Goal: Task Accomplishment & Management: Manage account settings

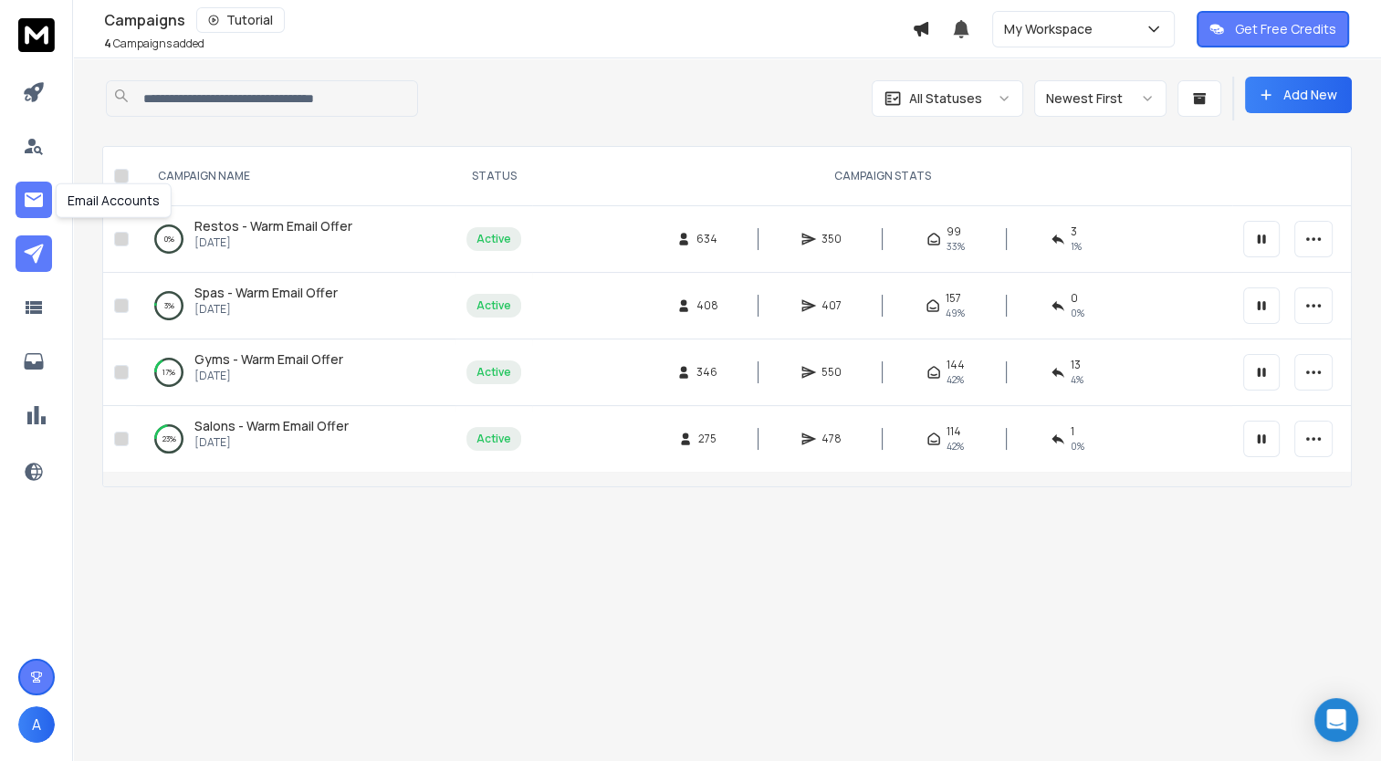
click at [28, 207] on icon at bounding box center [34, 200] width 22 height 22
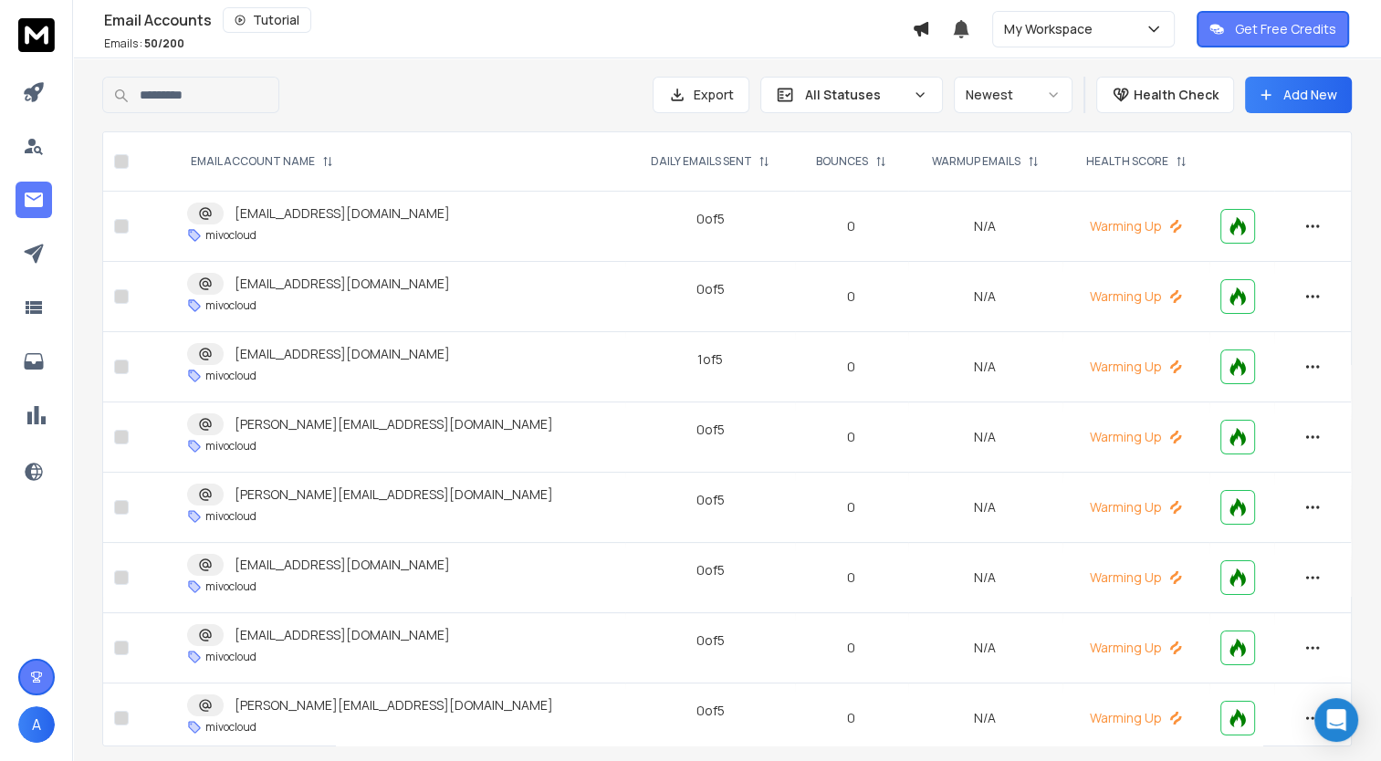
click at [875, 160] on icon at bounding box center [880, 161] width 11 height 11
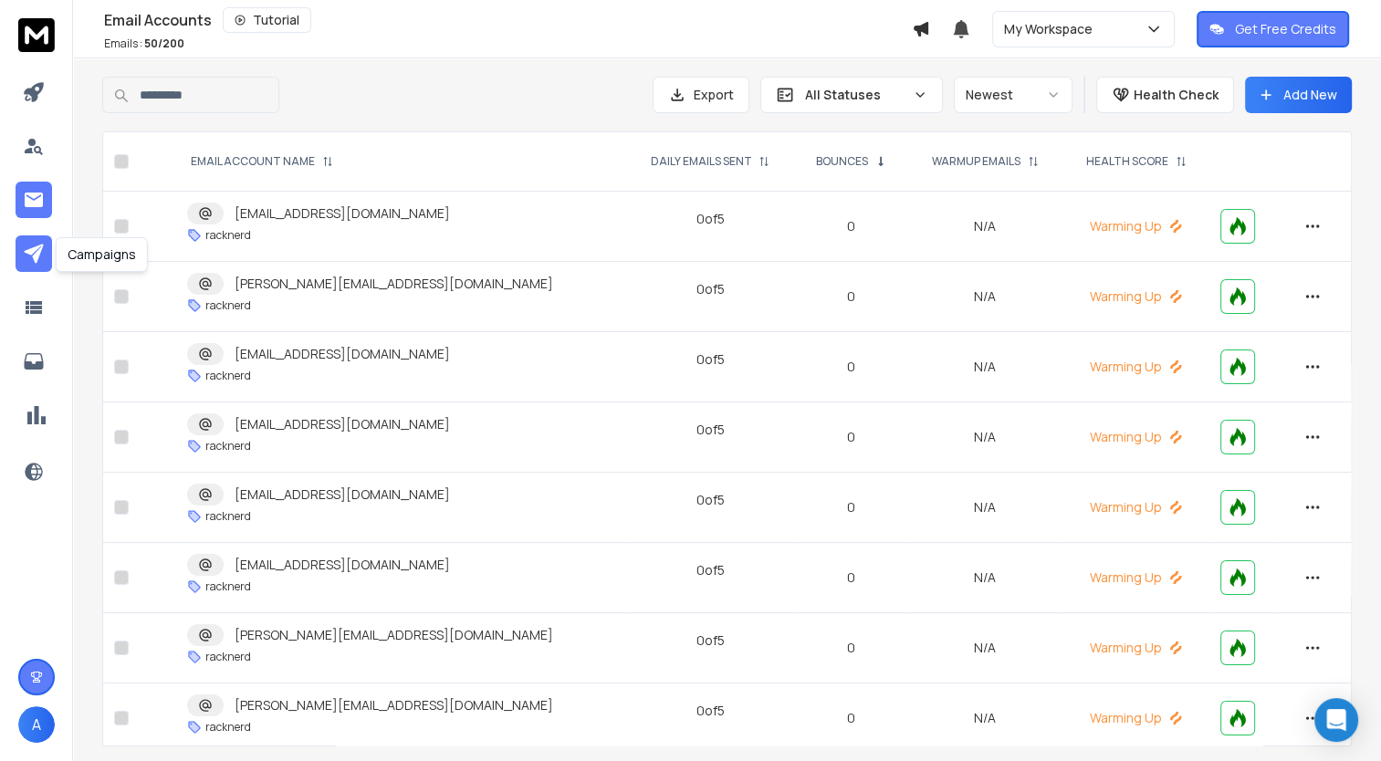
click at [37, 251] on icon at bounding box center [34, 254] width 22 height 22
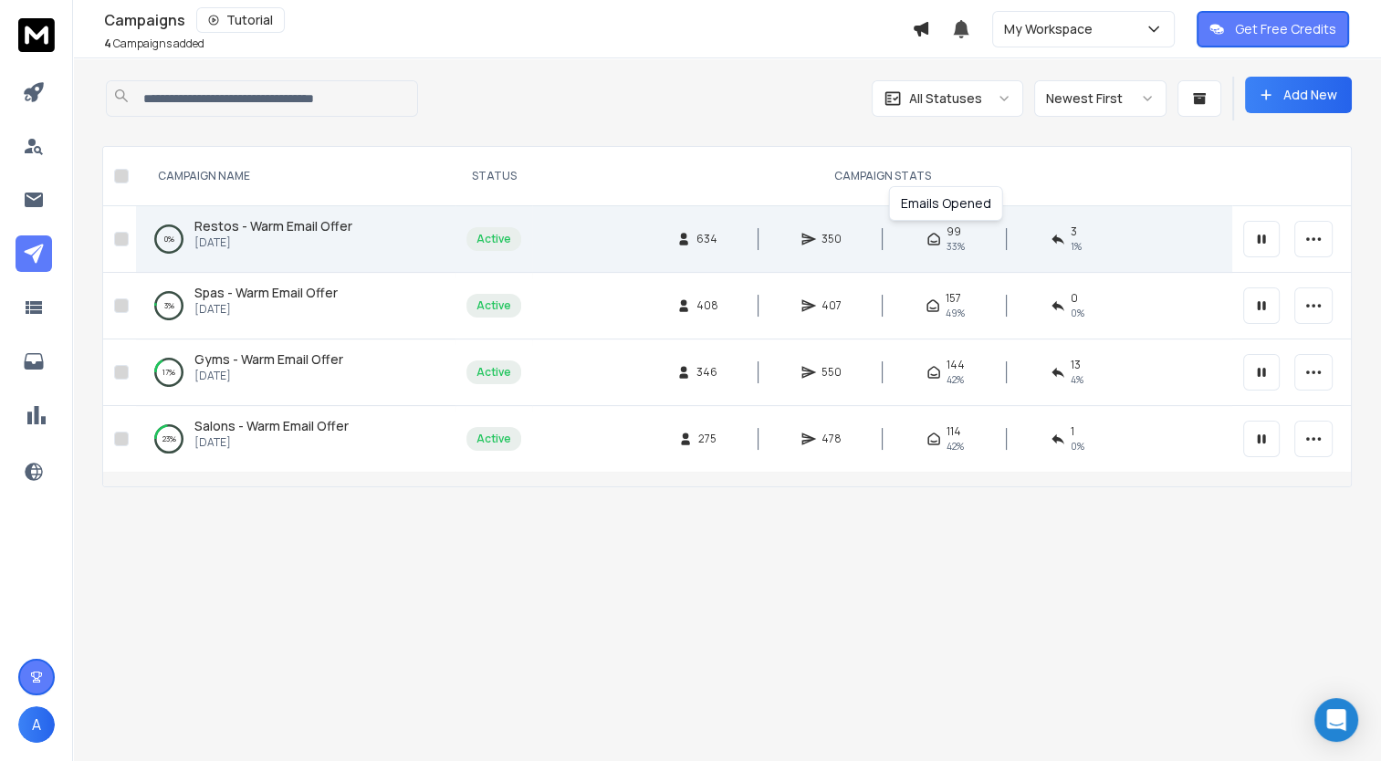
click at [949, 237] on span "99" at bounding box center [953, 231] width 15 height 15
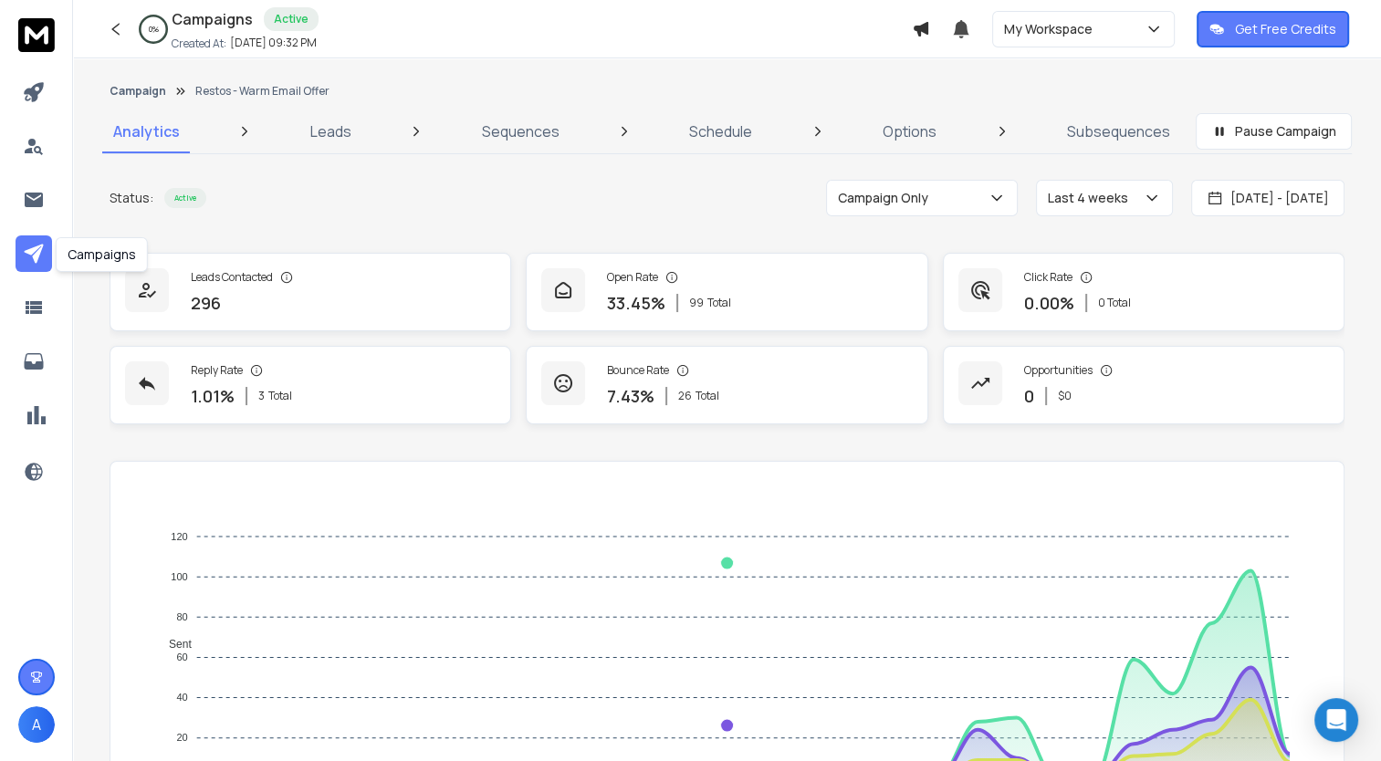
click at [23, 249] on icon at bounding box center [34, 254] width 22 height 22
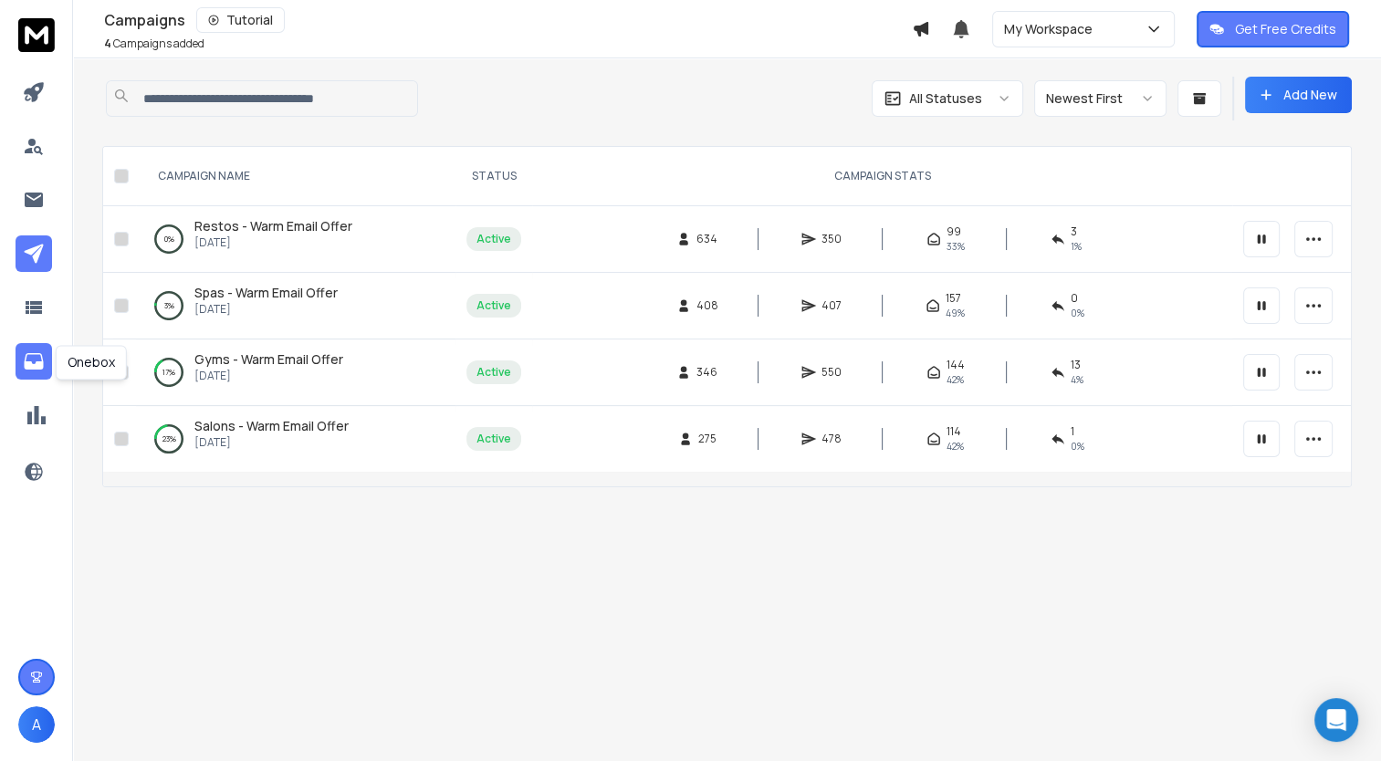
click at [34, 367] on icon at bounding box center [33, 361] width 19 height 16
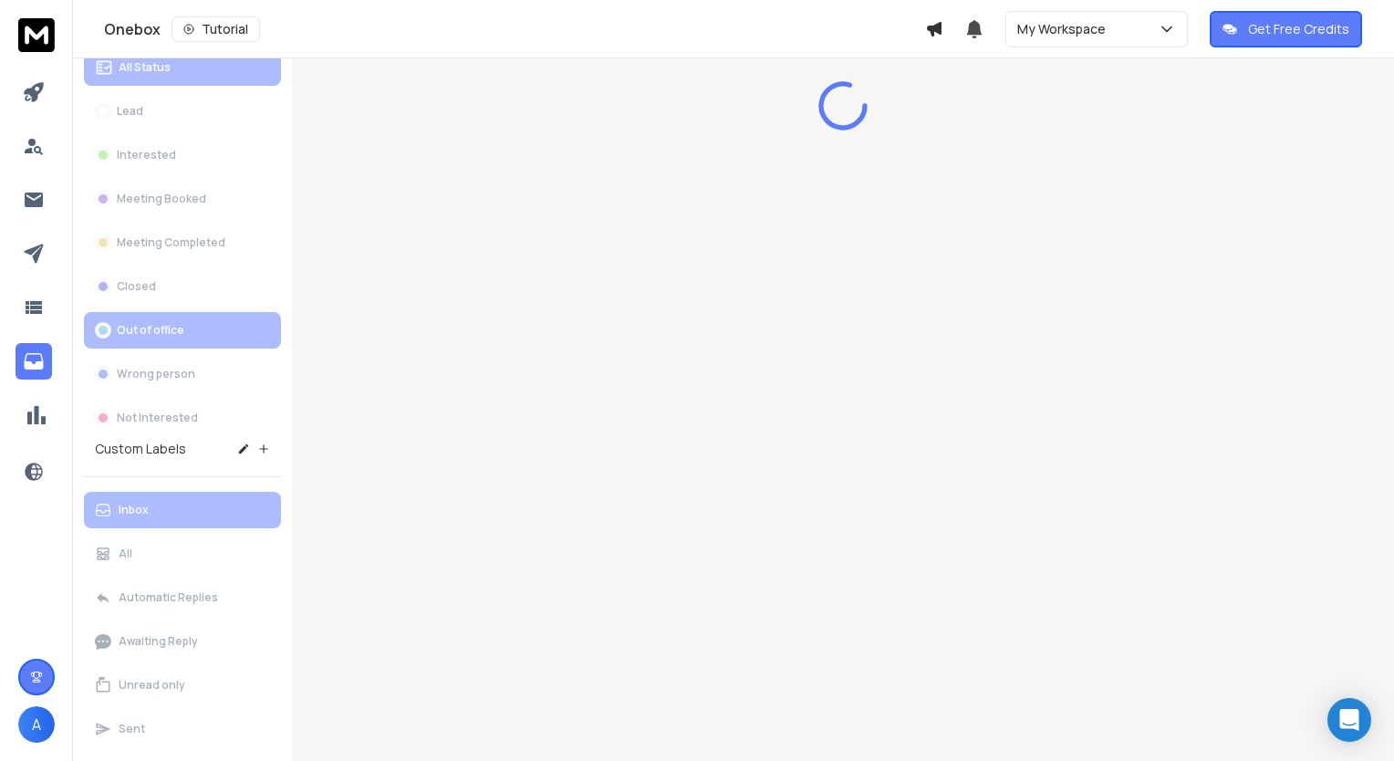
scroll to position [188, 0]
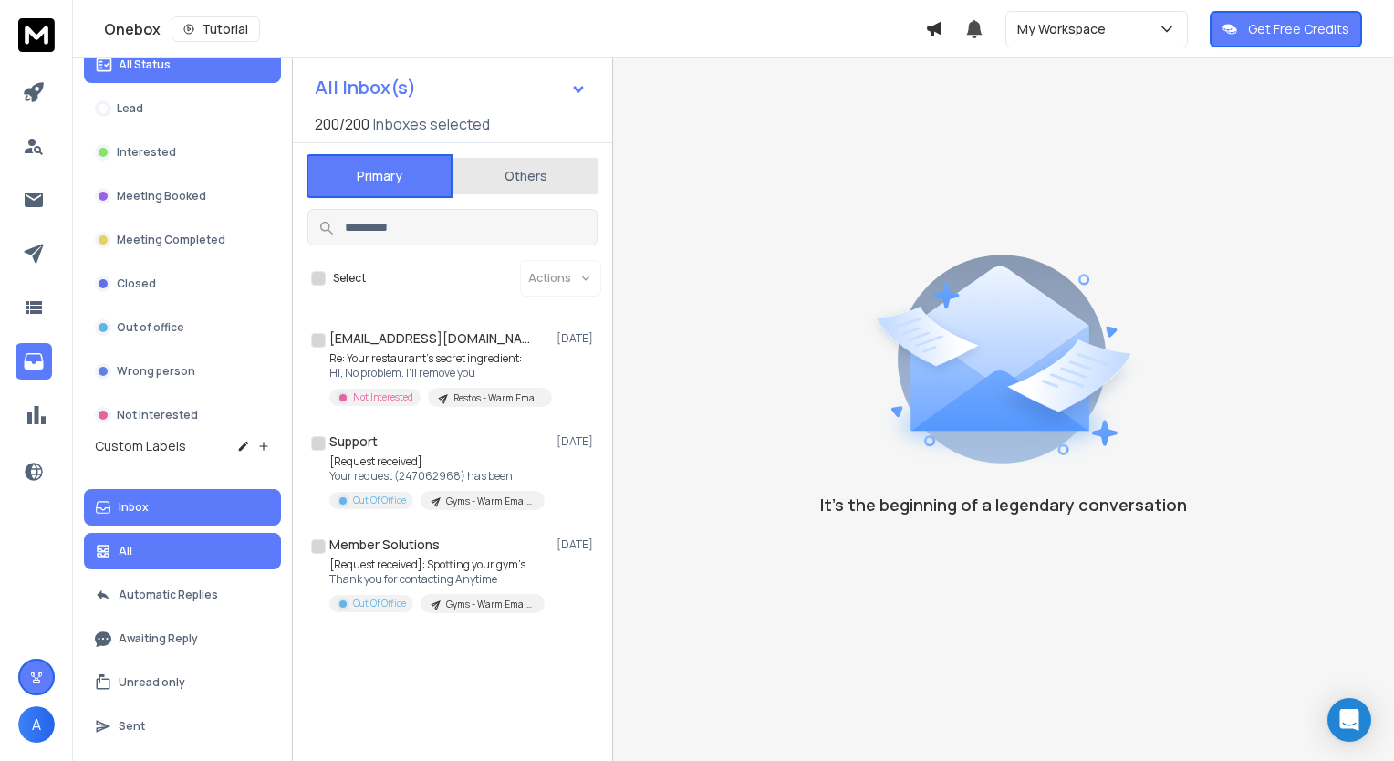
click at [187, 559] on button "All" at bounding box center [182, 551] width 197 height 37
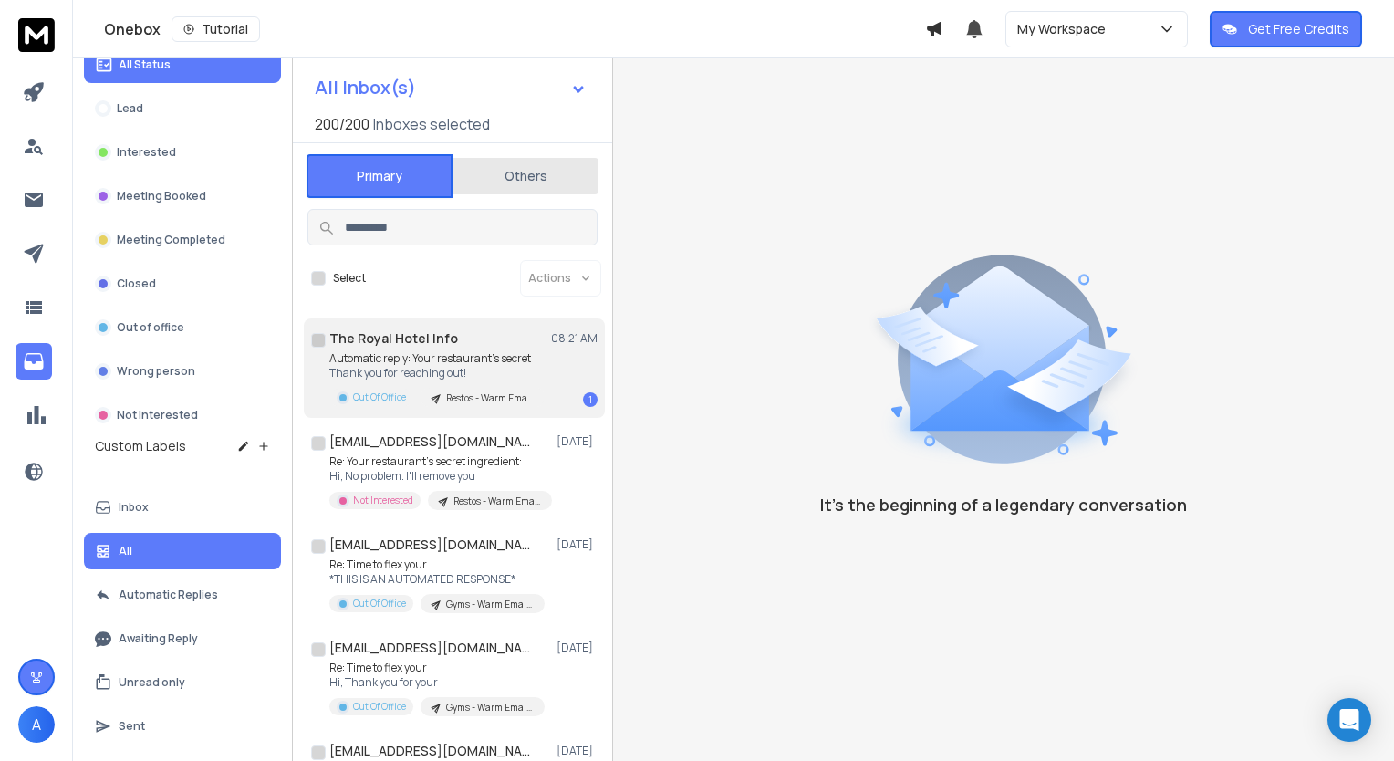
click at [375, 341] on h1 "The Royal Hotel Info" at bounding box center [393, 338] width 129 height 18
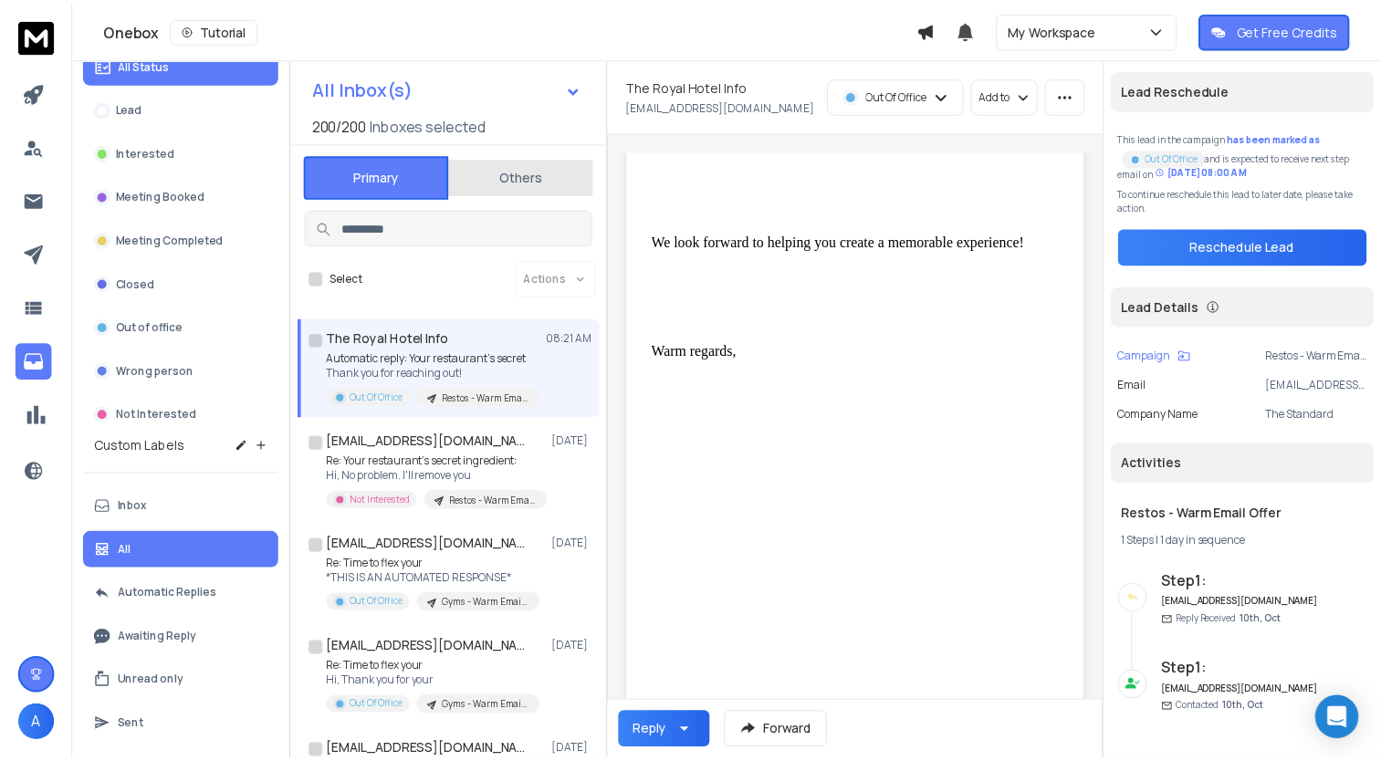
scroll to position [1197, 0]
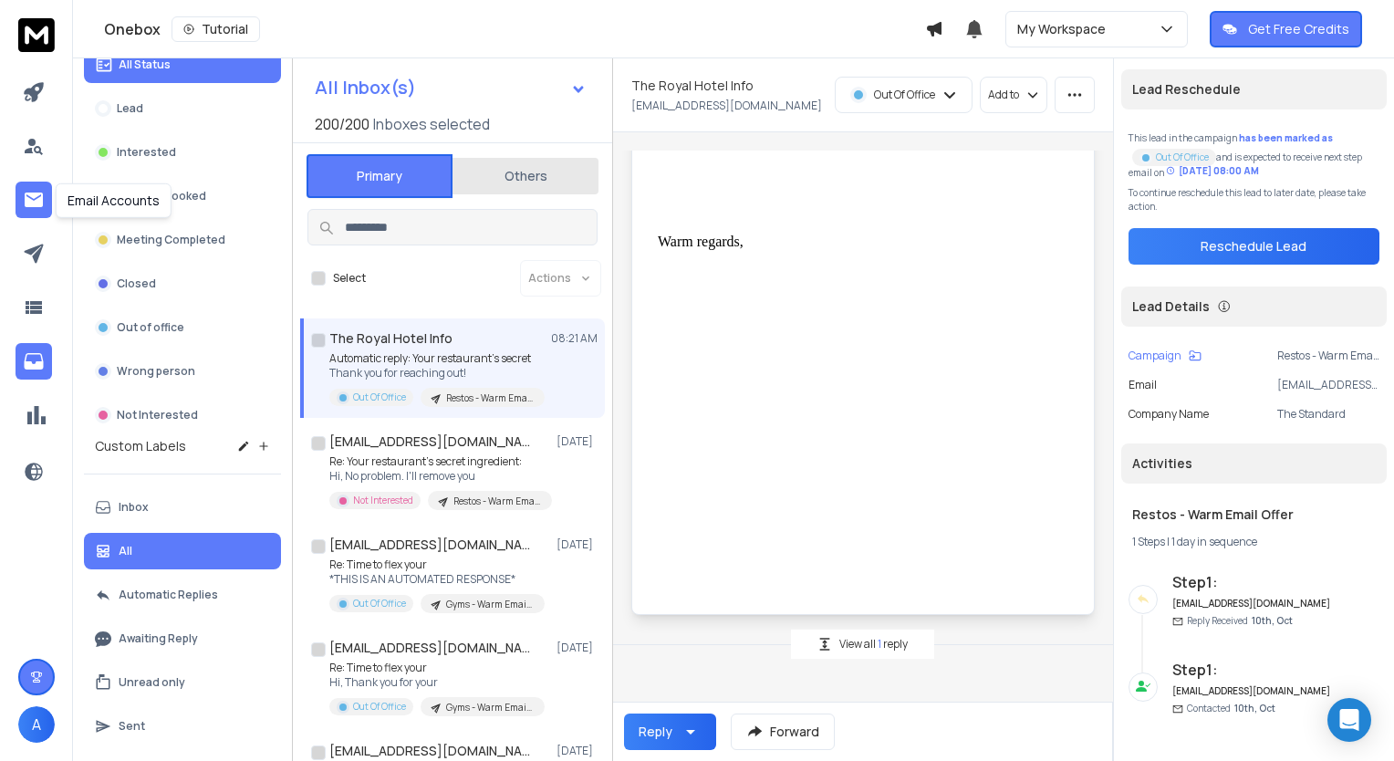
click at [26, 202] on icon at bounding box center [34, 200] width 18 height 15
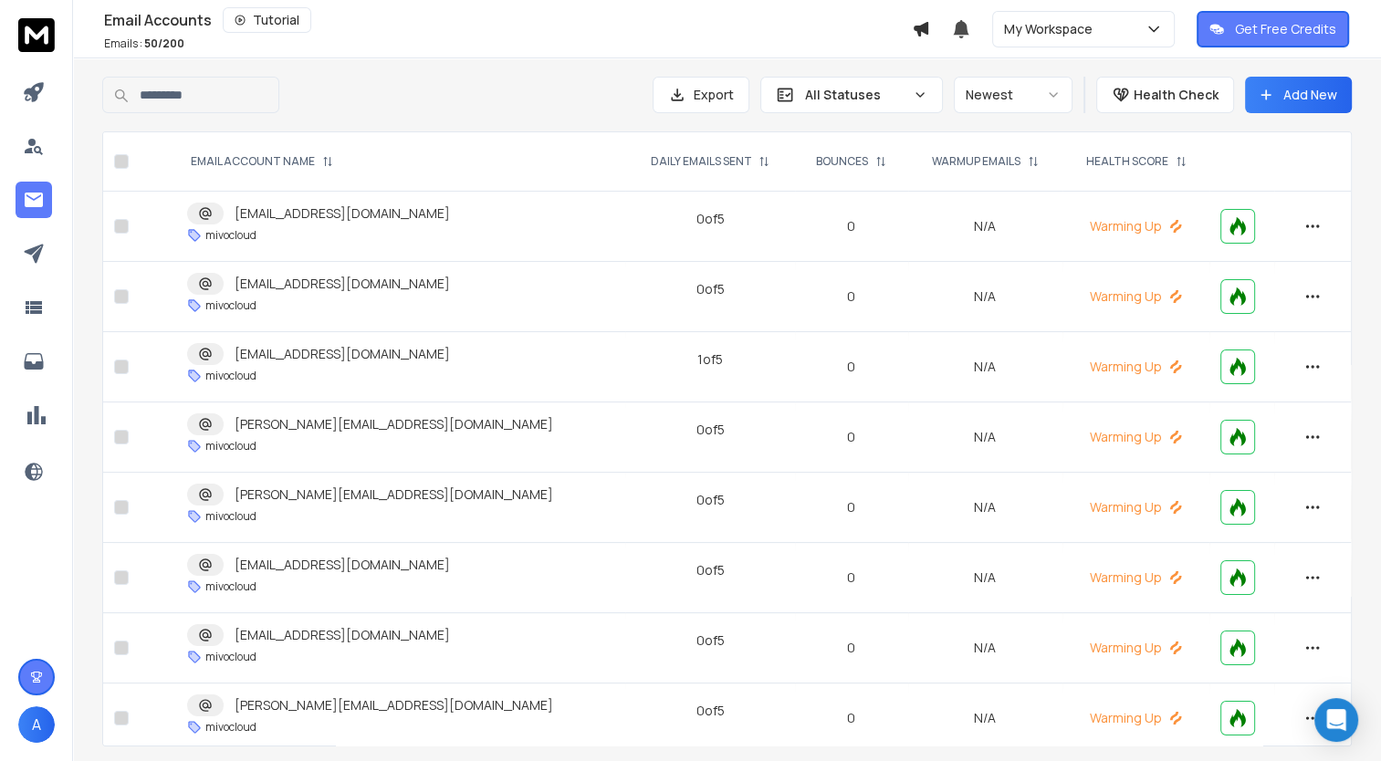
click at [758, 161] on icon at bounding box center [763, 161] width 11 height 11
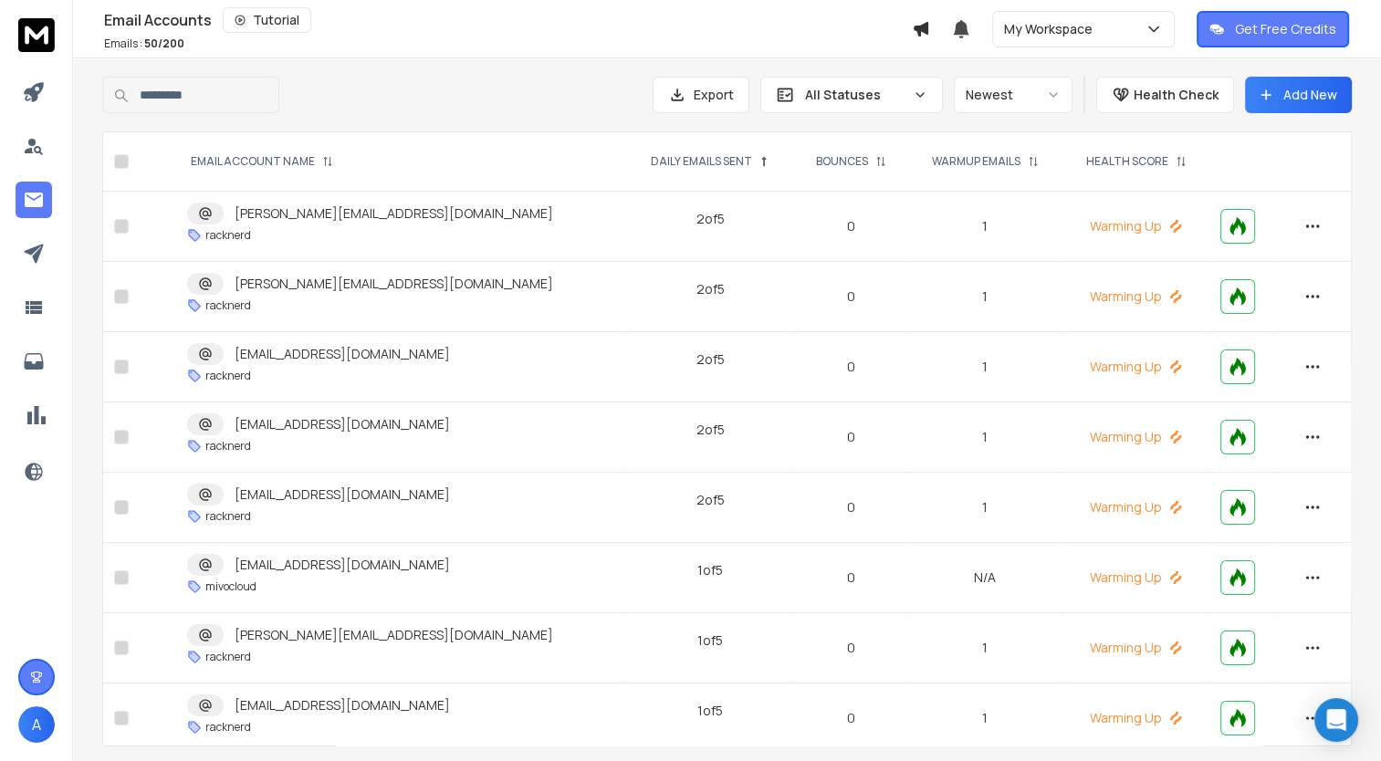
click at [927, 93] on icon at bounding box center [920, 95] width 15 height 15
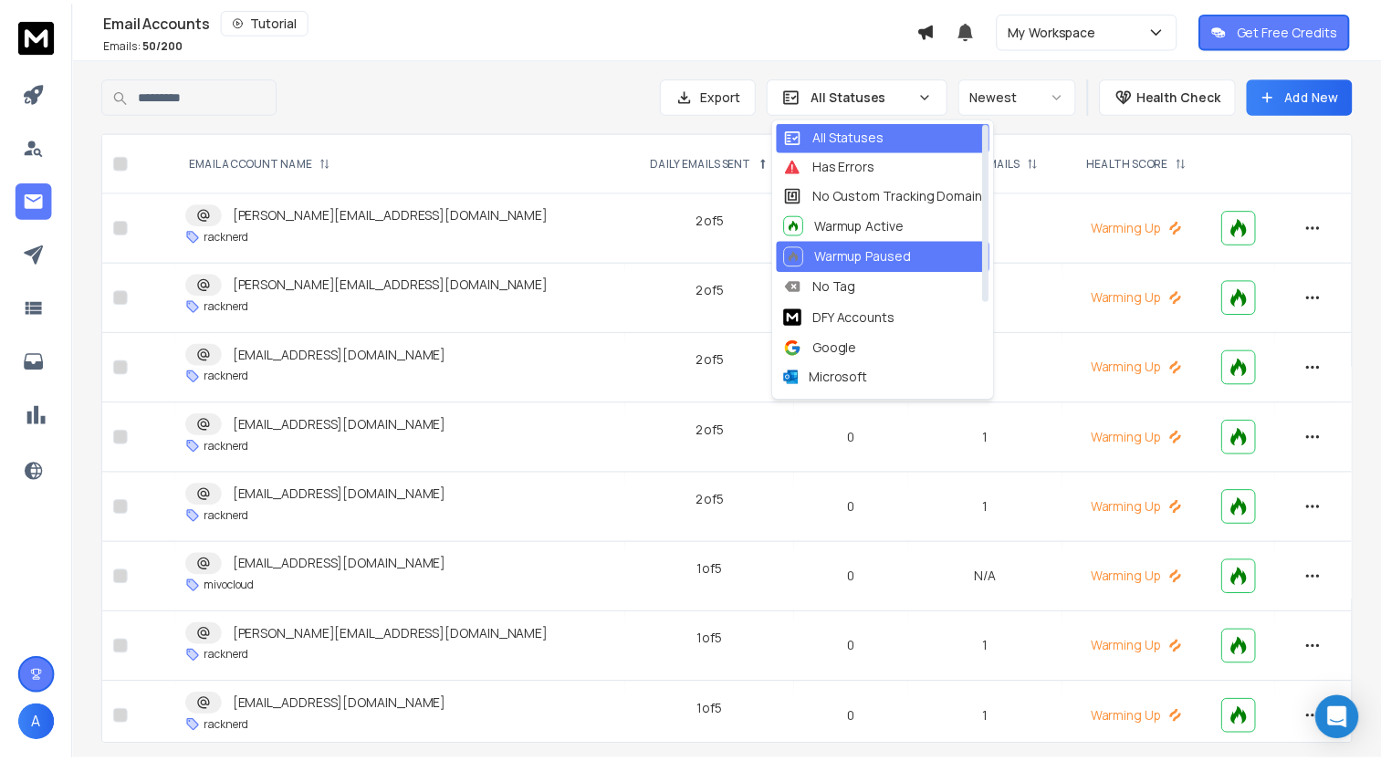
scroll to position [141, 0]
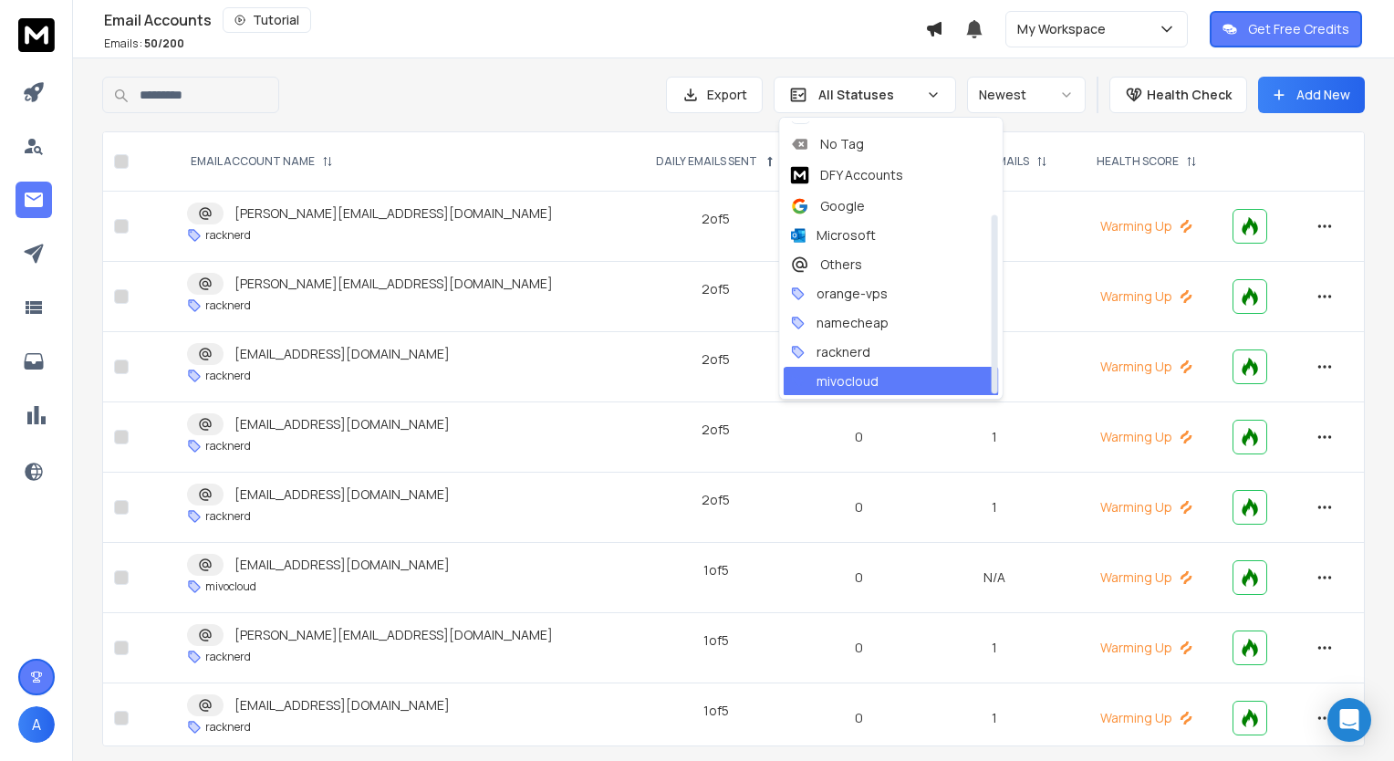
click at [832, 381] on div "mivocloud" at bounding box center [835, 381] width 88 height 18
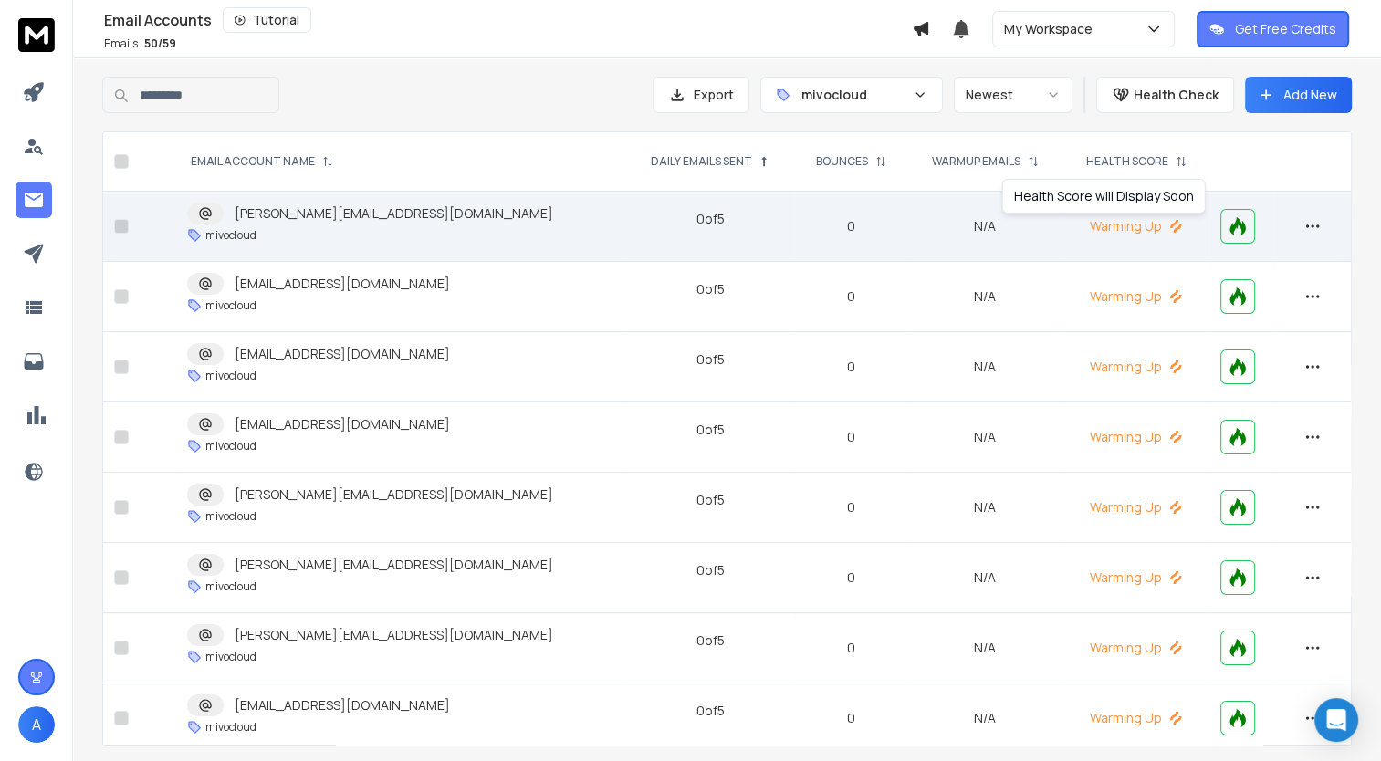
click at [1110, 222] on p "Warming Up" at bounding box center [1135, 226] width 125 height 18
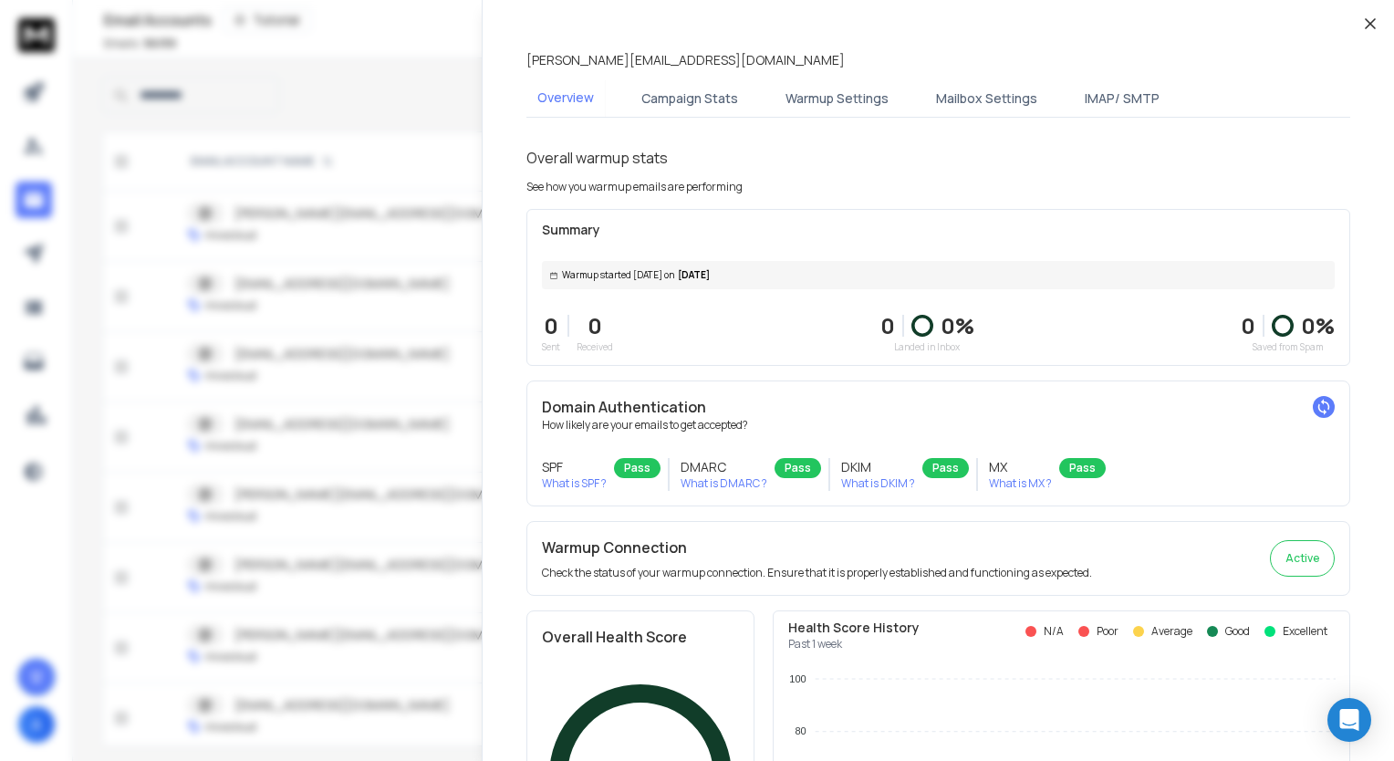
click at [1367, 26] on icon "button" at bounding box center [1370, 23] width 9 height 9
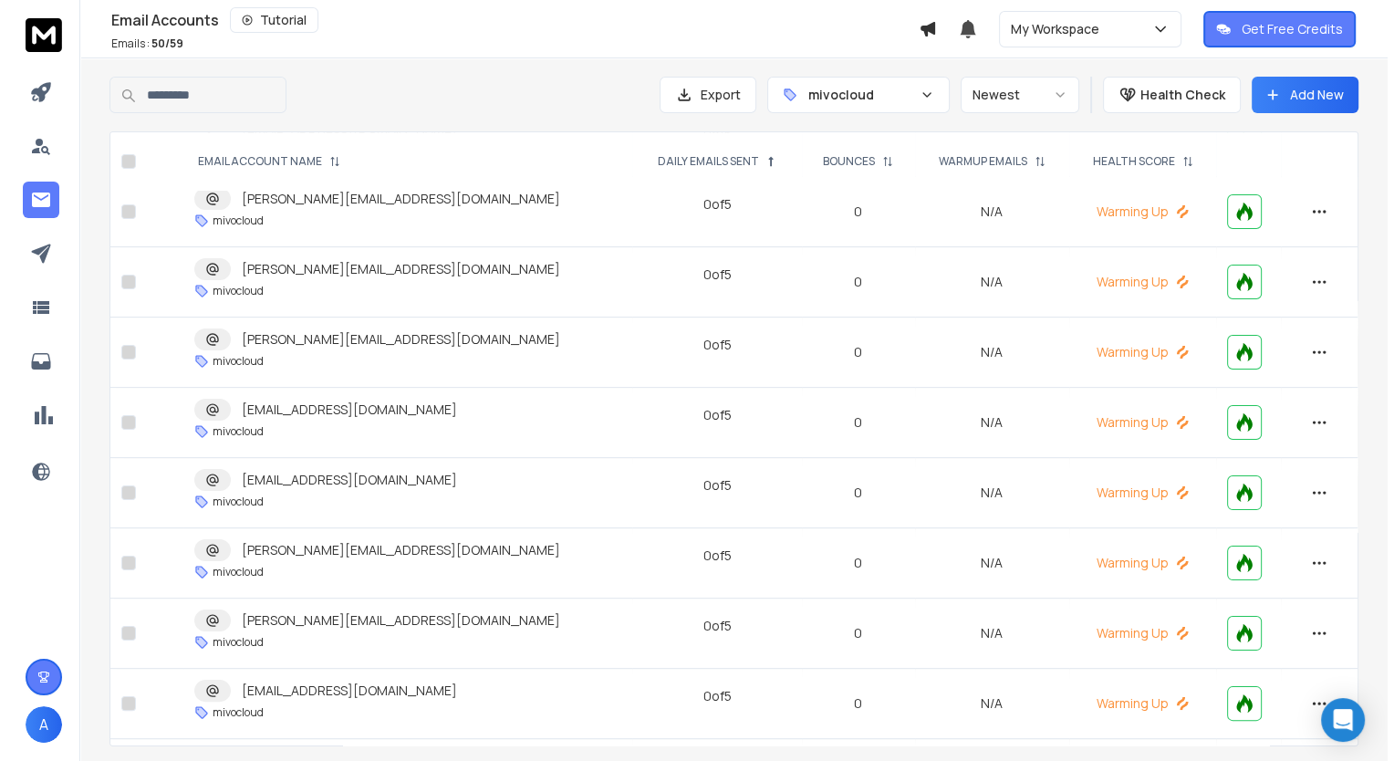
scroll to position [303, 0]
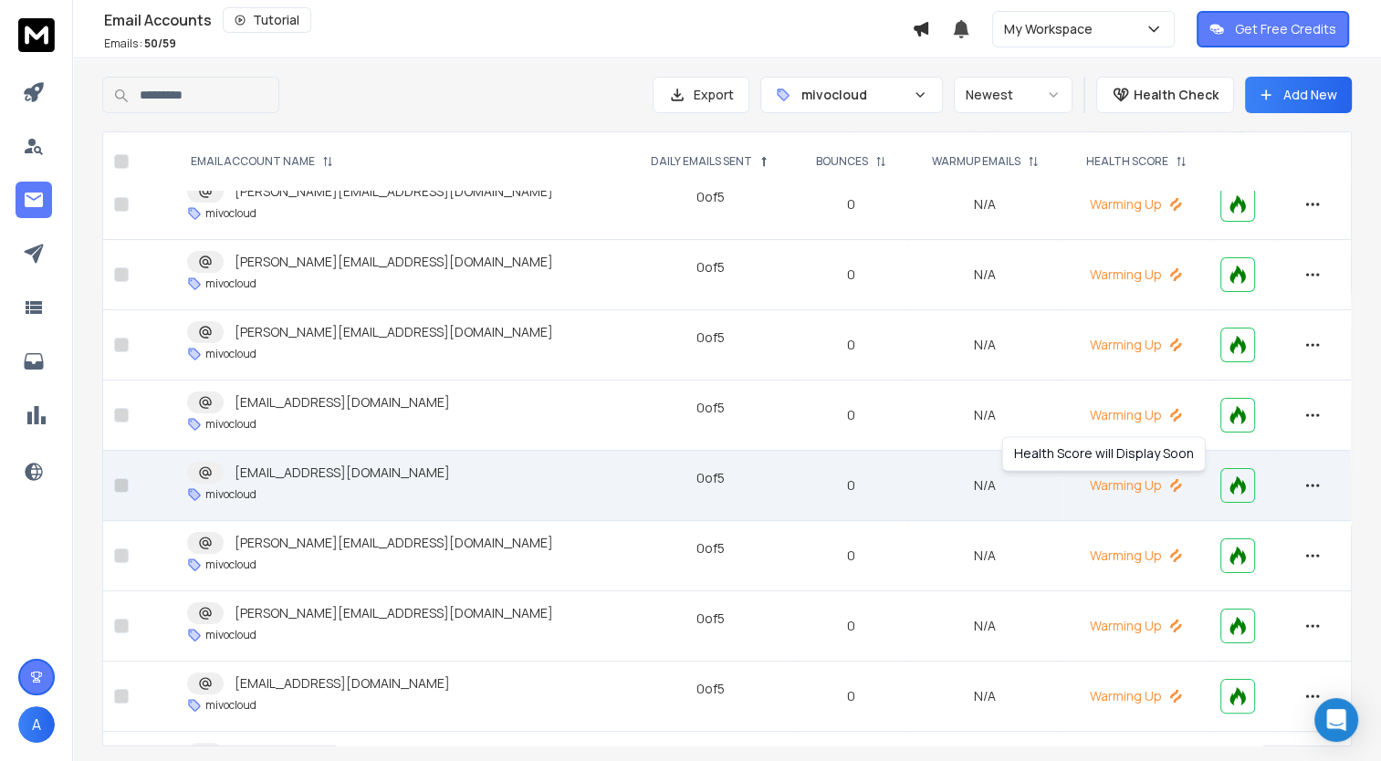
click at [1115, 487] on p "Warming Up" at bounding box center [1135, 485] width 125 height 18
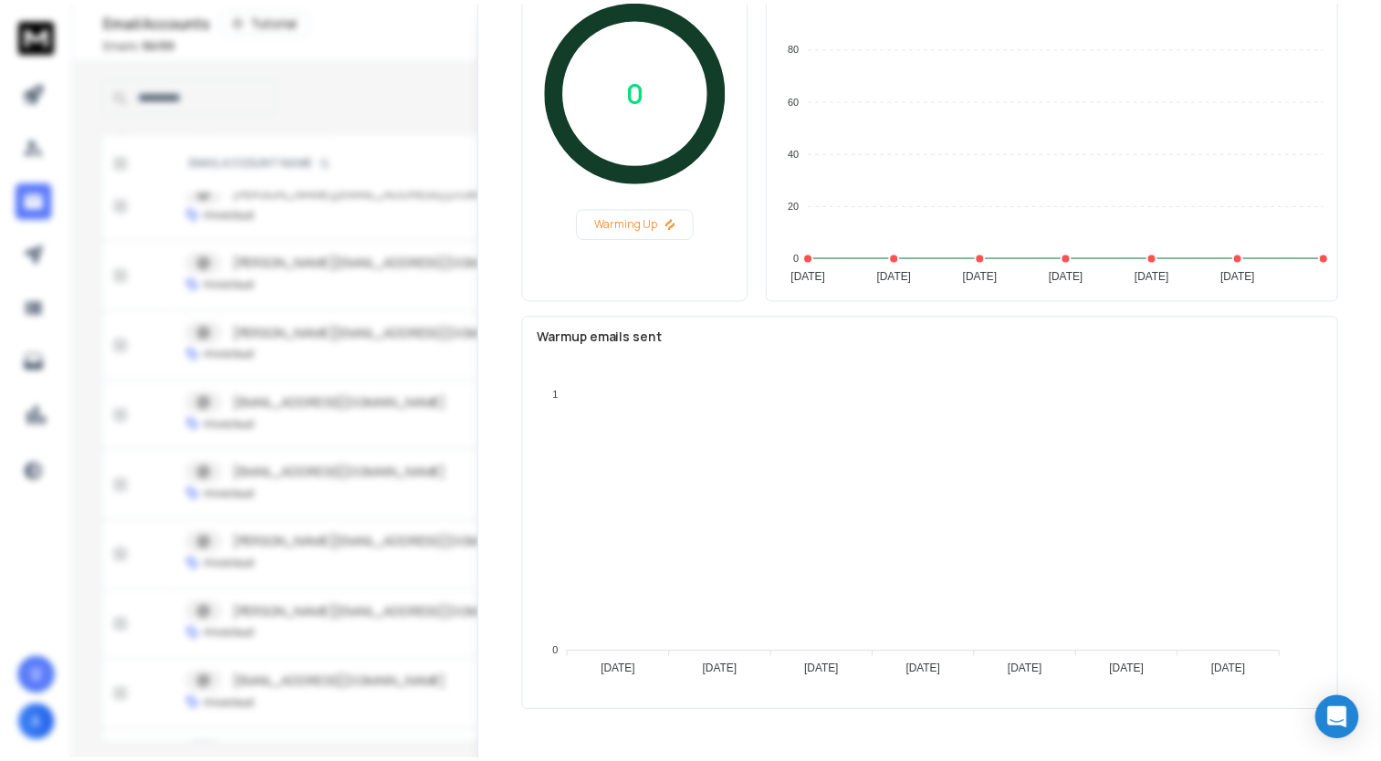
scroll to position [0, 0]
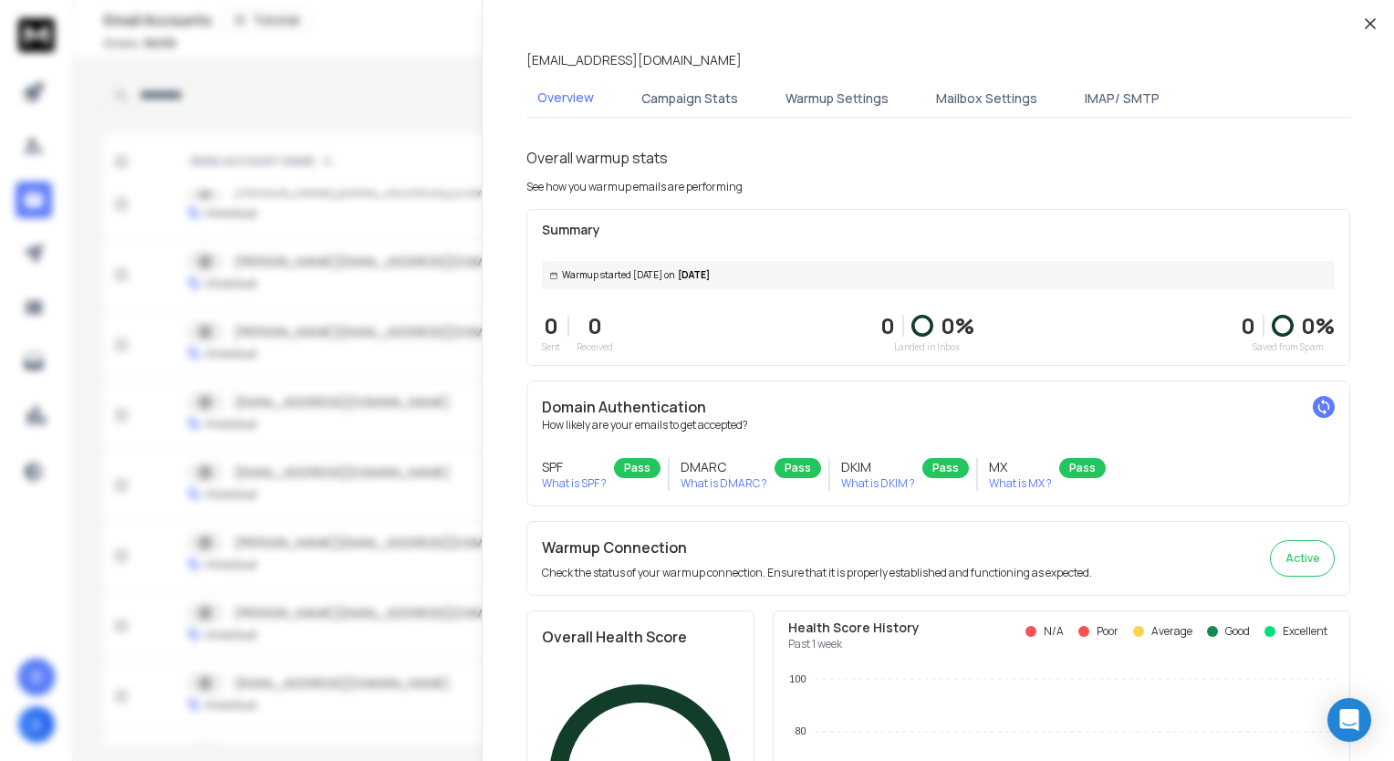
click at [1366, 26] on icon "button" at bounding box center [1371, 24] width 18 height 18
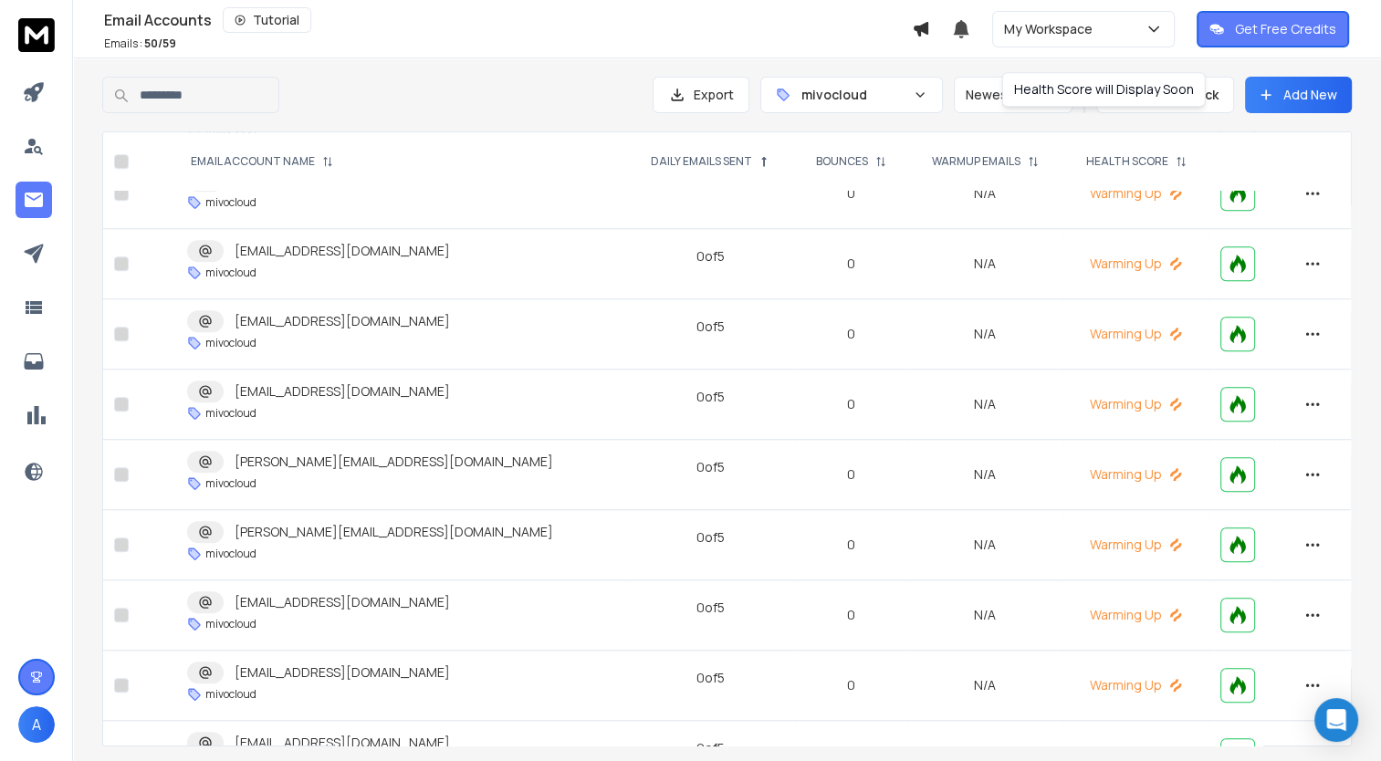
scroll to position [1088, 0]
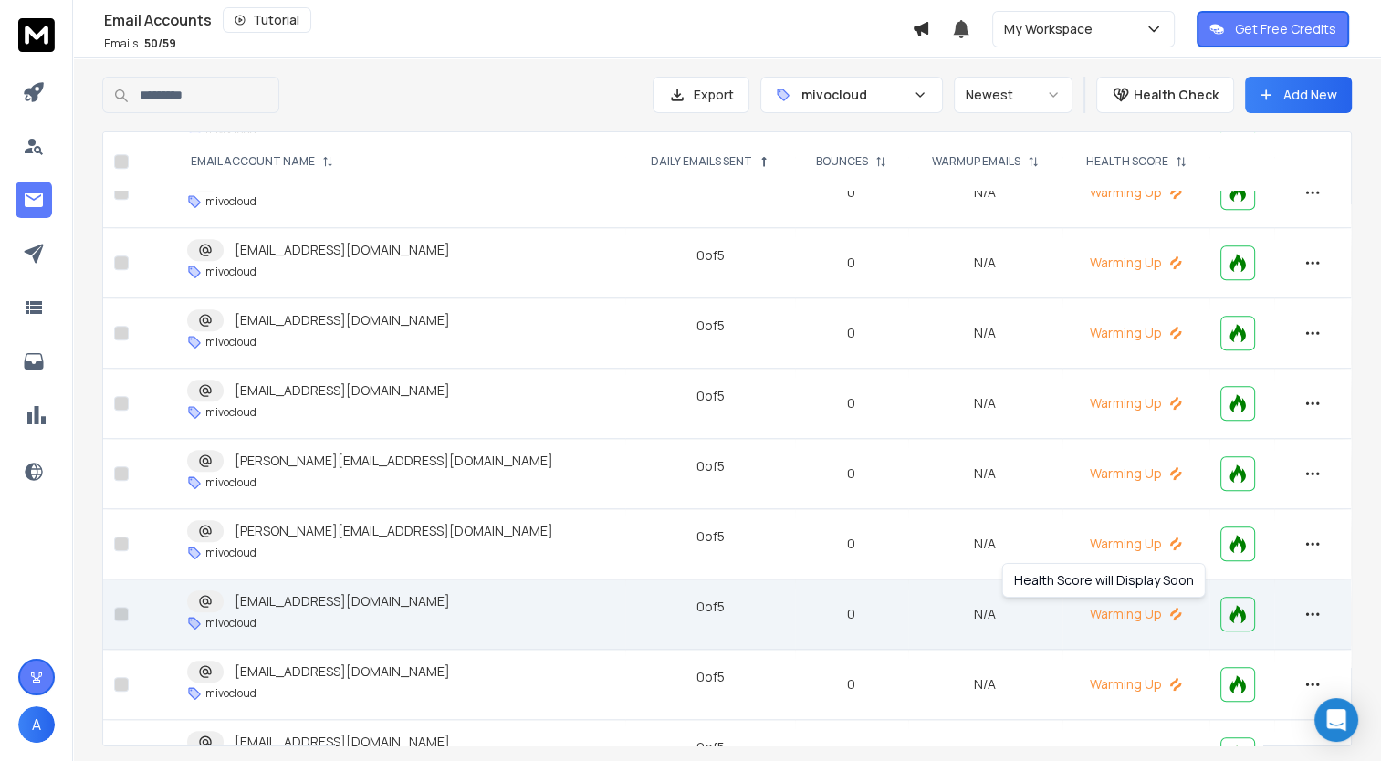
click at [1077, 605] on p "Warming Up" at bounding box center [1135, 614] width 125 height 18
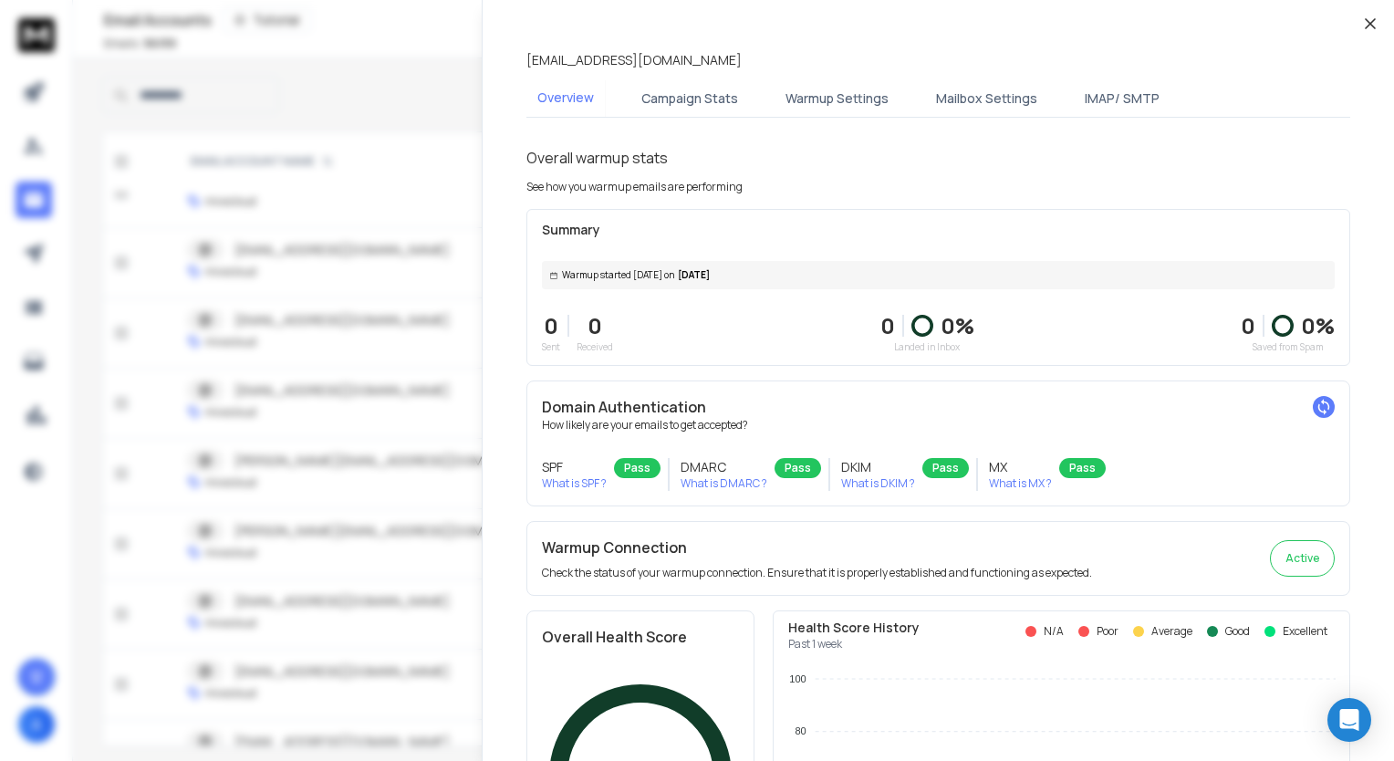
click at [1366, 27] on icon "button" at bounding box center [1370, 23] width 9 height 9
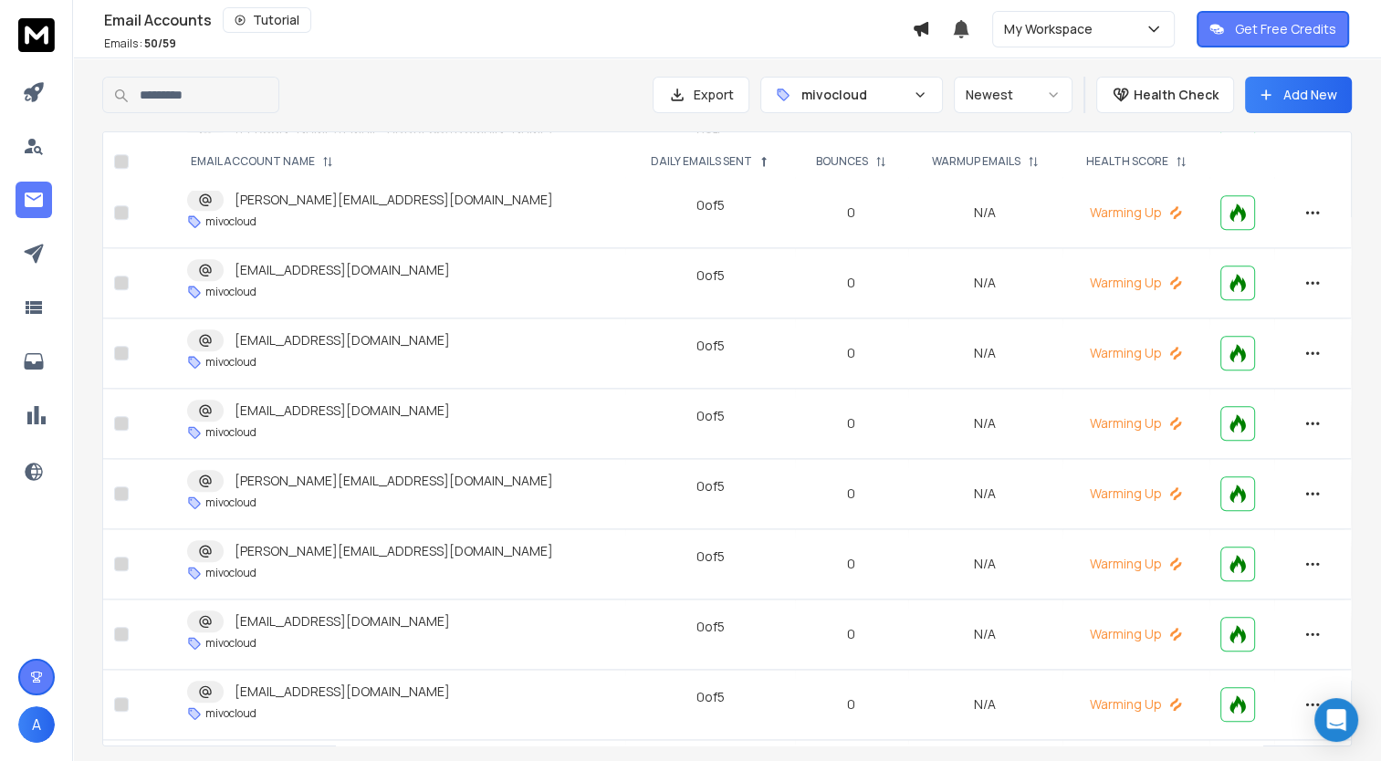
scroll to position [1785, 0]
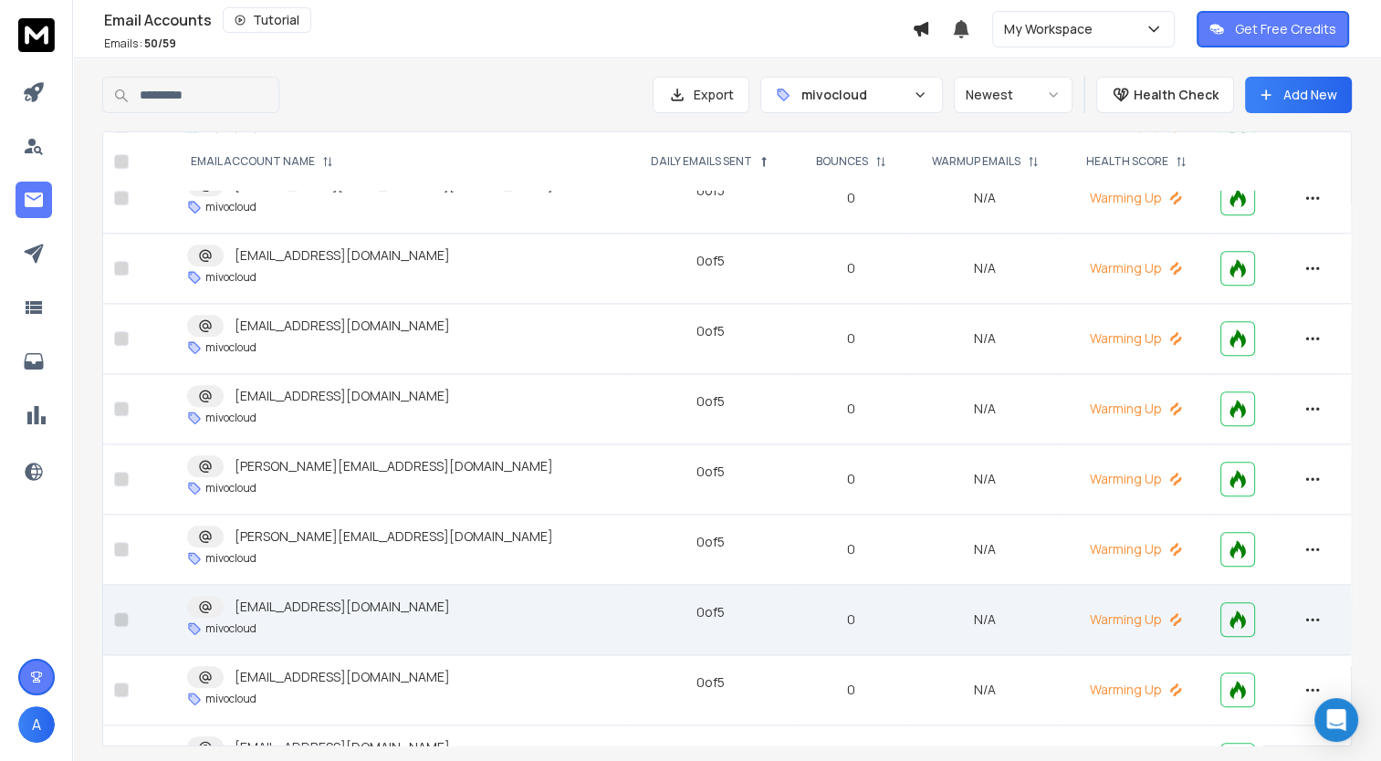
click at [942, 620] on td "N/A" at bounding box center [985, 620] width 154 height 70
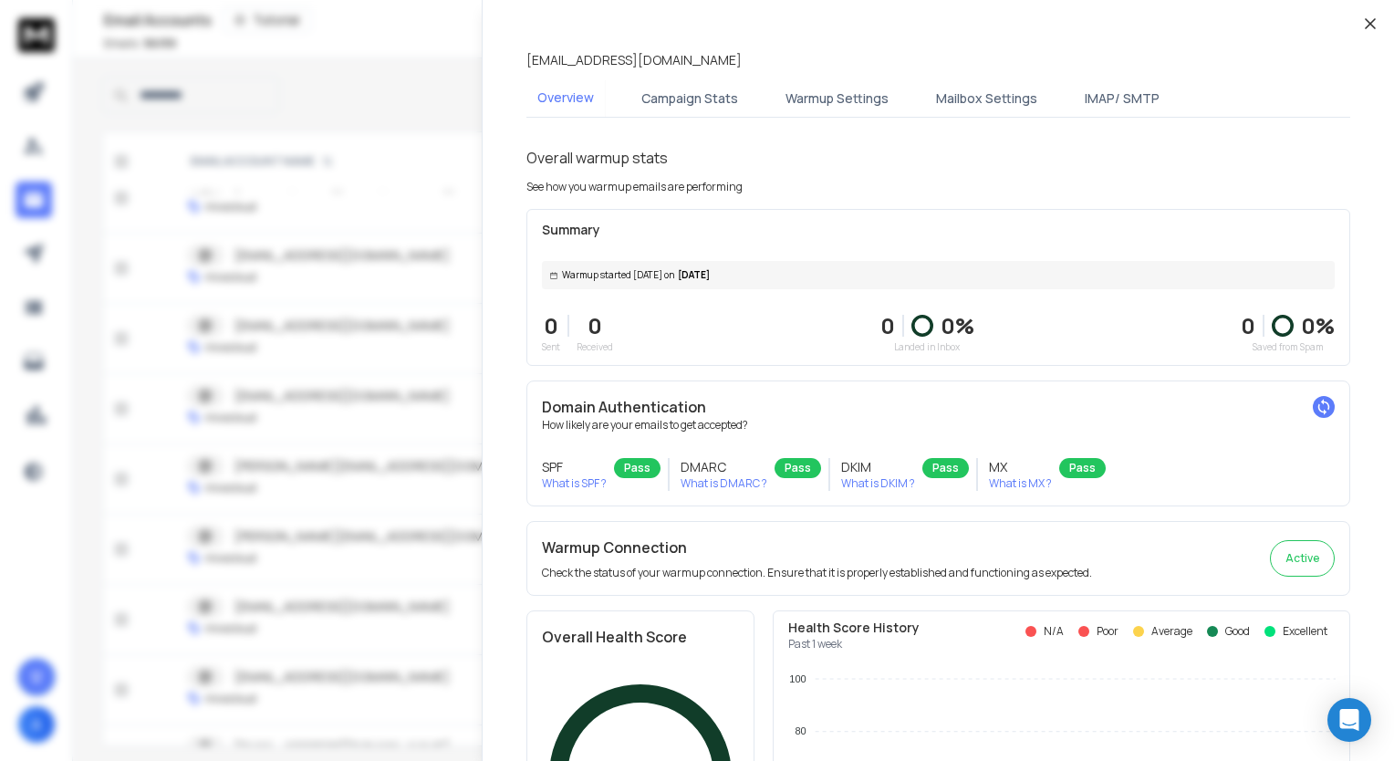
click at [1366, 22] on icon "button" at bounding box center [1370, 23] width 9 height 9
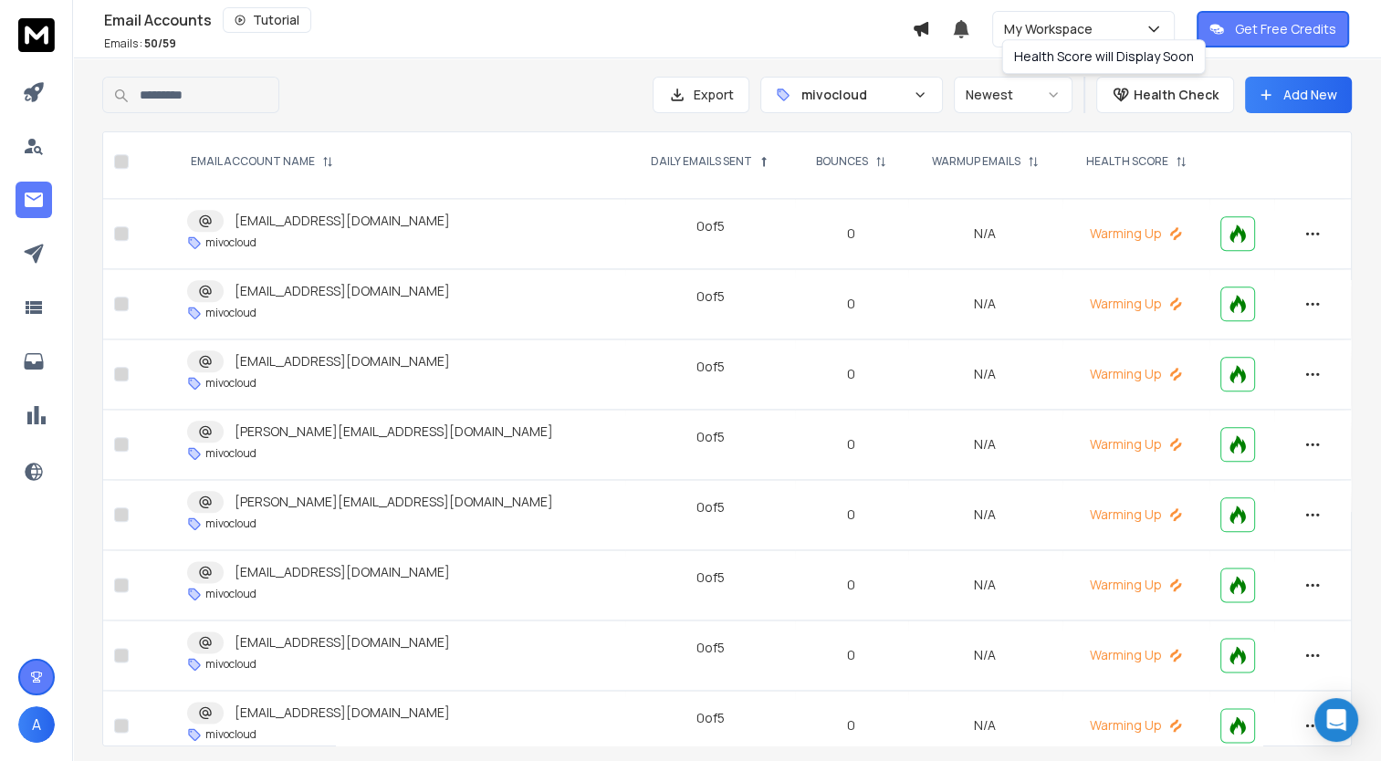
scroll to position [2464, 0]
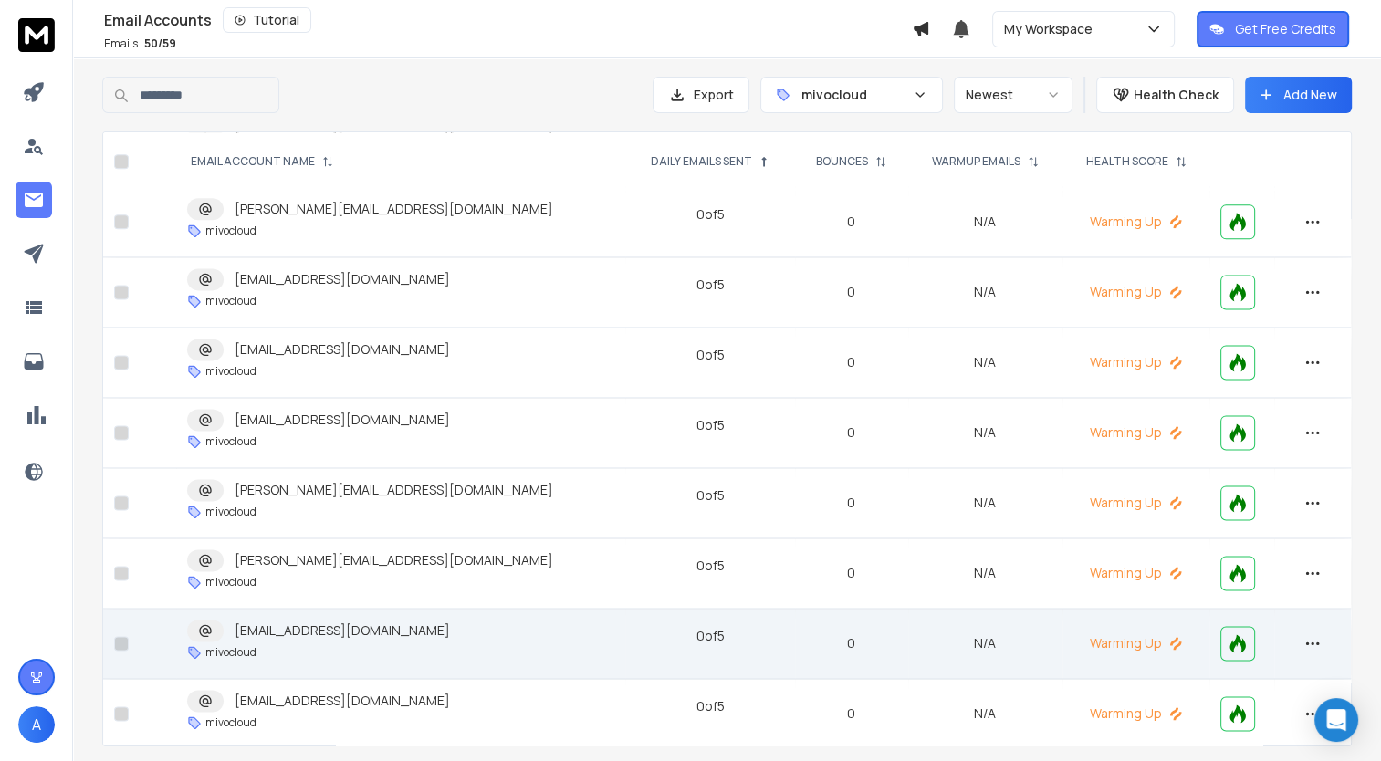
click at [942, 646] on td "N/A" at bounding box center [985, 644] width 154 height 70
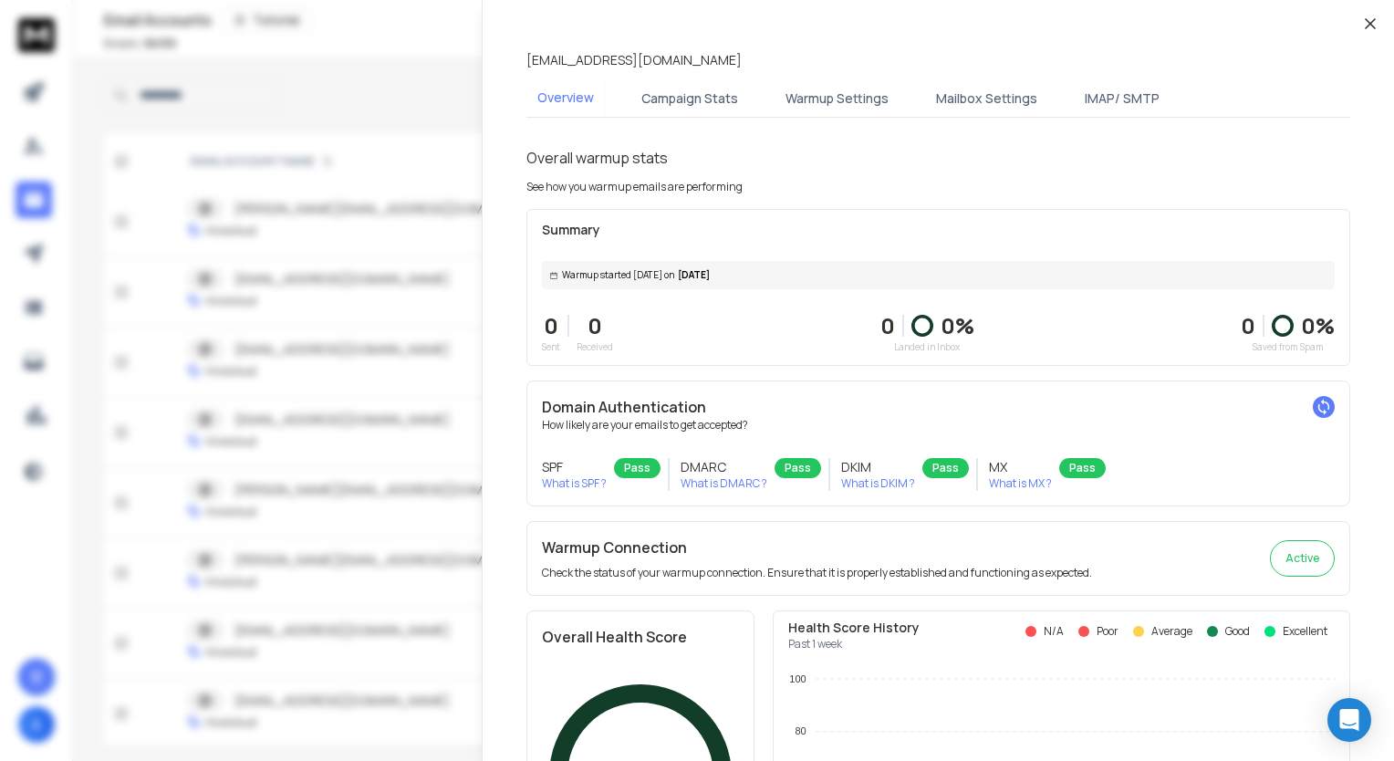
click at [1362, 23] on icon "button" at bounding box center [1371, 24] width 18 height 18
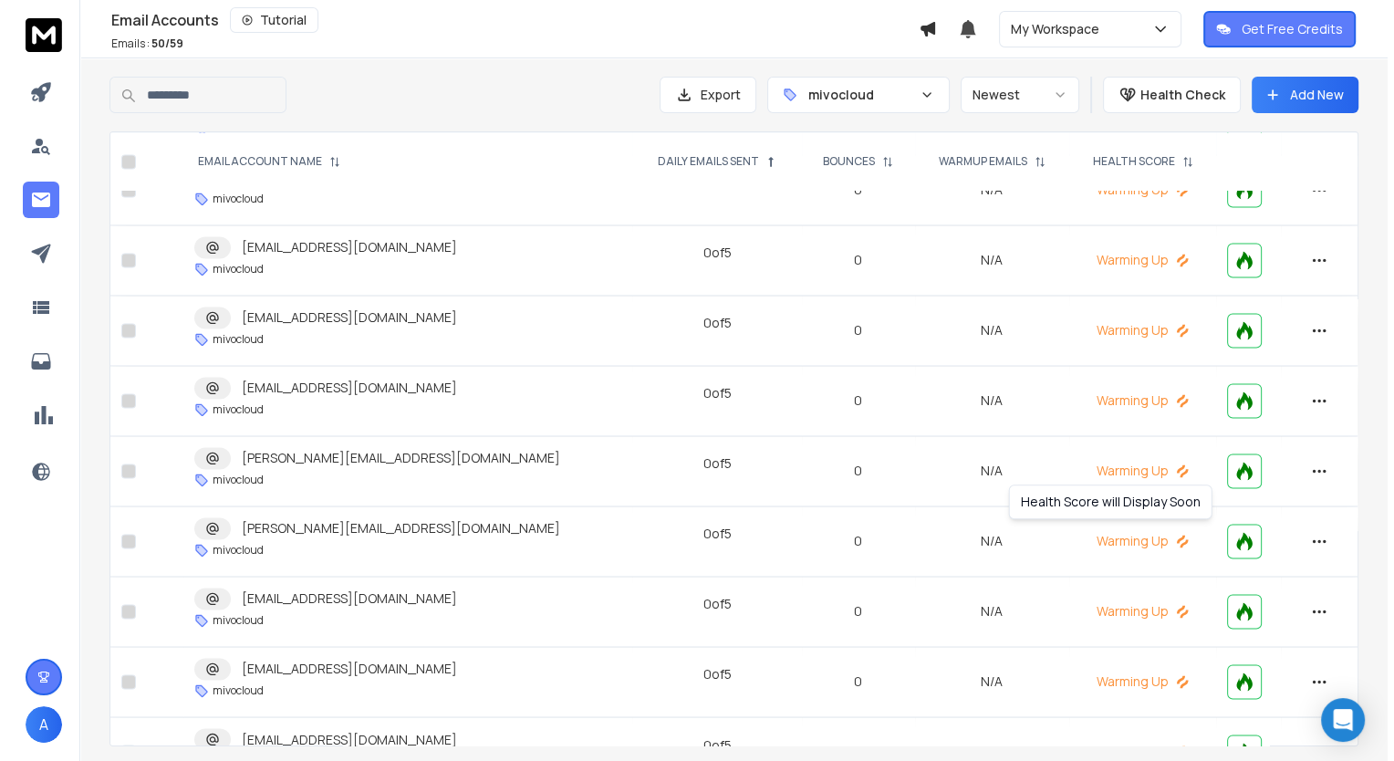
scroll to position [2992, 0]
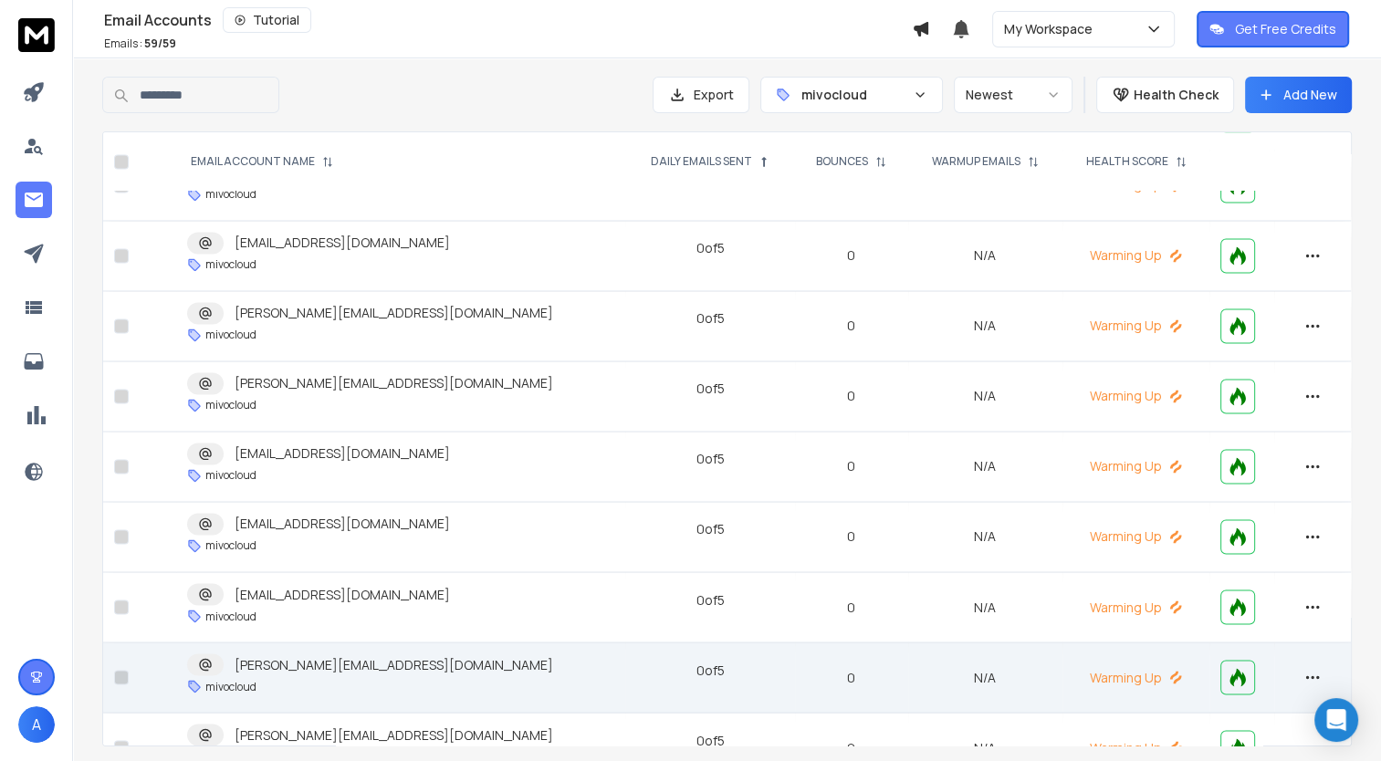
click at [935, 671] on td "N/A" at bounding box center [985, 677] width 154 height 70
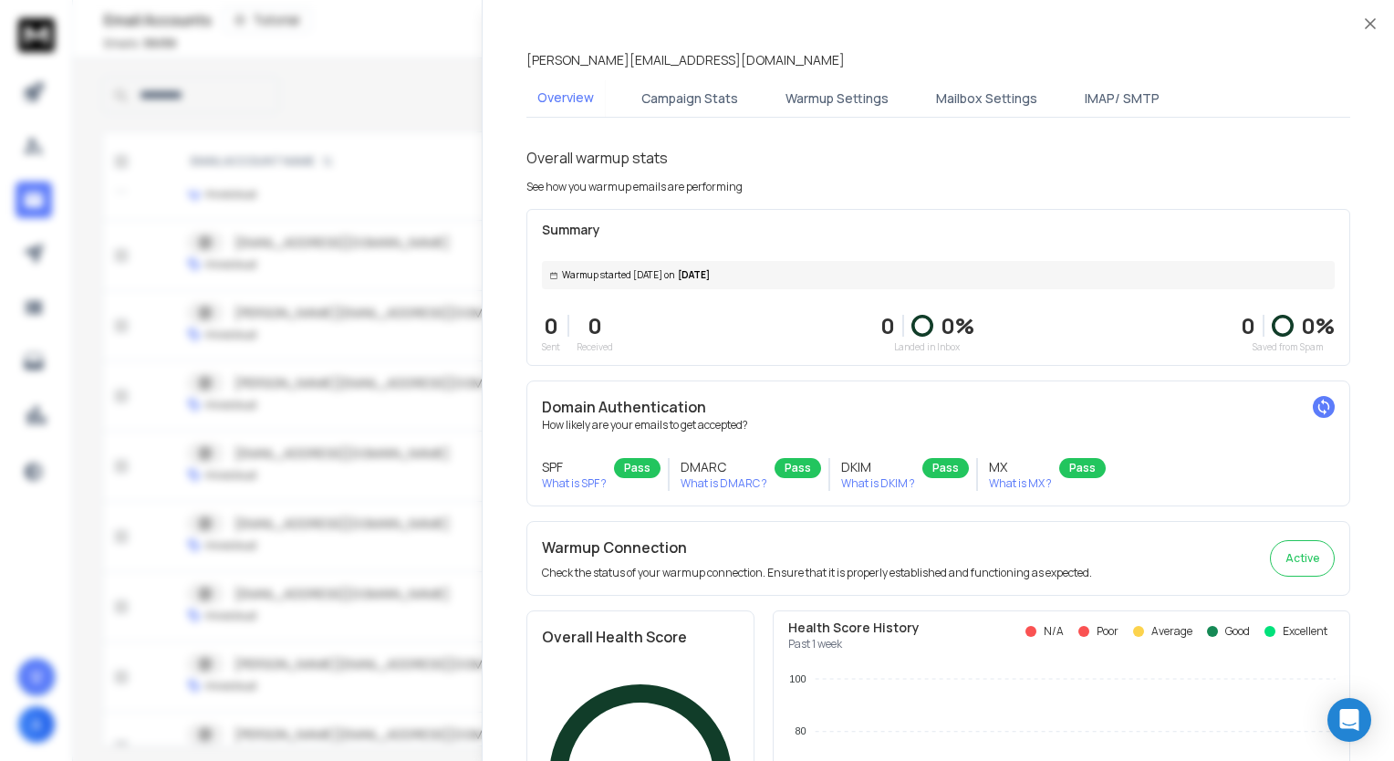
click at [866, 97] on button "Warmup Settings" at bounding box center [837, 98] width 125 height 40
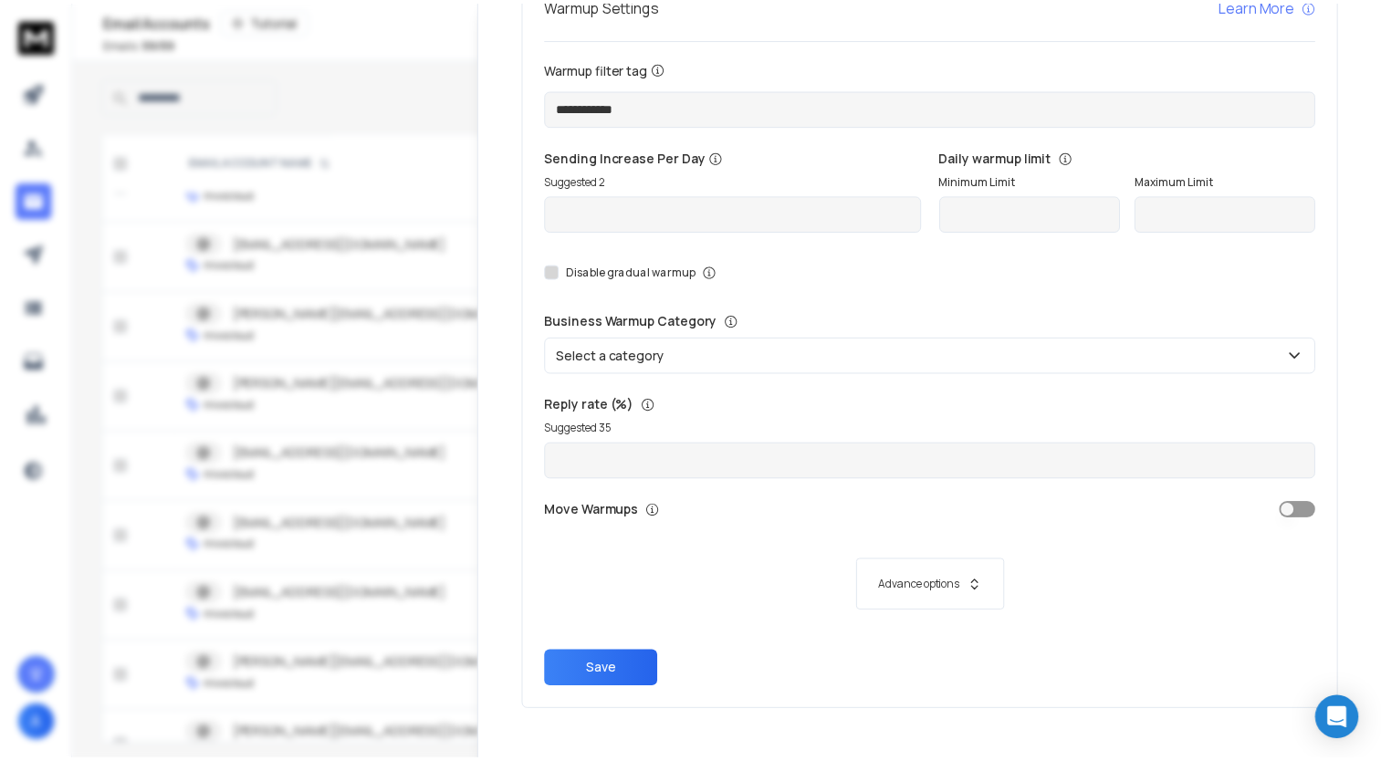
scroll to position [0, 0]
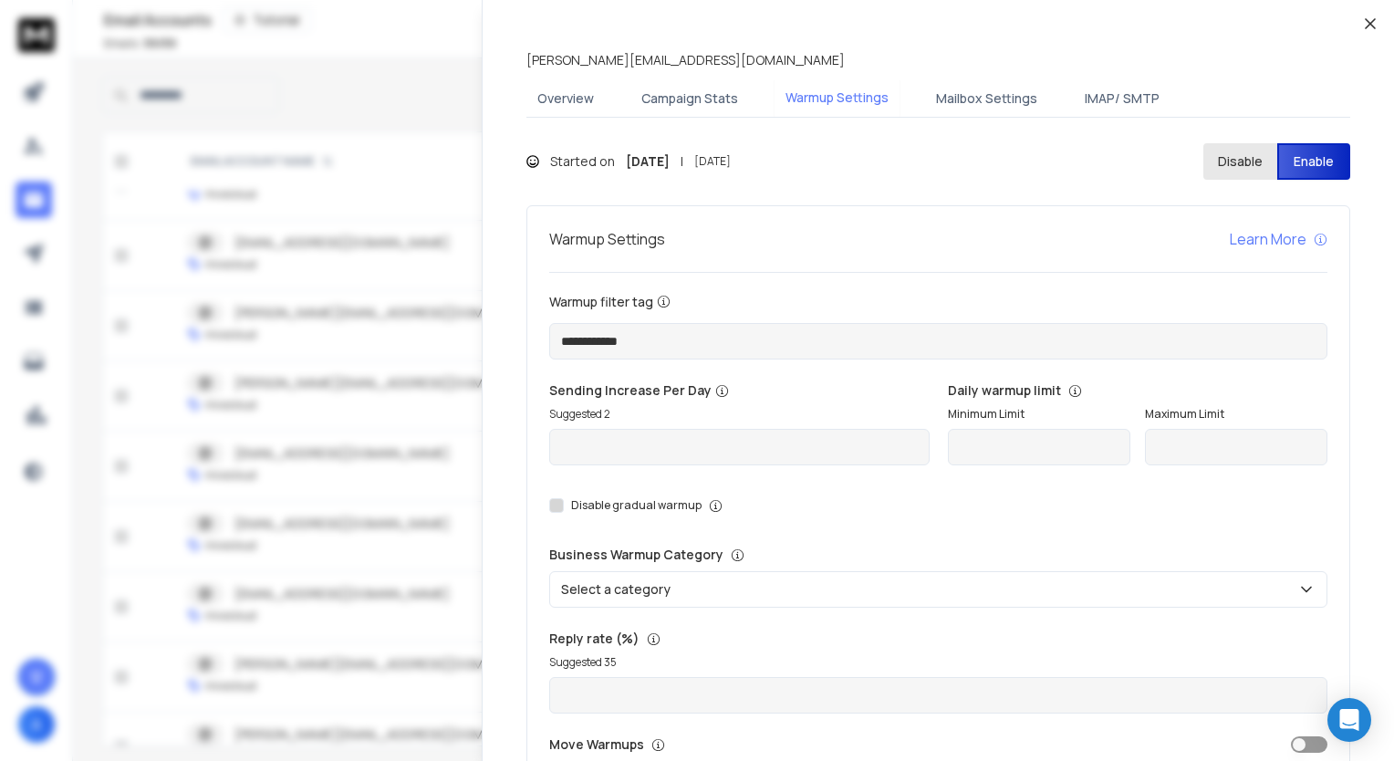
click at [1367, 26] on icon "button" at bounding box center [1370, 23] width 9 height 9
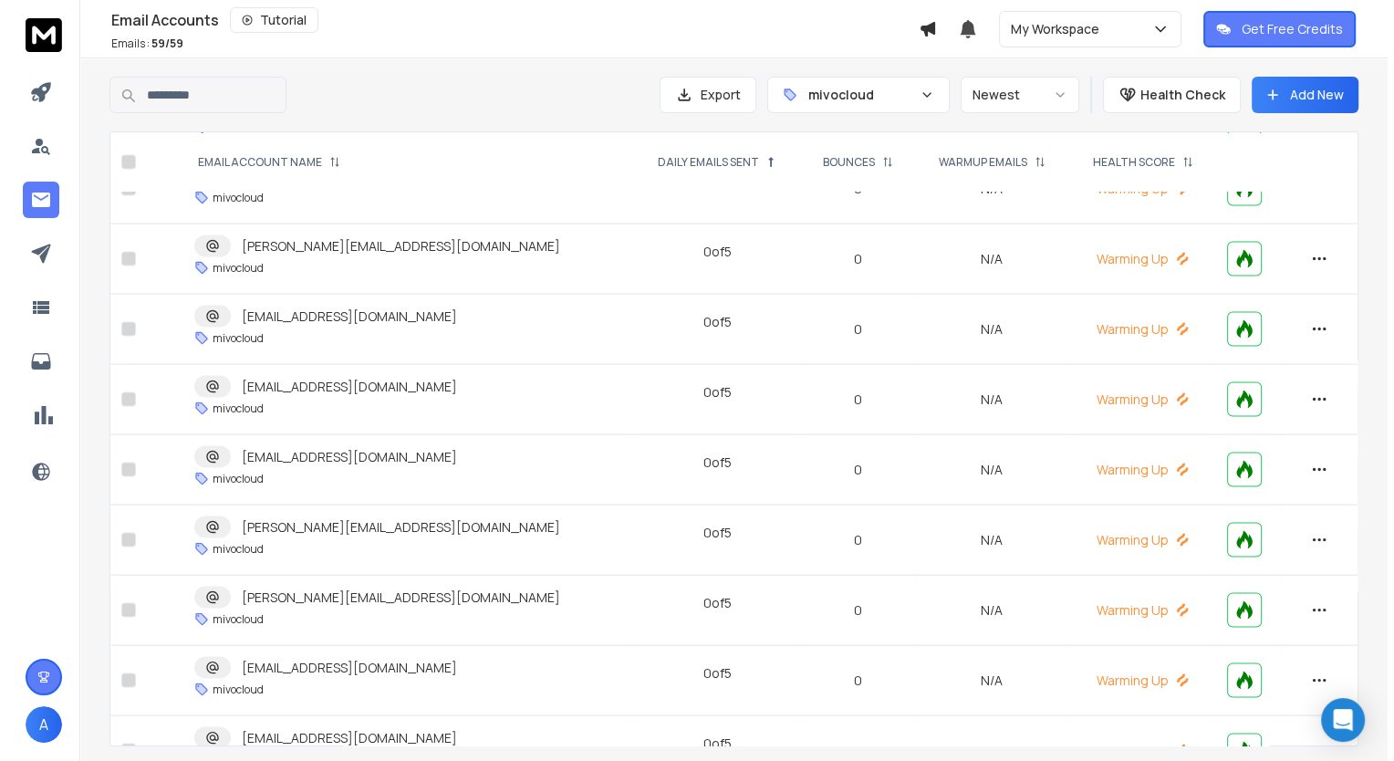
scroll to position [3594, 0]
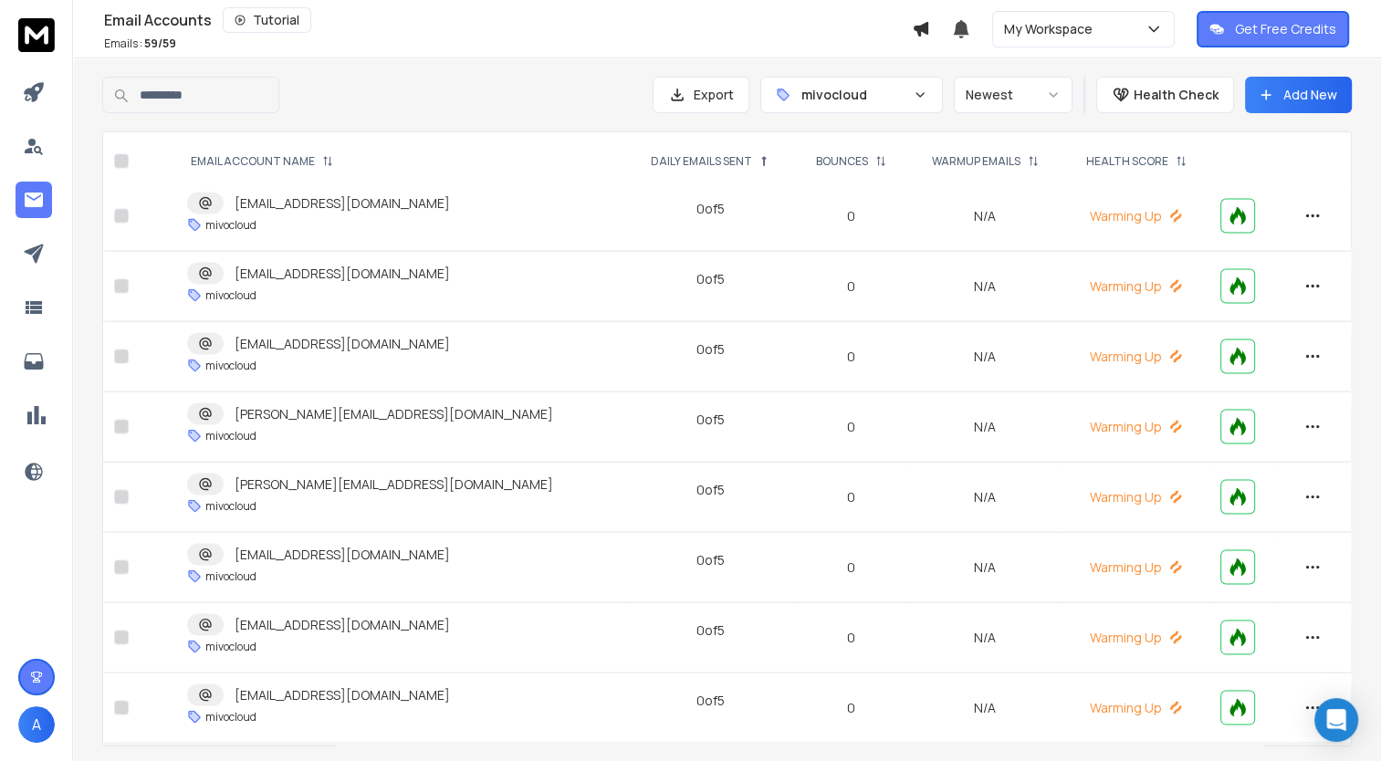
click at [853, 97] on p "mivocloud" at bounding box center [853, 95] width 104 height 18
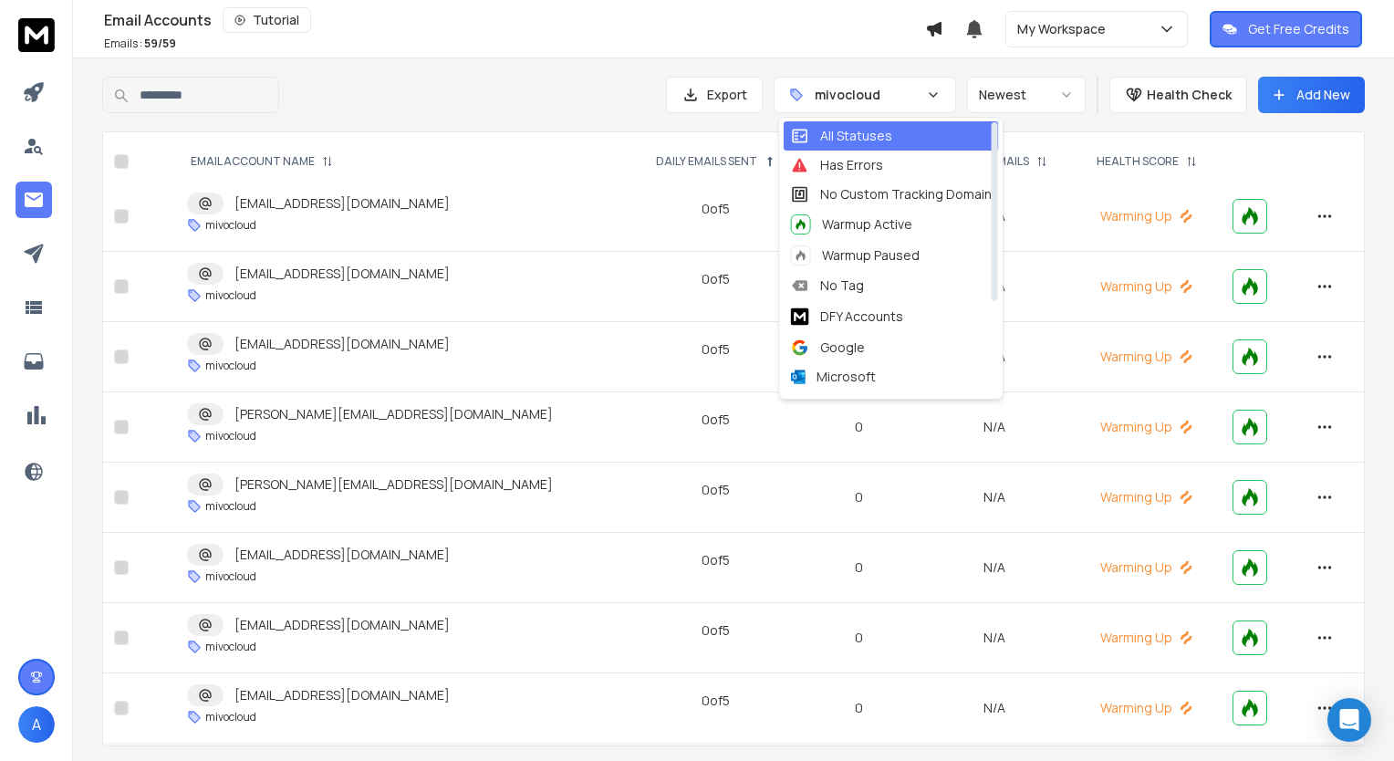
click at [853, 136] on div "All Statuses" at bounding box center [841, 136] width 101 height 18
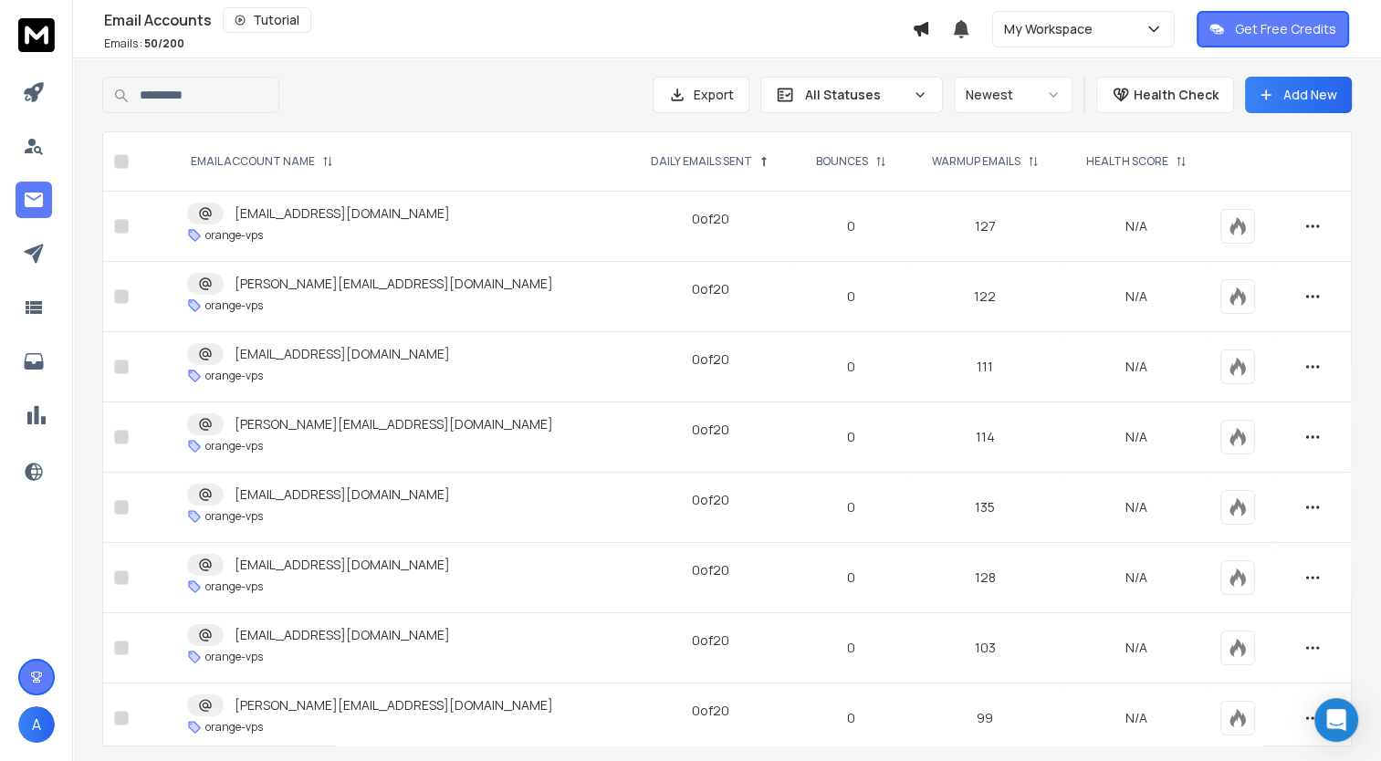
click at [873, 101] on p "All Statuses" at bounding box center [855, 95] width 100 height 18
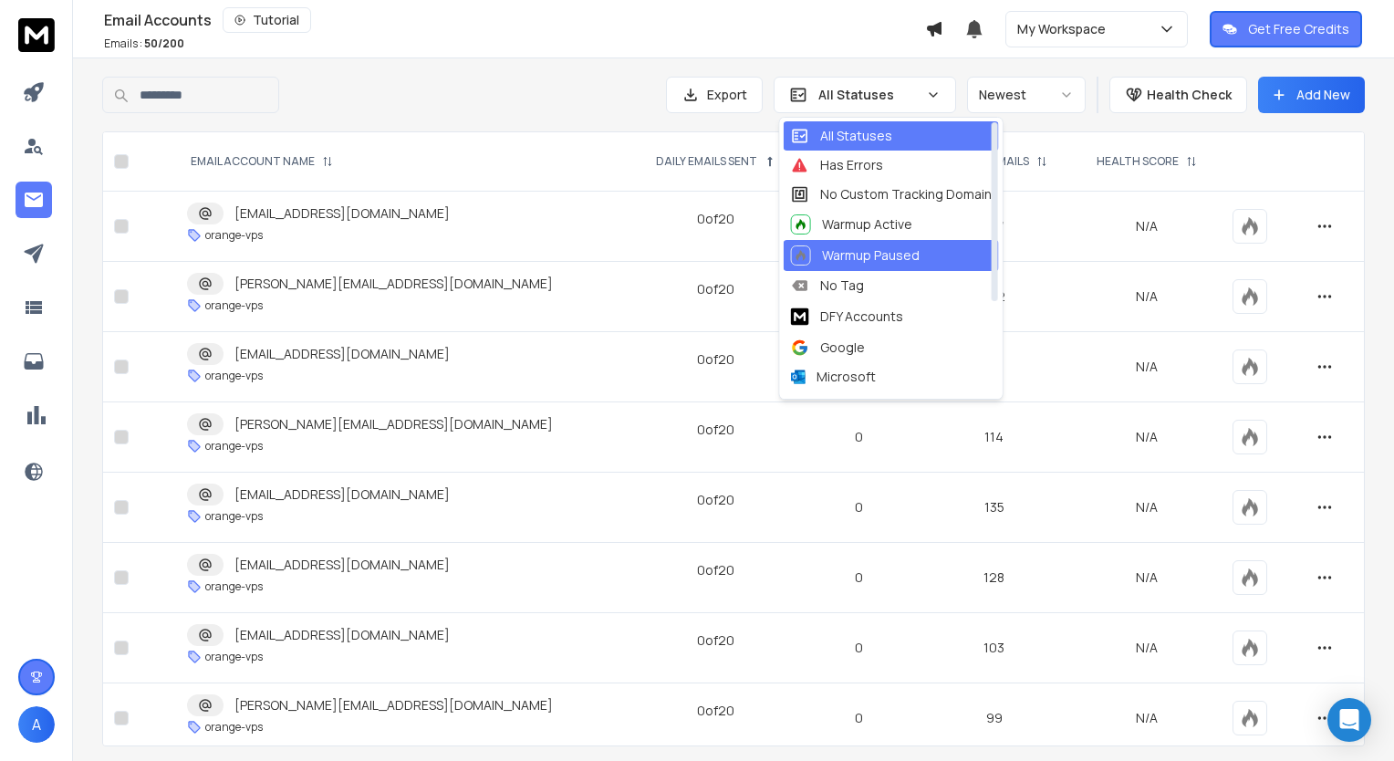
scroll to position [141, 0]
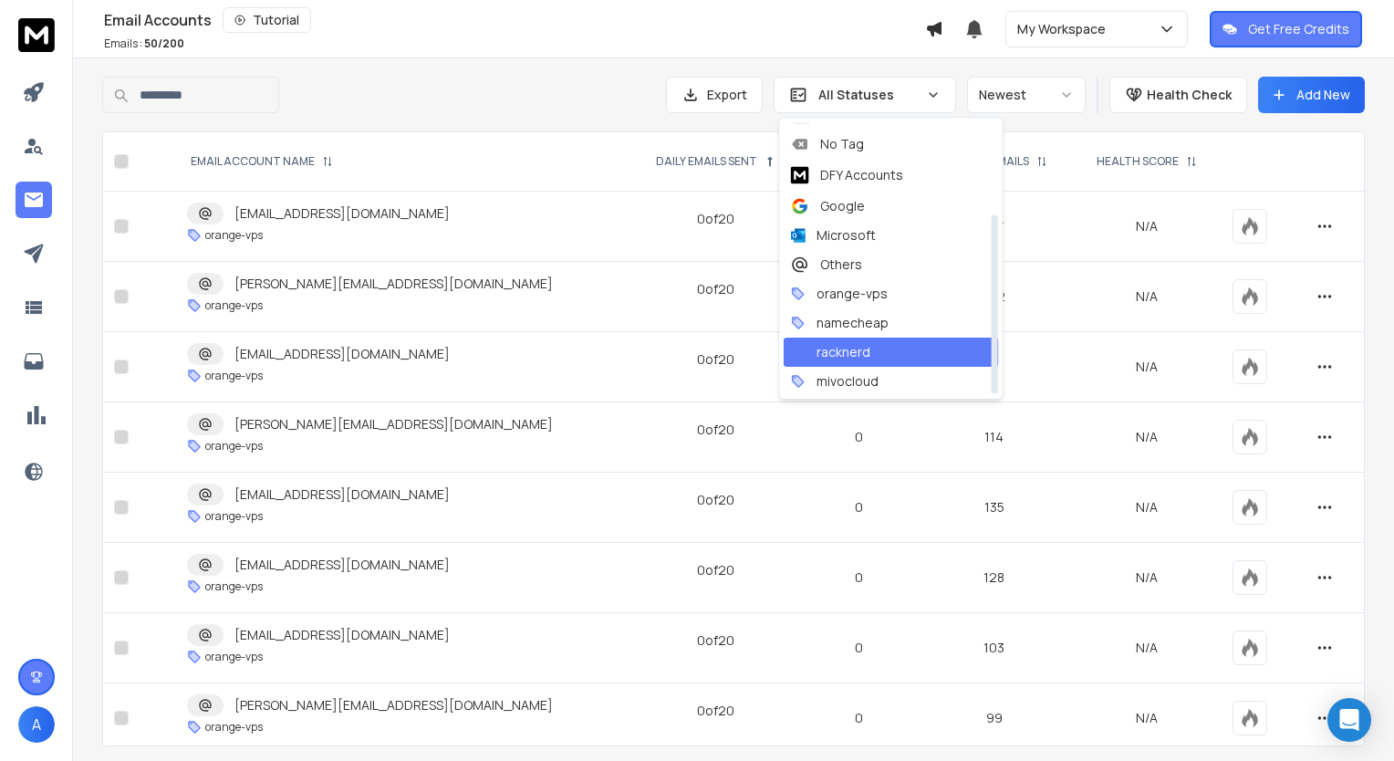
click at [850, 362] on div "racknerd" at bounding box center [891, 352] width 215 height 29
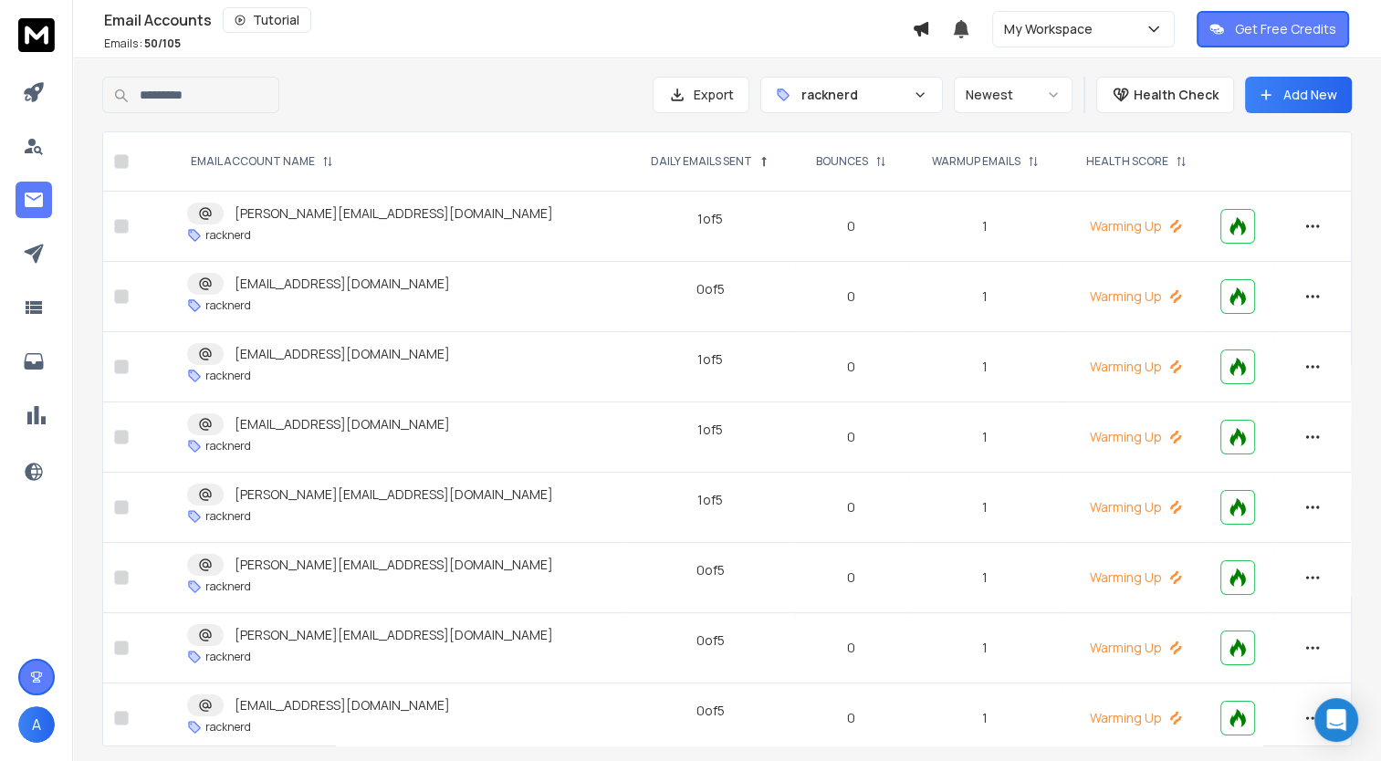
click at [820, 99] on p "racknerd" at bounding box center [853, 95] width 104 height 18
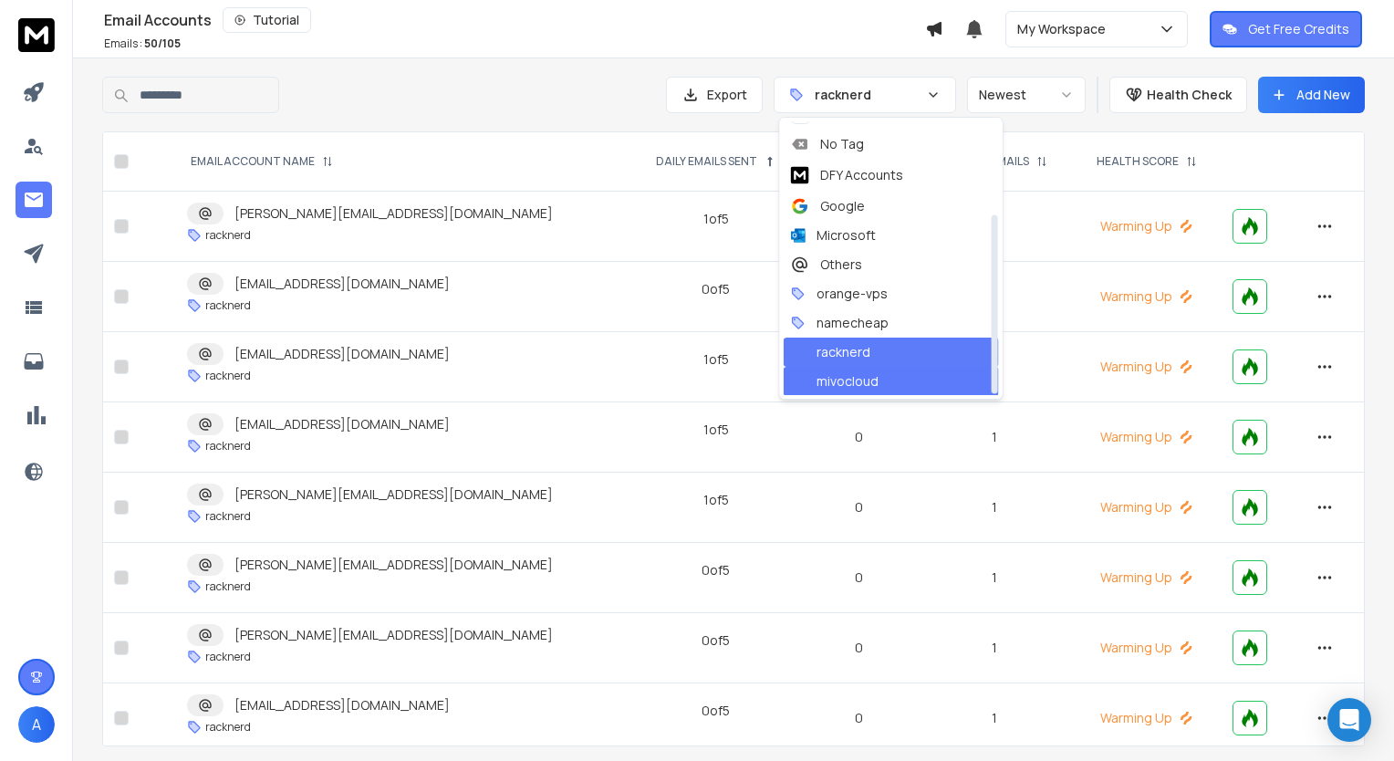
click at [854, 372] on div "mivocloud" at bounding box center [835, 381] width 88 height 18
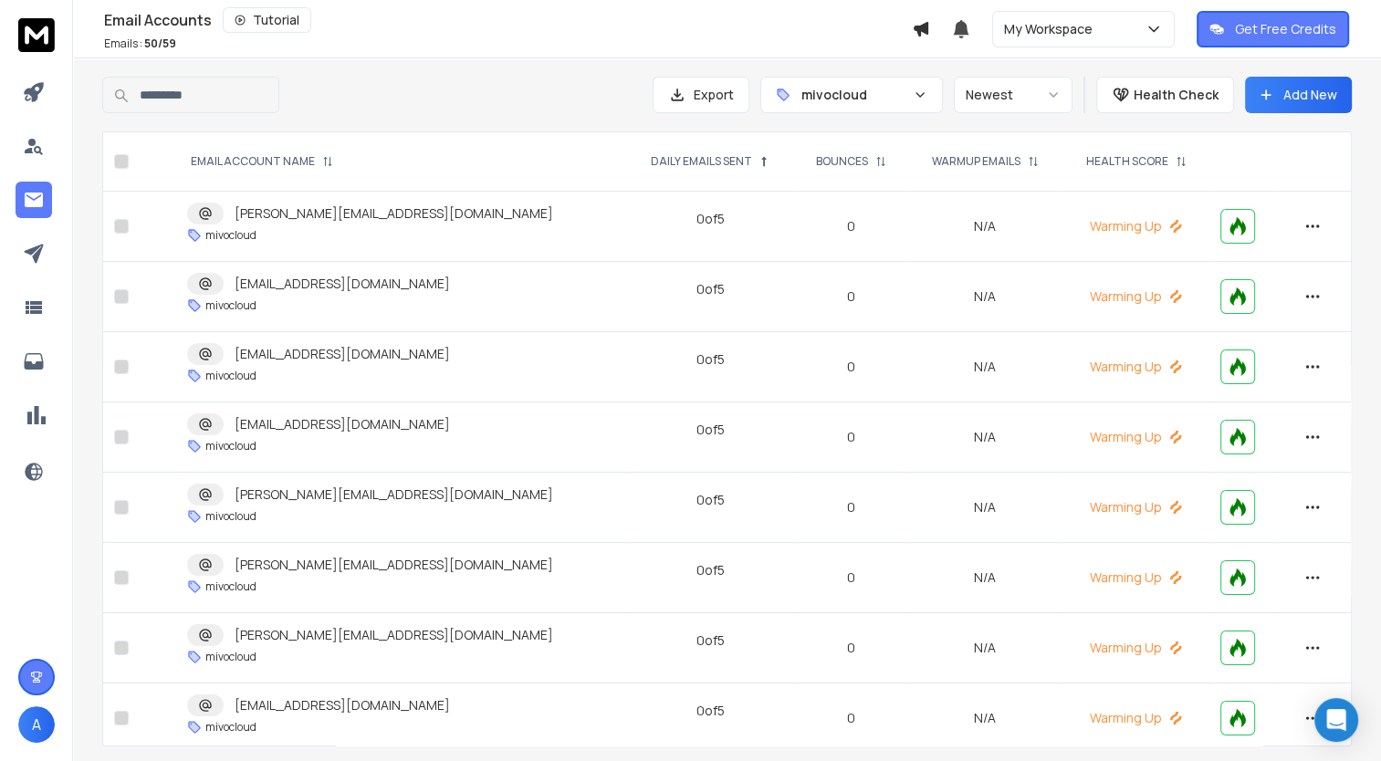
click at [833, 88] on p "mivocloud" at bounding box center [853, 95] width 104 height 18
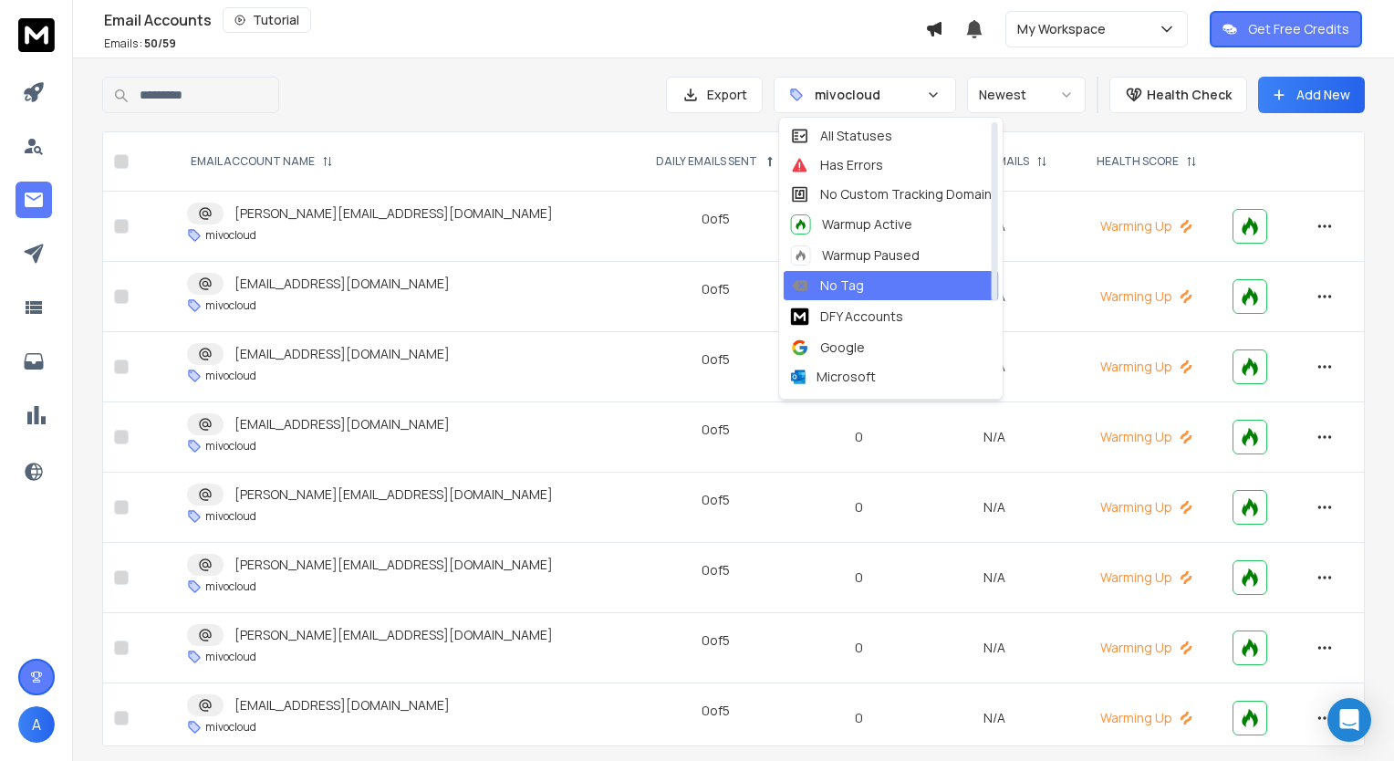
click at [850, 283] on div "No Tag" at bounding box center [827, 286] width 73 height 18
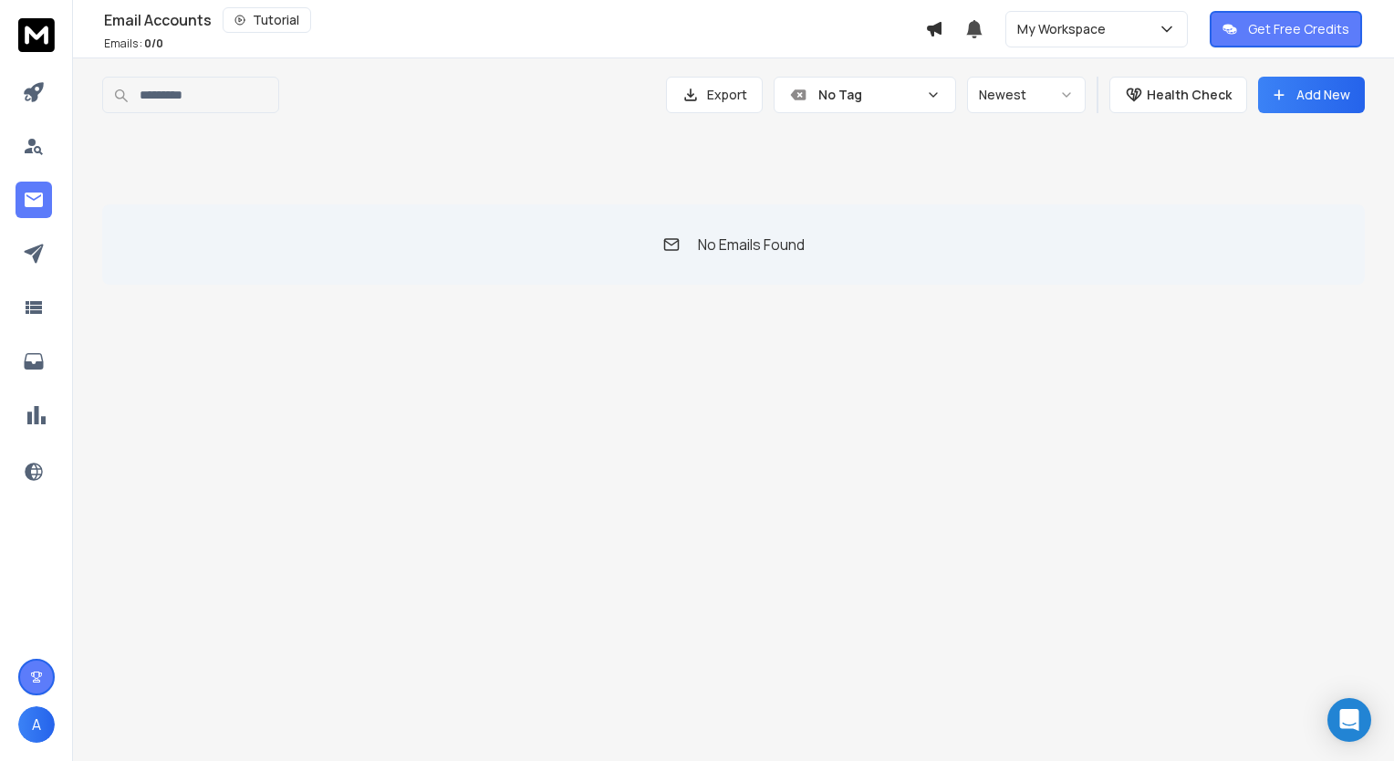
click at [854, 108] on div "No Tag" at bounding box center [865, 95] width 183 height 37
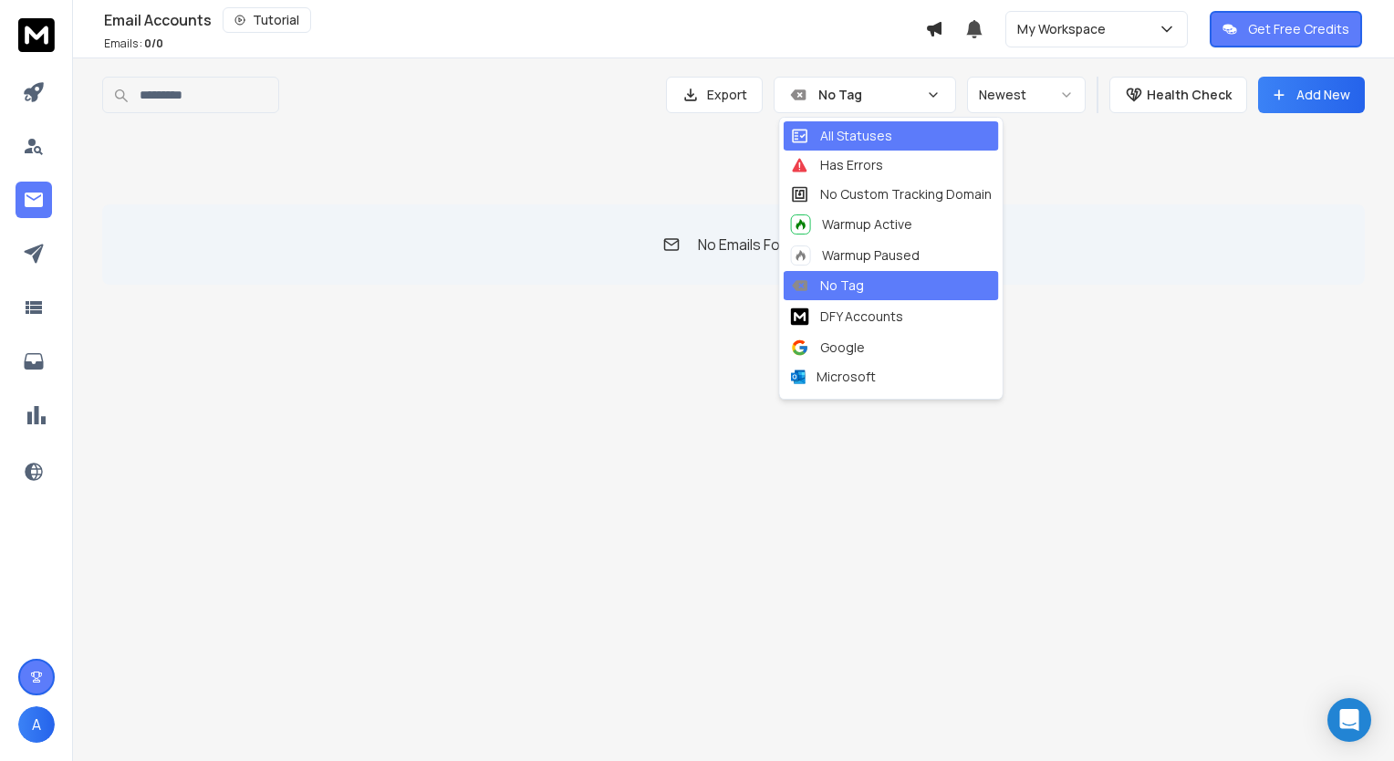
click at [182, 256] on div "No Emails Found" at bounding box center [733, 244] width 1263 height 80
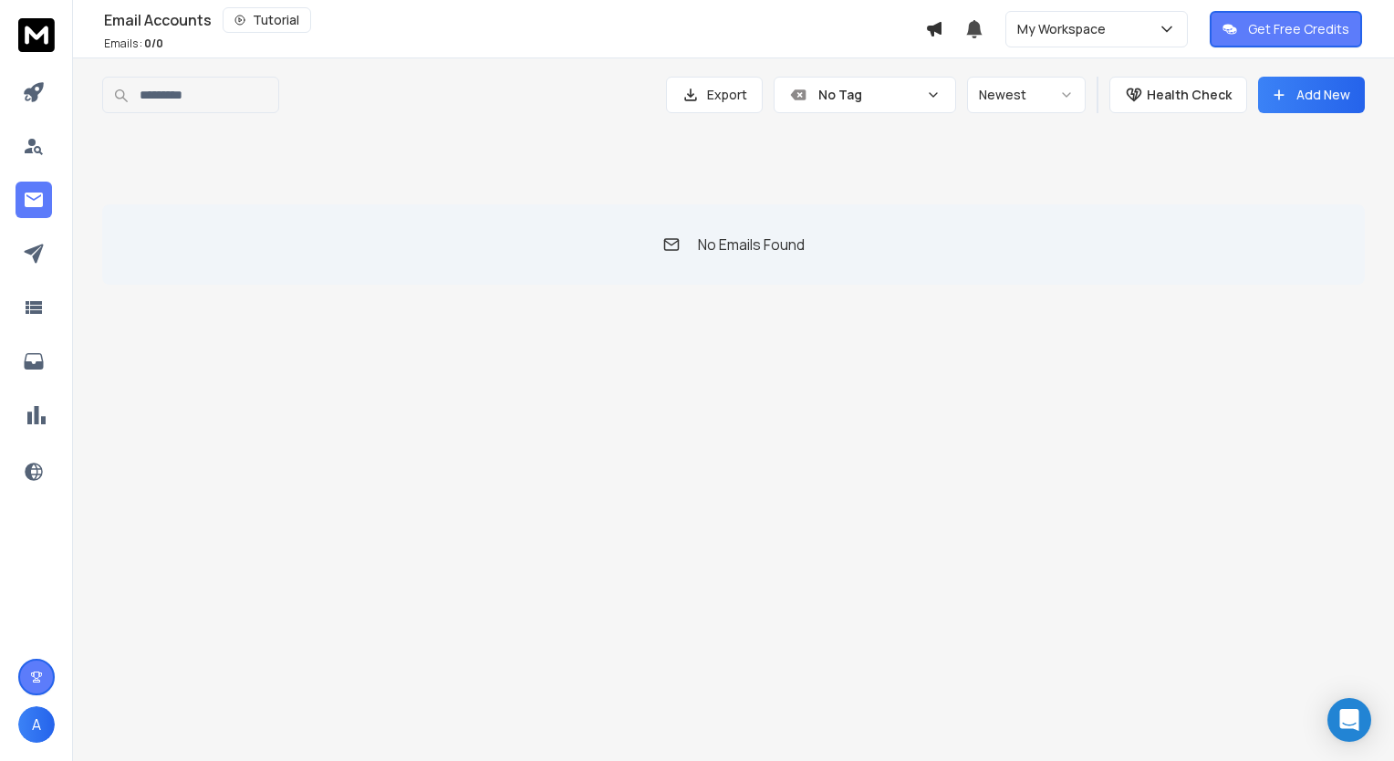
click at [889, 90] on p "No Tag" at bounding box center [869, 95] width 100 height 18
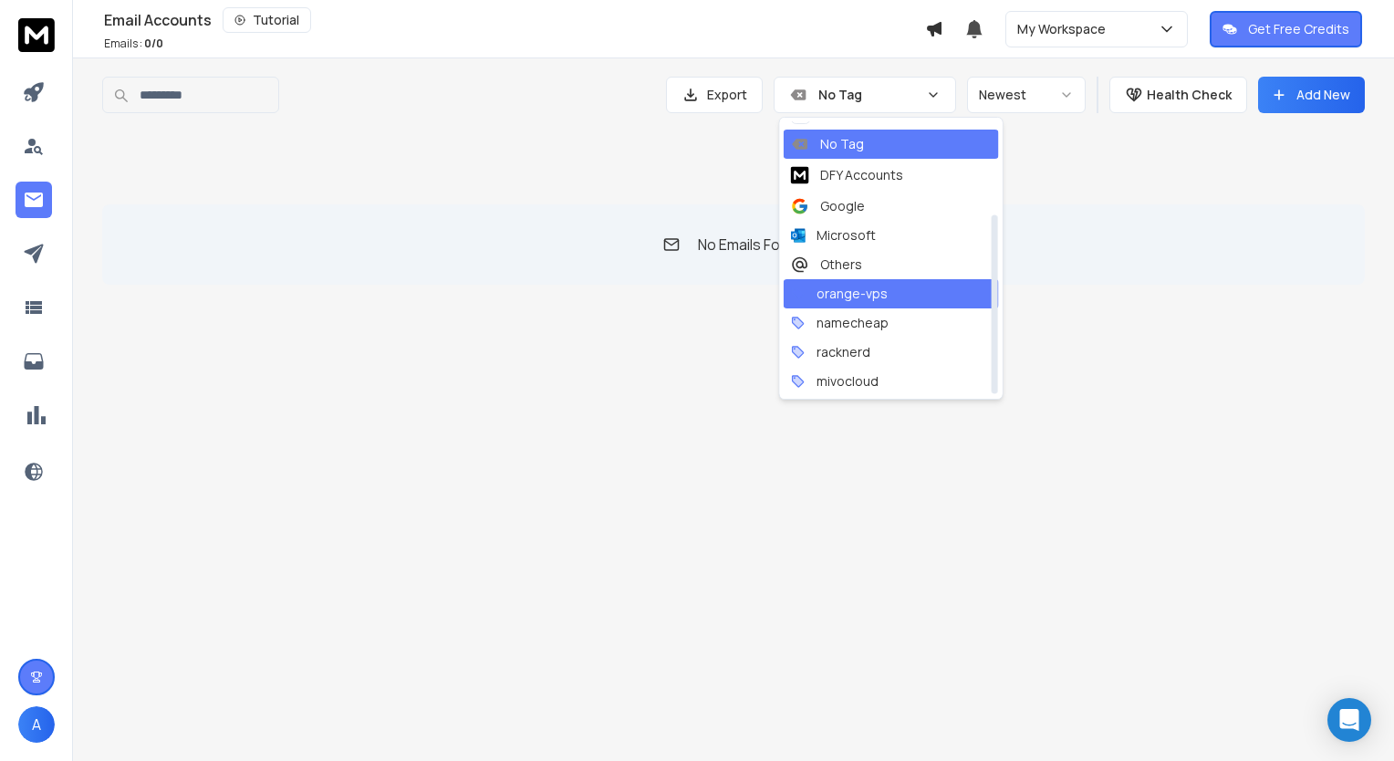
click at [892, 298] on div "orange-vps" at bounding box center [891, 293] width 215 height 29
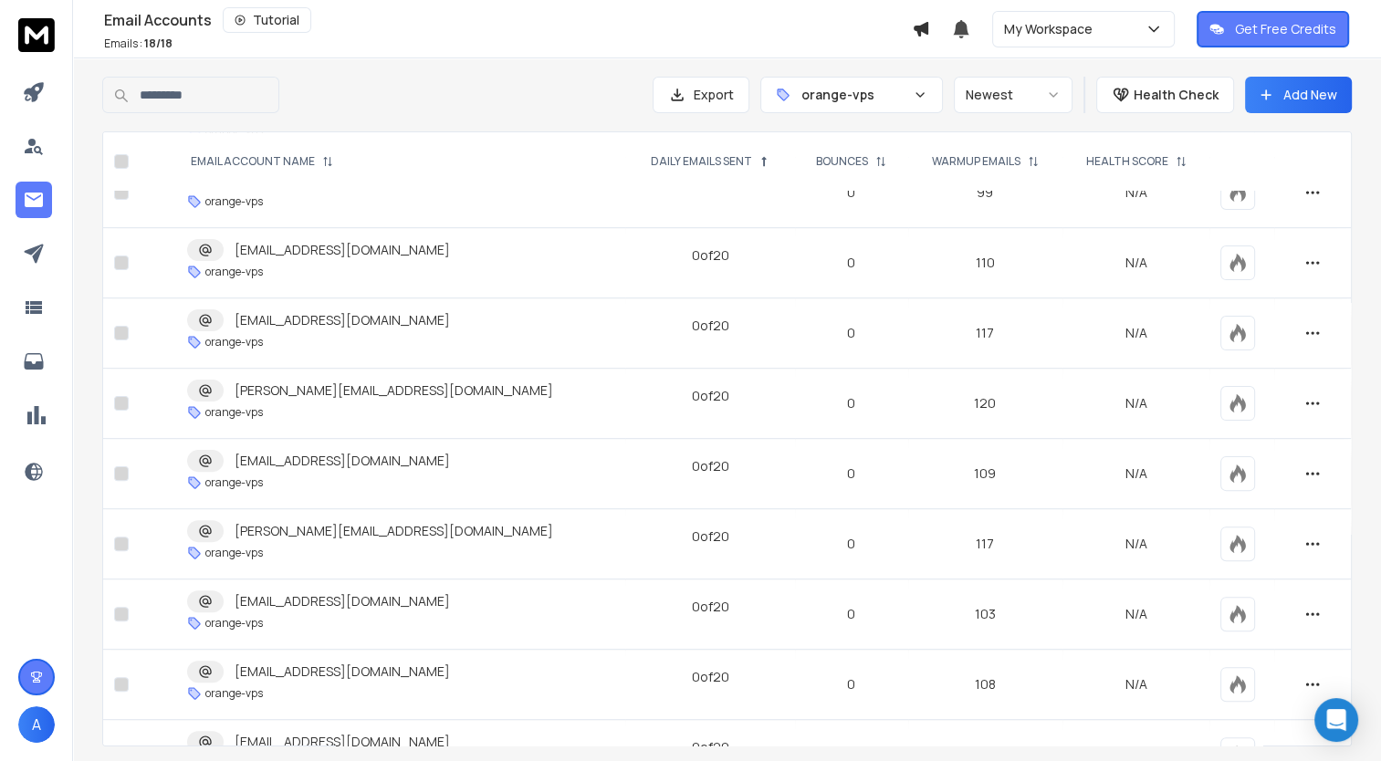
scroll to position [720, 0]
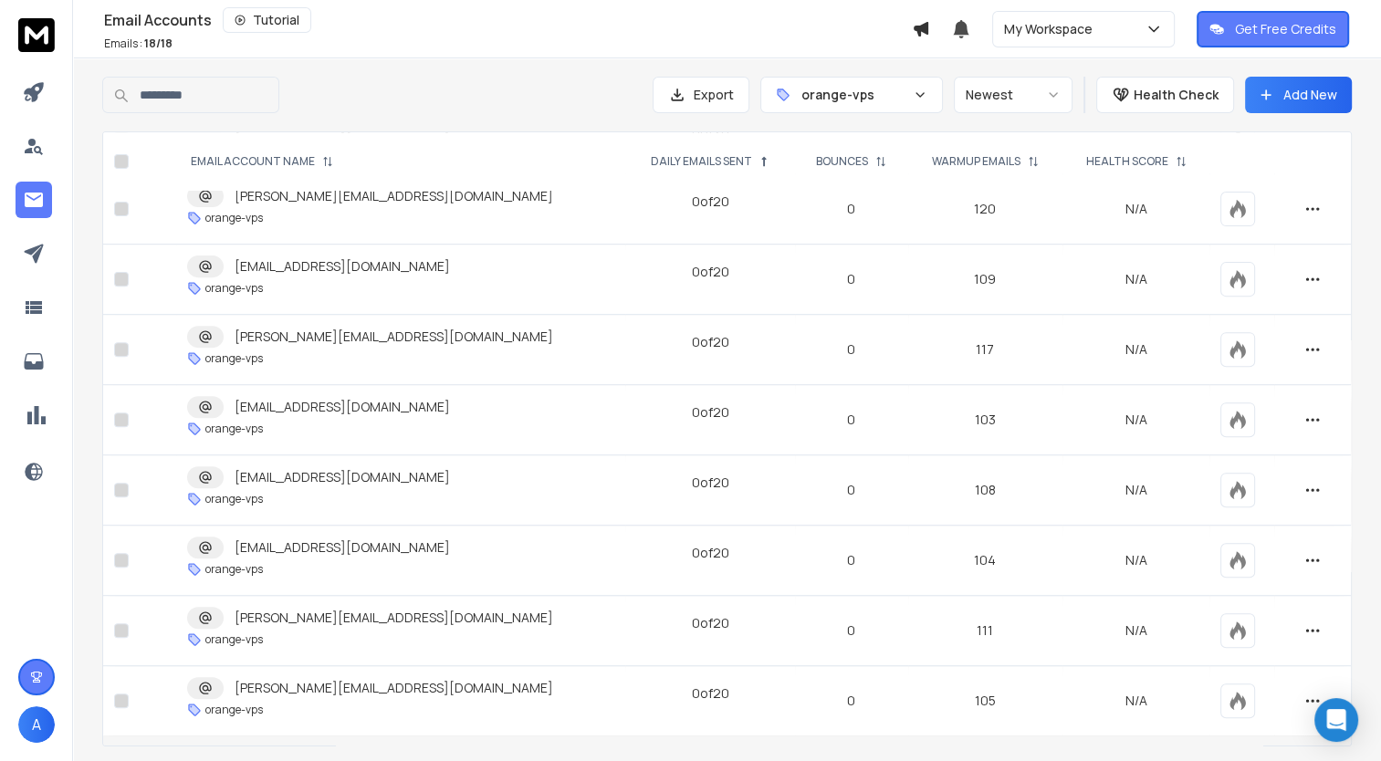
click at [8, 250] on div "A" at bounding box center [36, 380] width 73 height 761
click at [41, 268] on link at bounding box center [34, 253] width 37 height 37
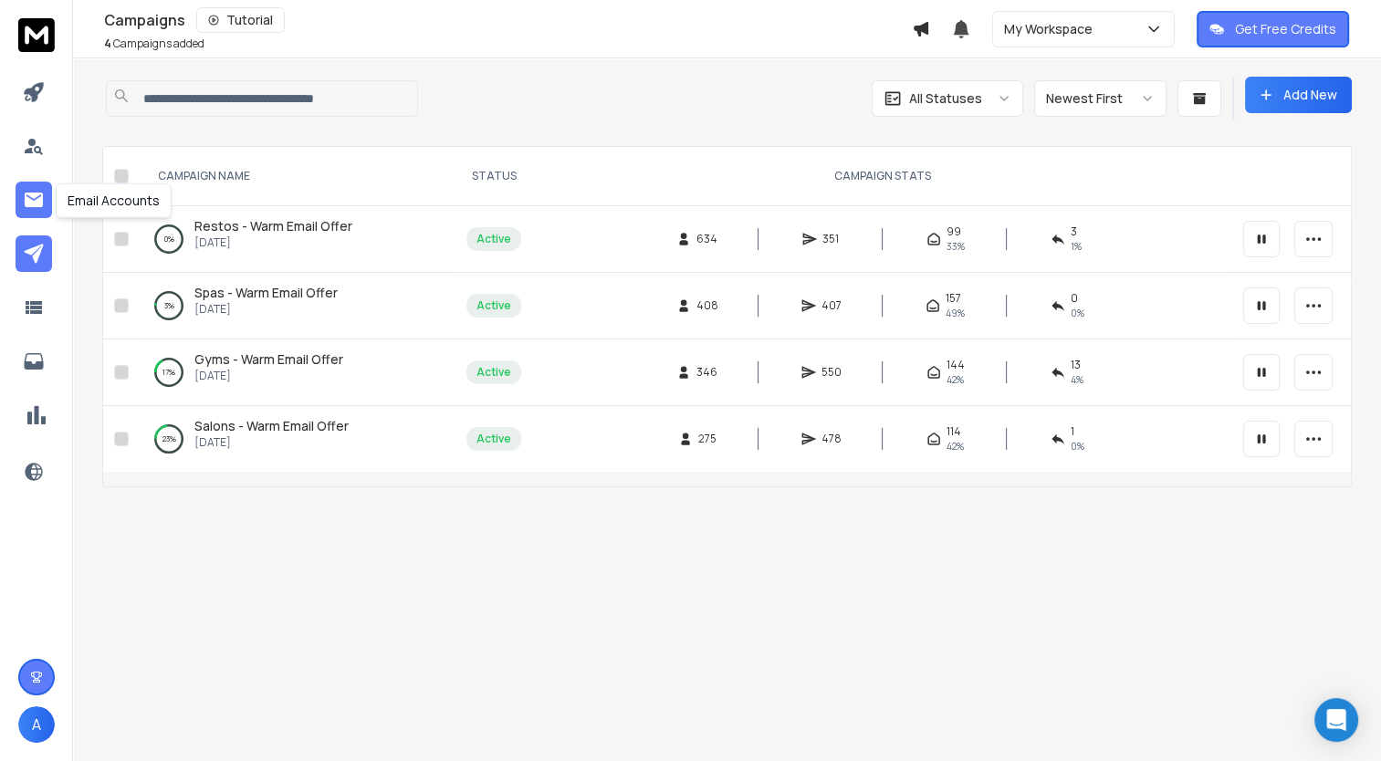
click at [27, 192] on icon at bounding box center [34, 200] width 22 height 22
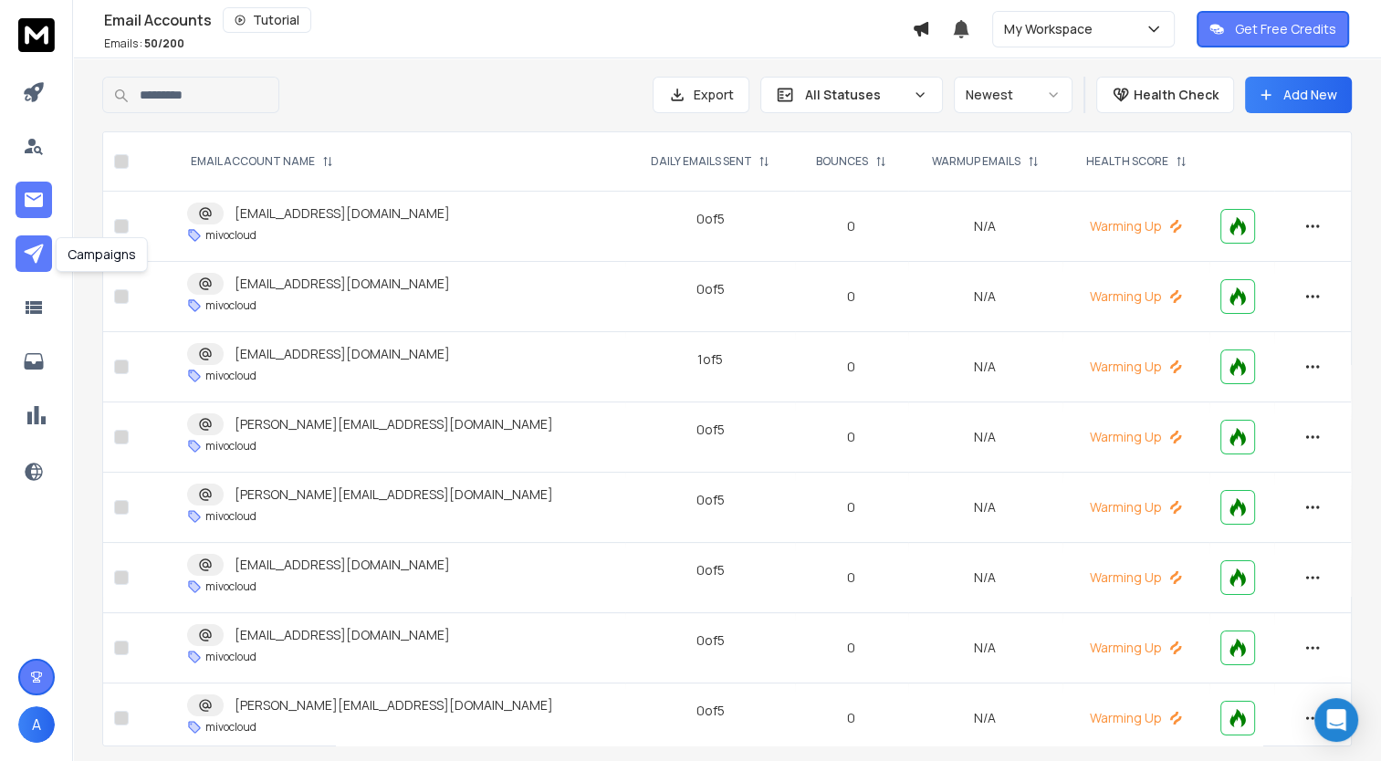
click at [37, 267] on link at bounding box center [34, 253] width 37 height 37
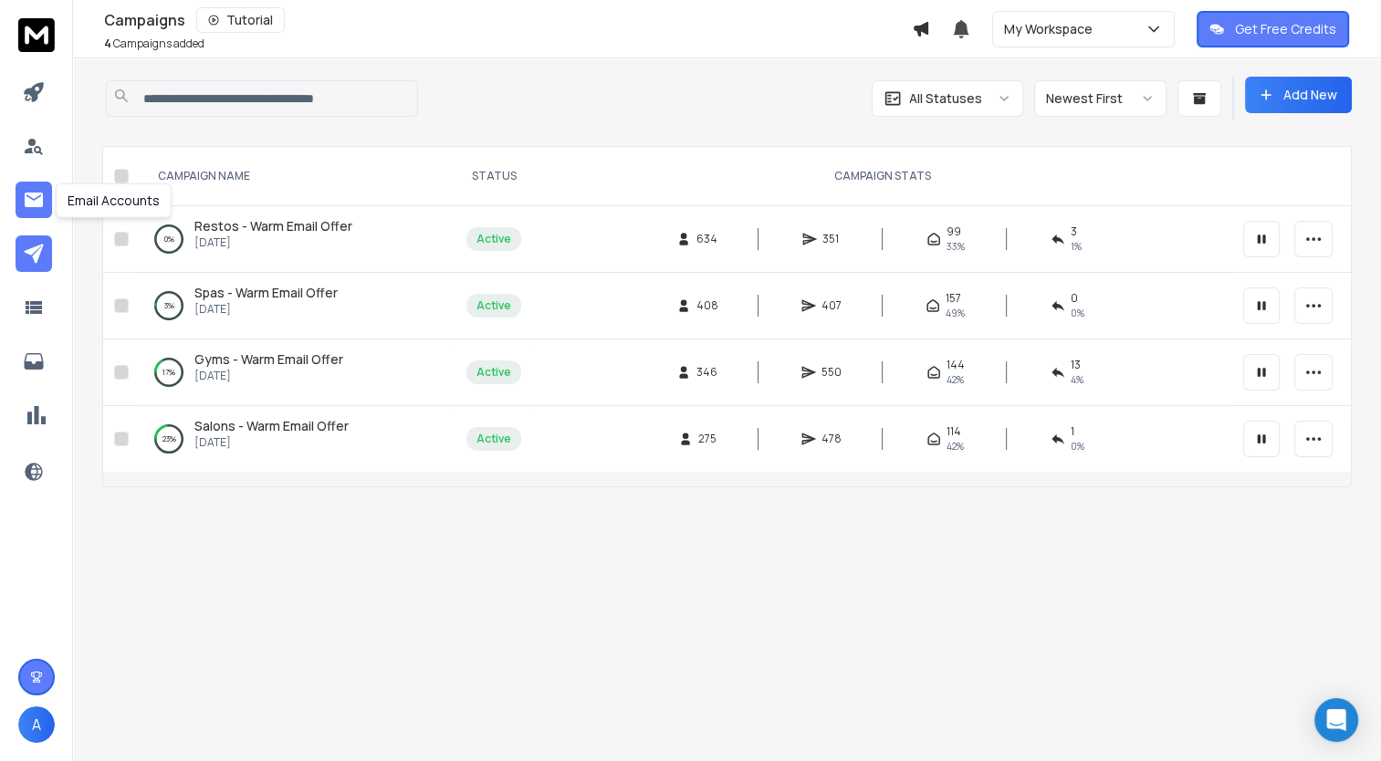
click at [20, 204] on link at bounding box center [34, 200] width 37 height 37
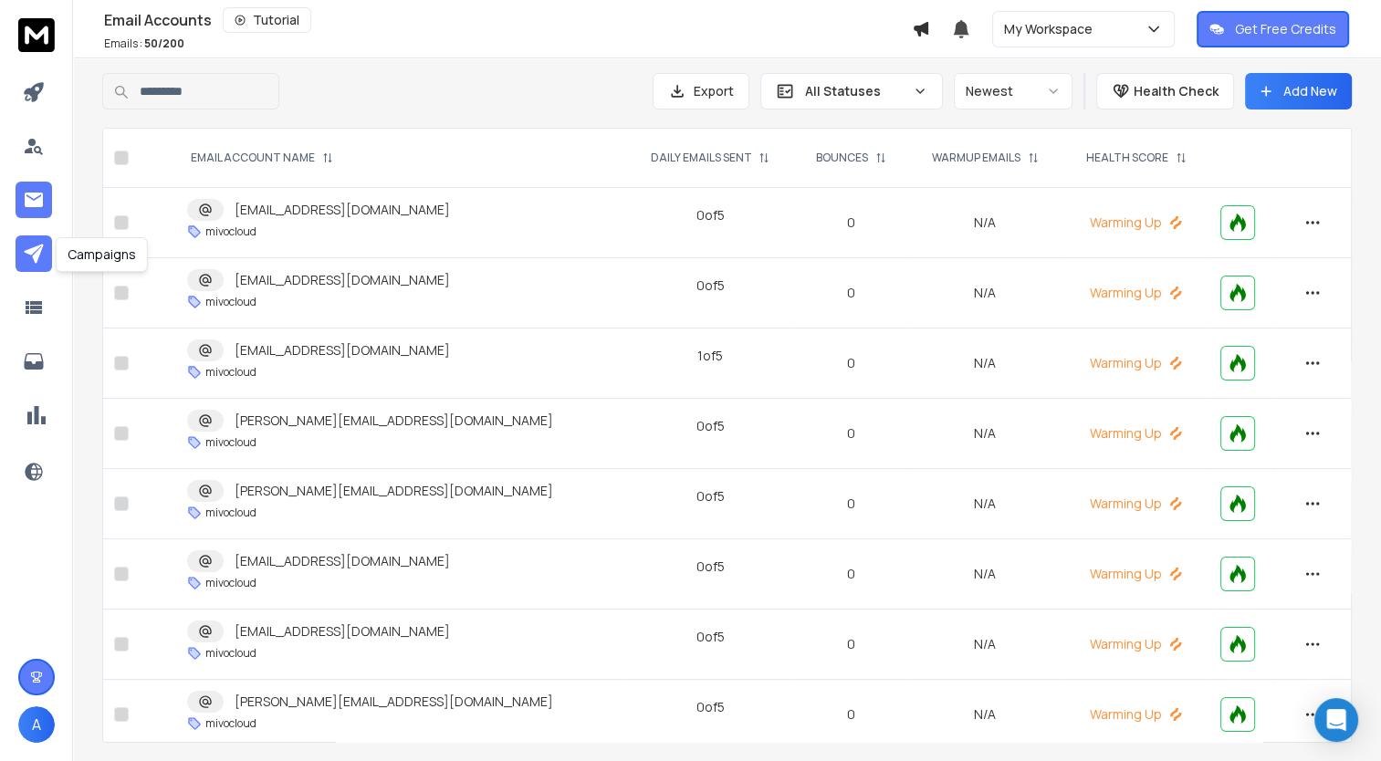
click at [34, 265] on icon at bounding box center [34, 254] width 22 height 22
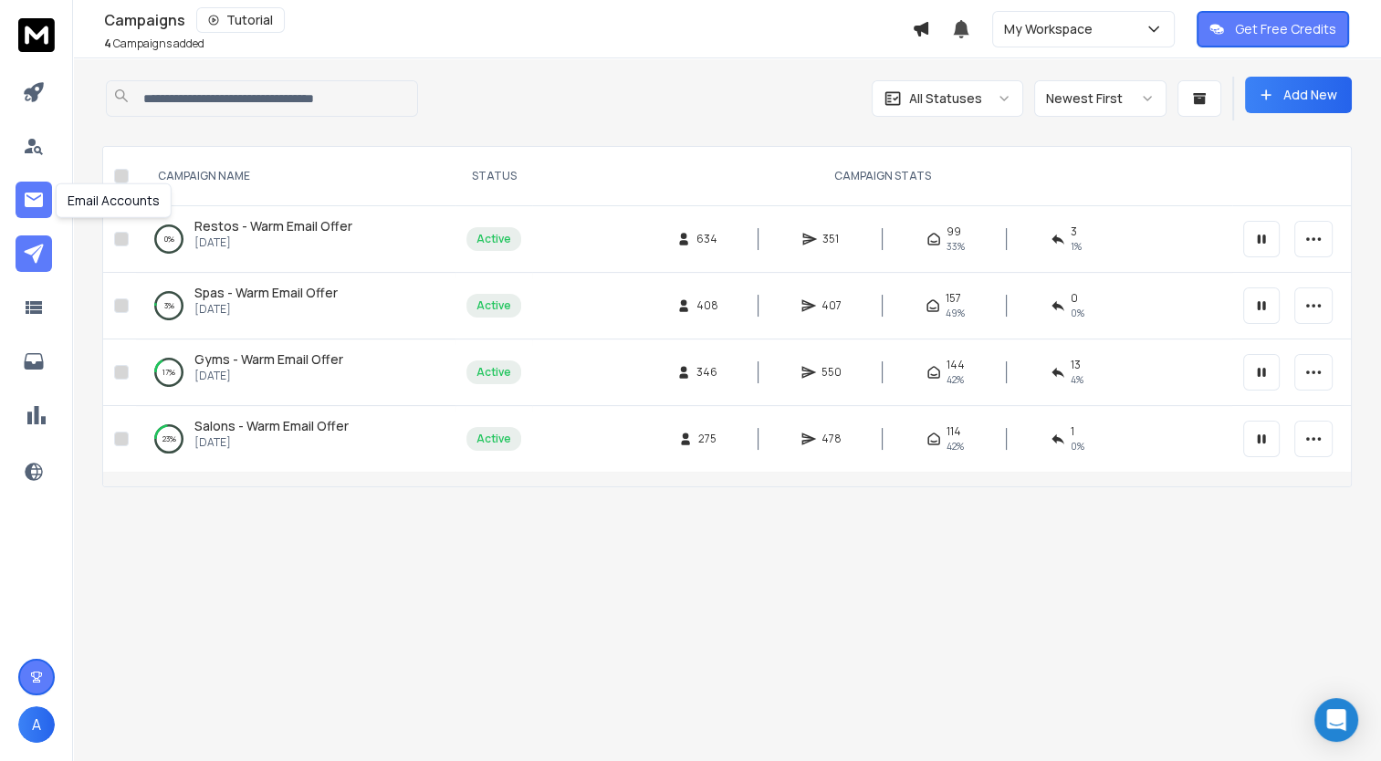
click at [39, 207] on icon at bounding box center [34, 200] width 22 height 22
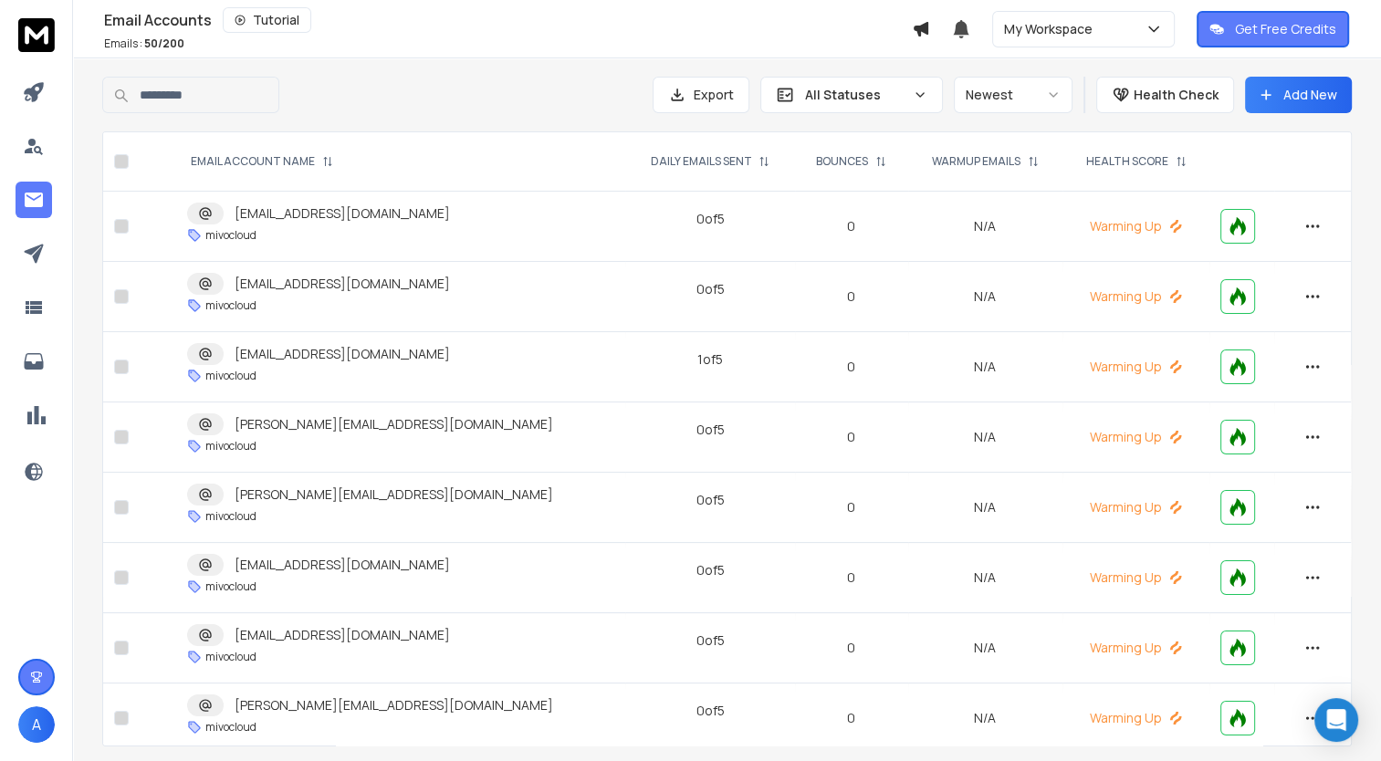
click at [891, 99] on p "All Statuses" at bounding box center [855, 95] width 100 height 18
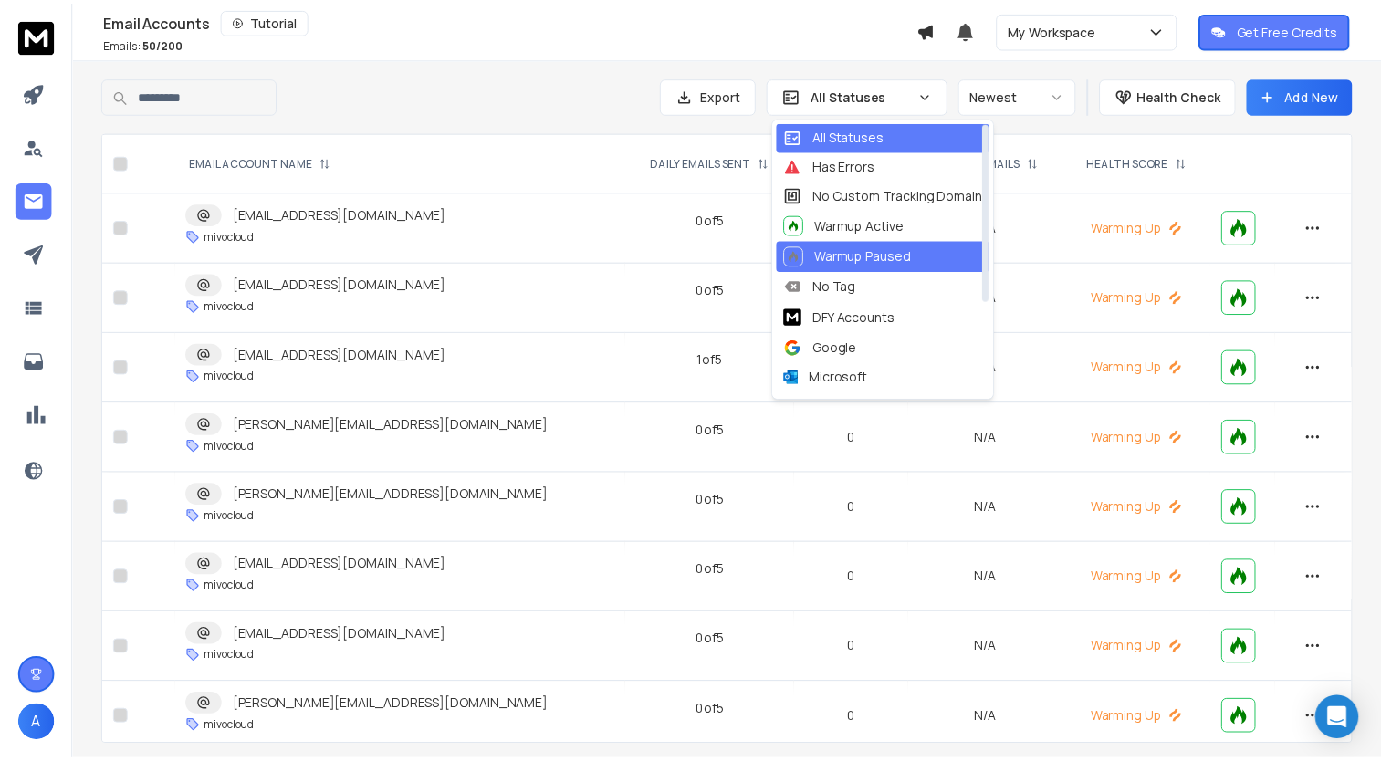
scroll to position [141, 0]
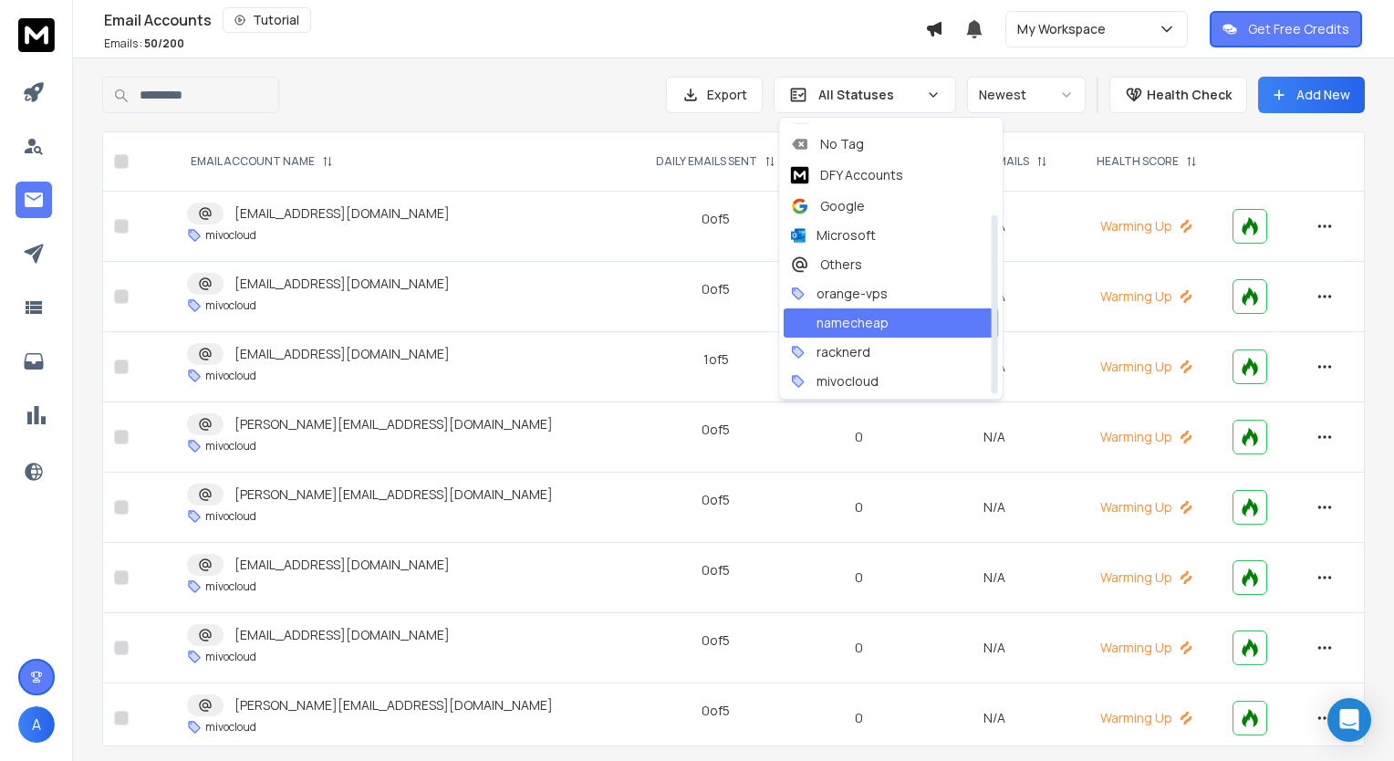
click at [865, 328] on div "namecheap" at bounding box center [840, 323] width 98 height 18
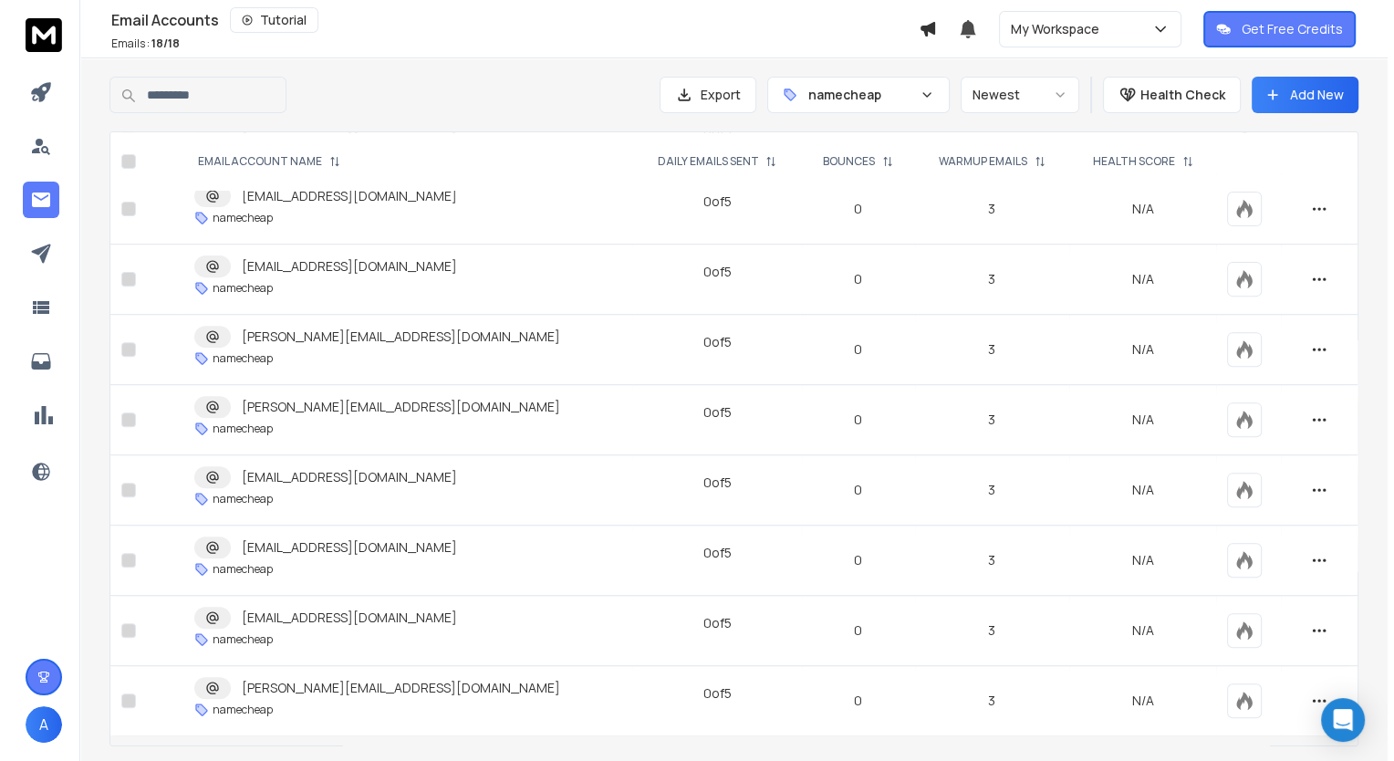
scroll to position [0, 0]
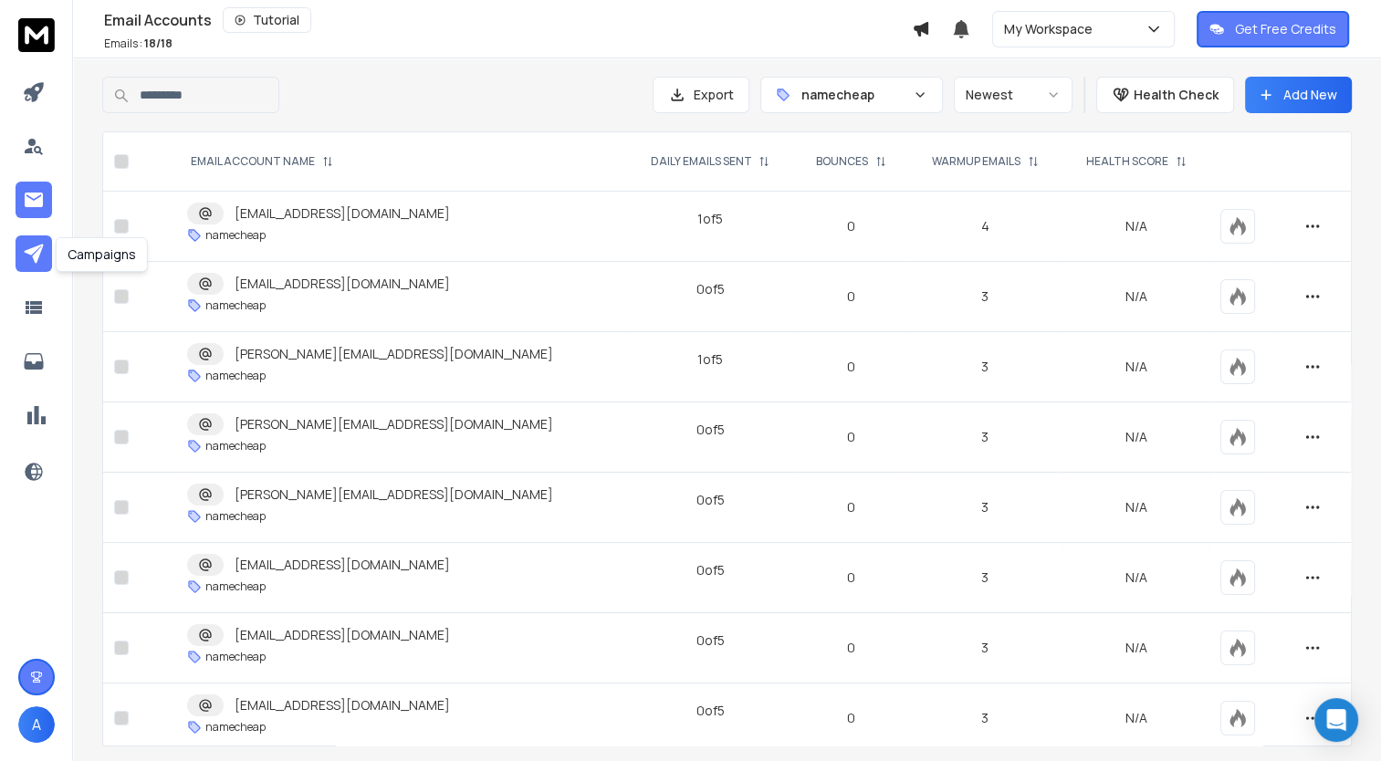
click at [31, 249] on icon at bounding box center [33, 254] width 19 height 19
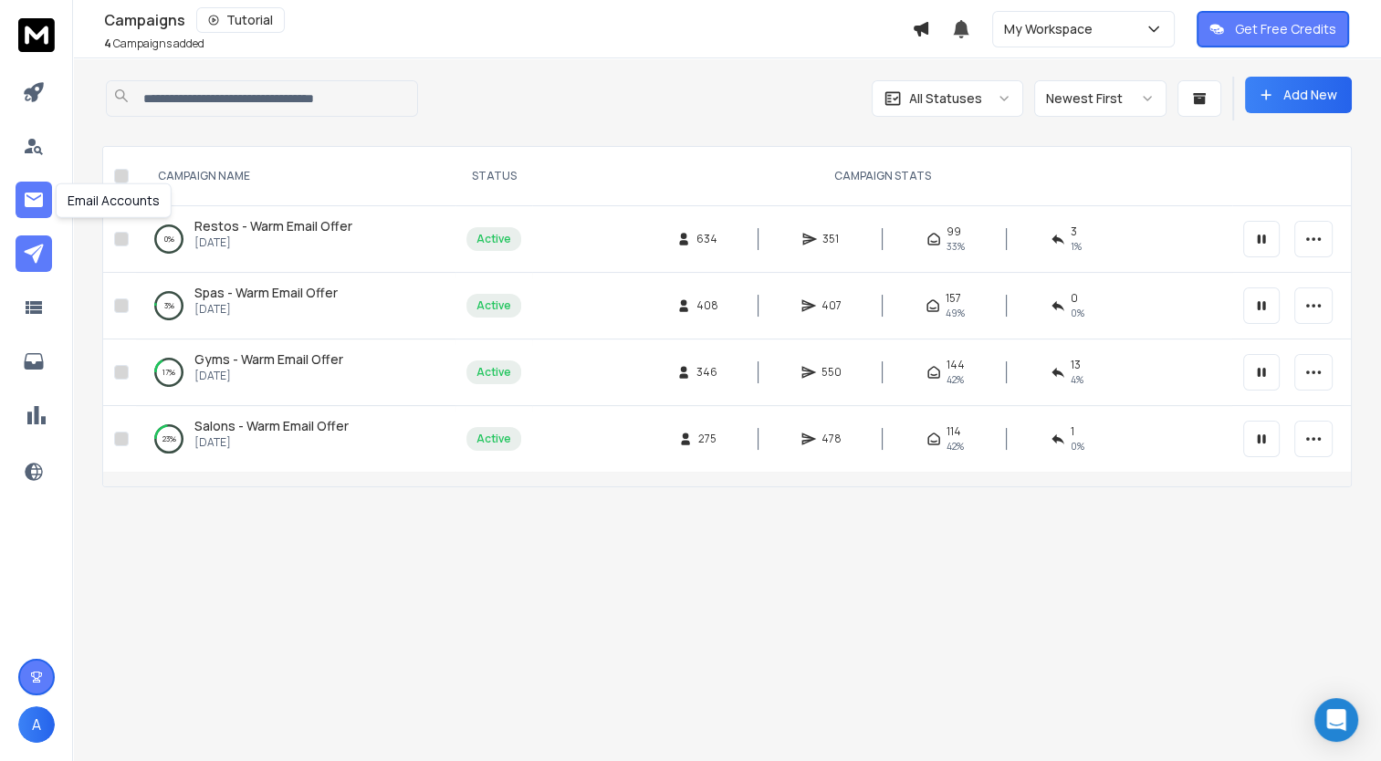
click at [34, 195] on icon at bounding box center [34, 200] width 18 height 15
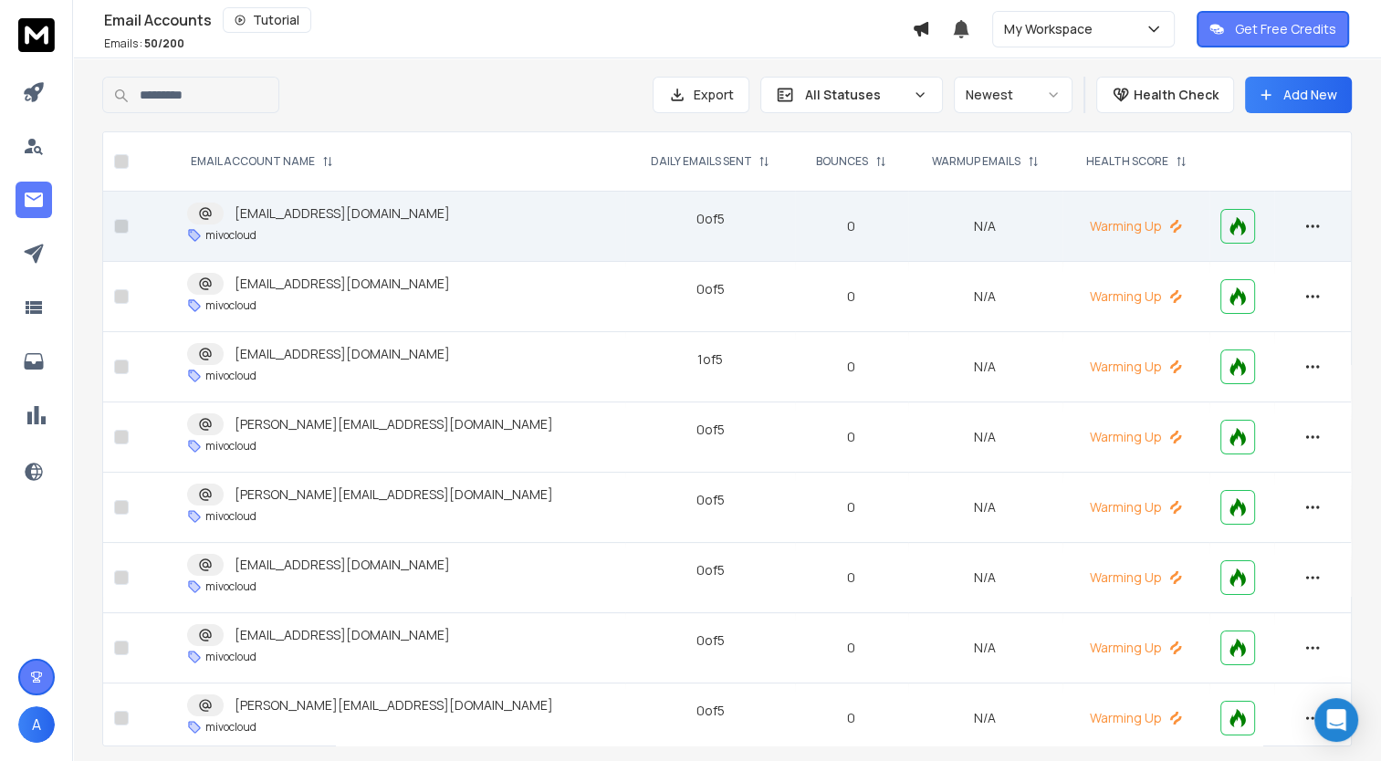
click at [281, 211] on p "[EMAIL_ADDRESS][DOMAIN_NAME]" at bounding box center [342, 213] width 215 height 18
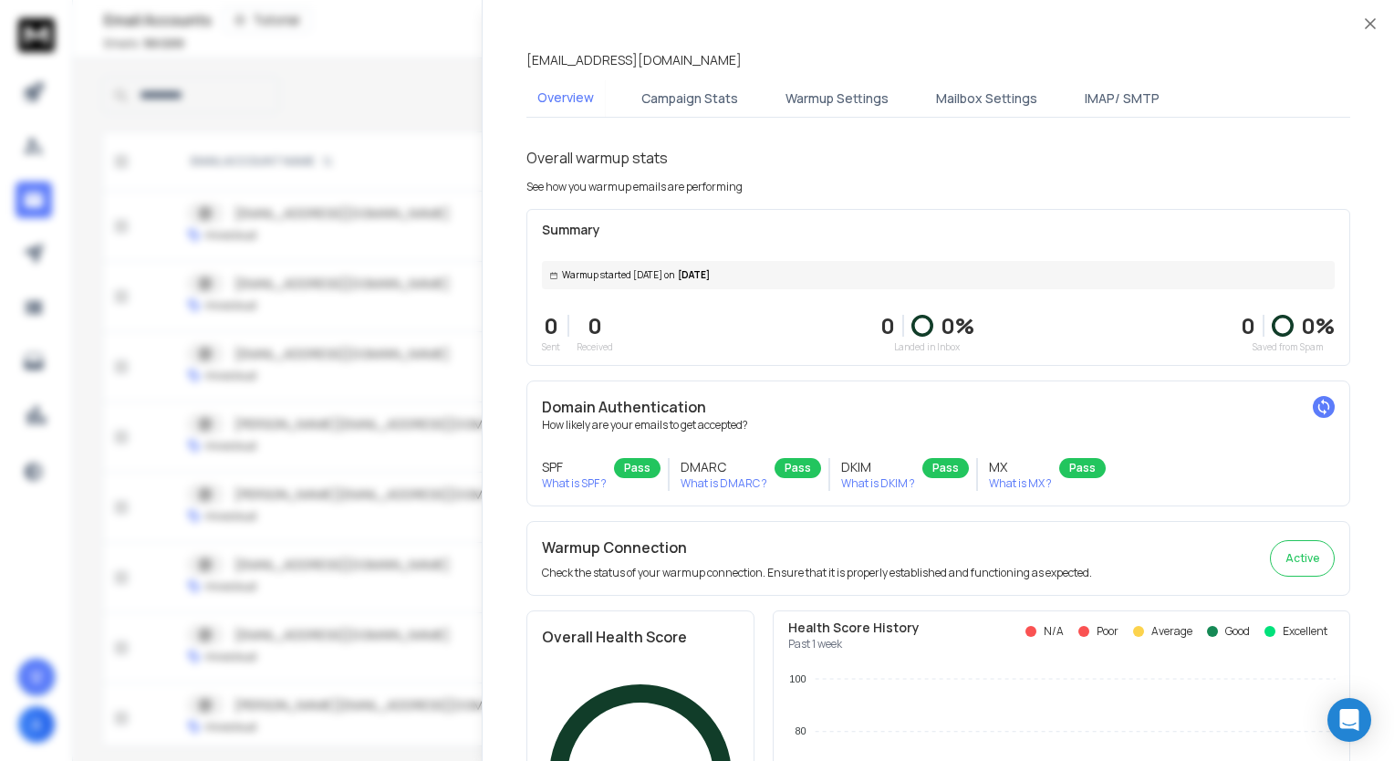
click at [709, 95] on button "Campaign Stats" at bounding box center [690, 98] width 119 height 40
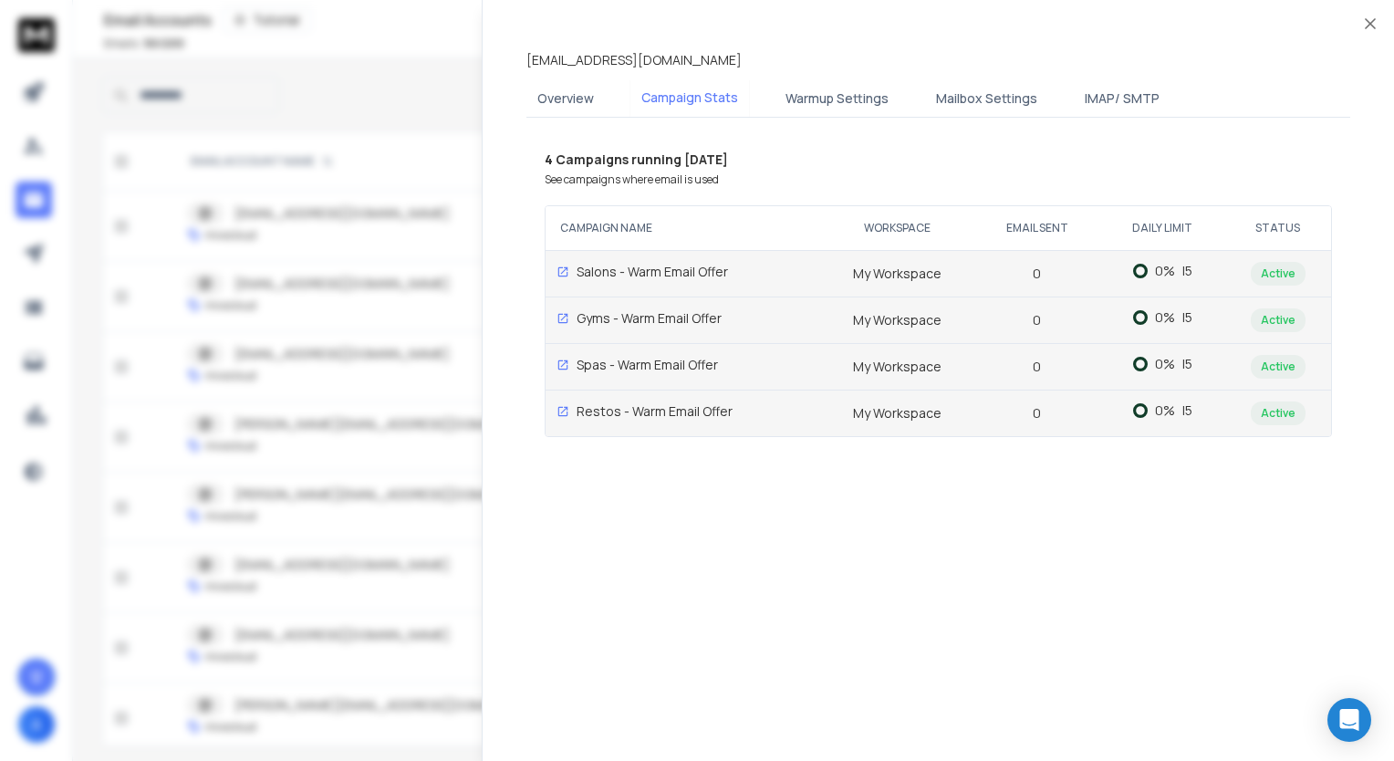
click at [557, 92] on button "Overview" at bounding box center [566, 98] width 78 height 40
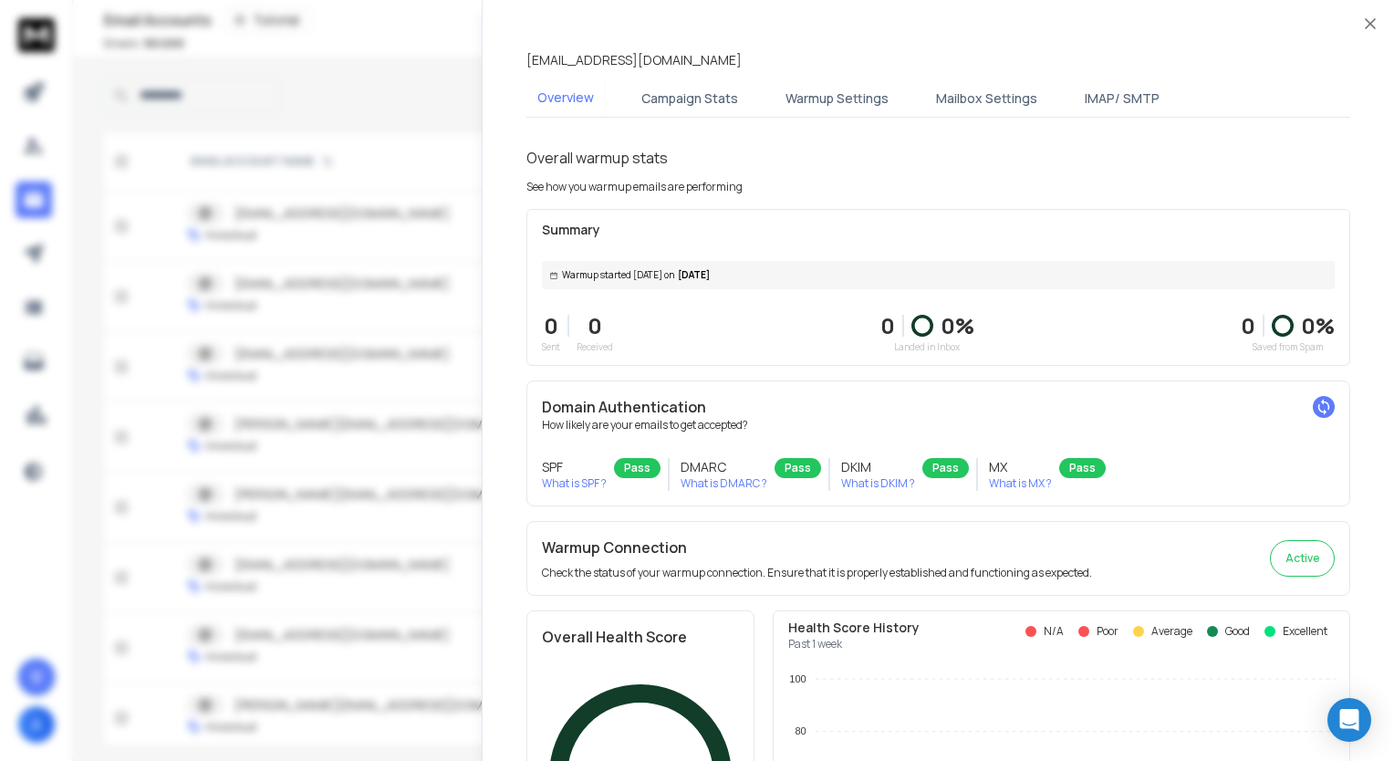
click at [694, 95] on button "Campaign Stats" at bounding box center [690, 98] width 119 height 40
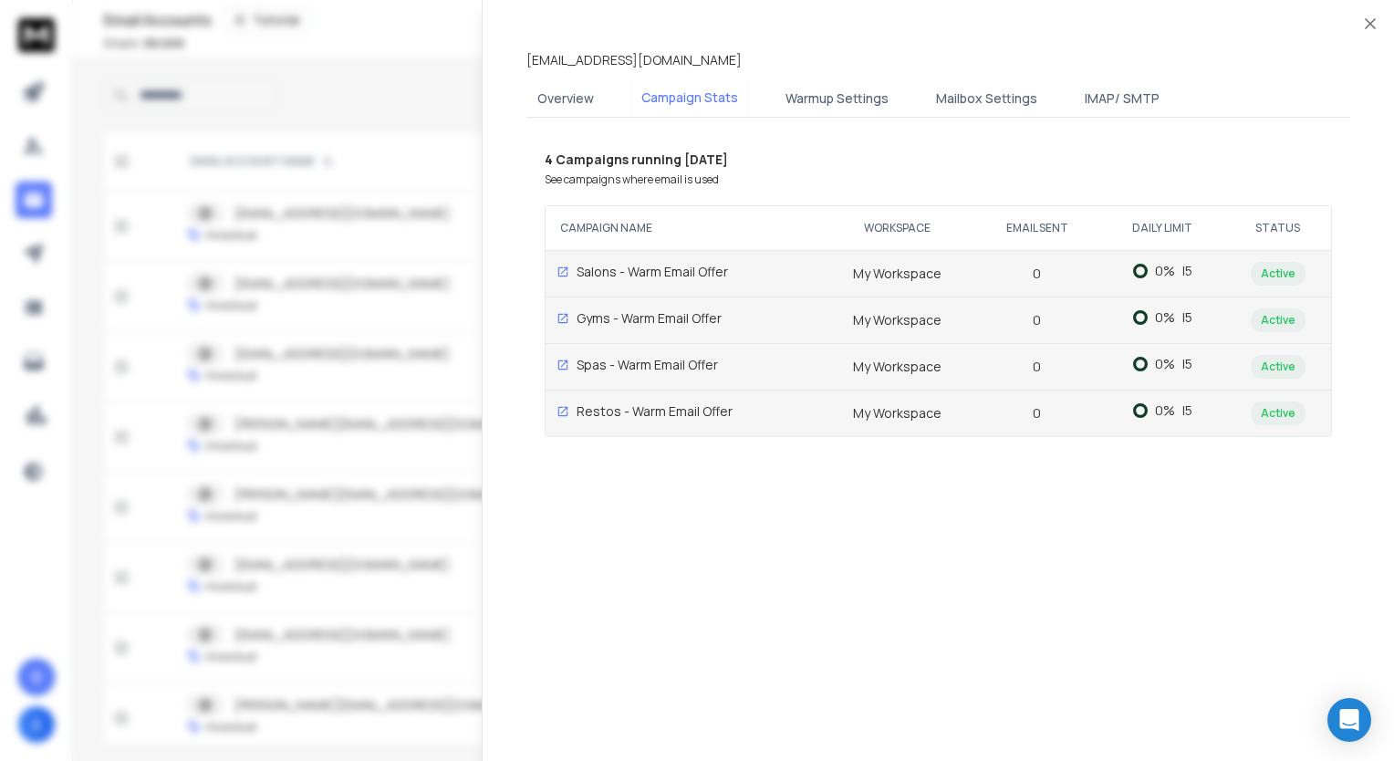
click at [571, 90] on button "Overview" at bounding box center [566, 98] width 78 height 40
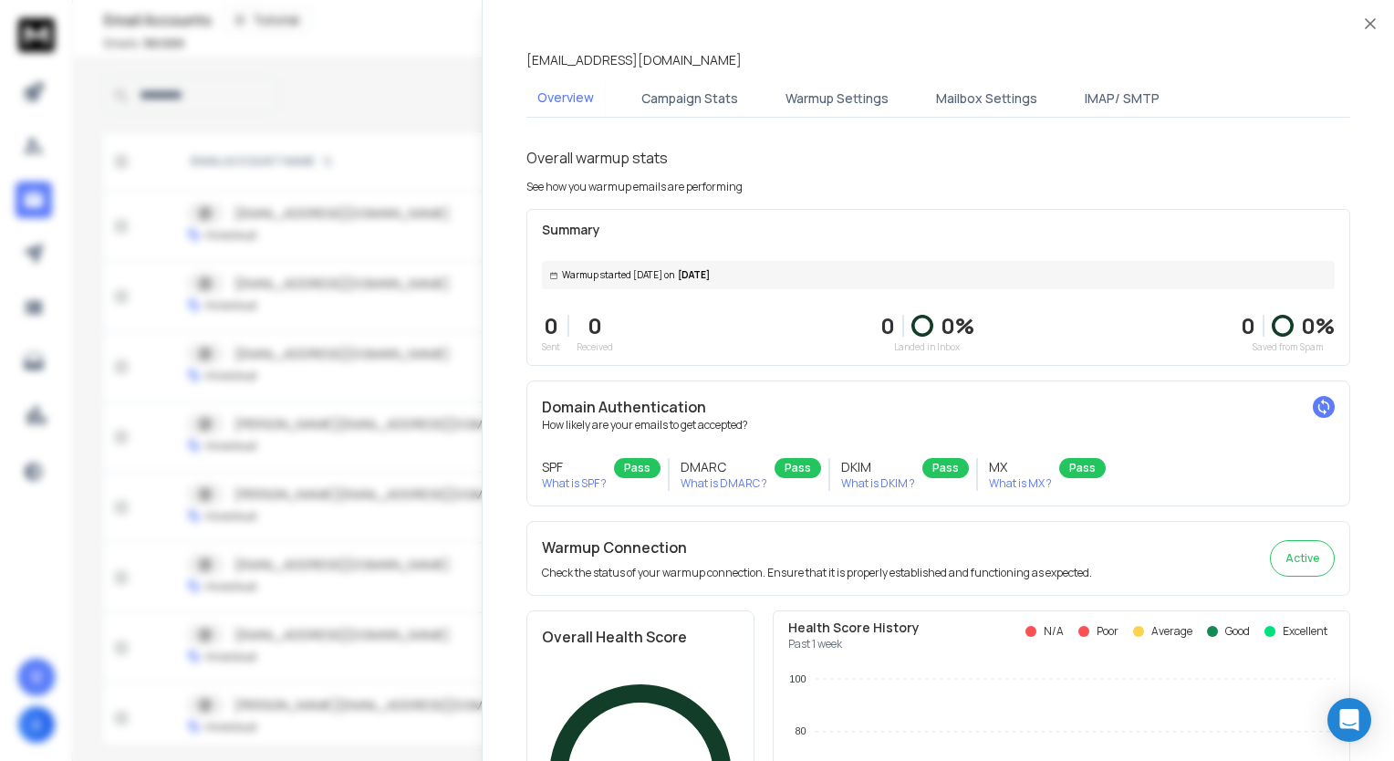
click at [964, 86] on button "Mailbox Settings" at bounding box center [986, 98] width 123 height 40
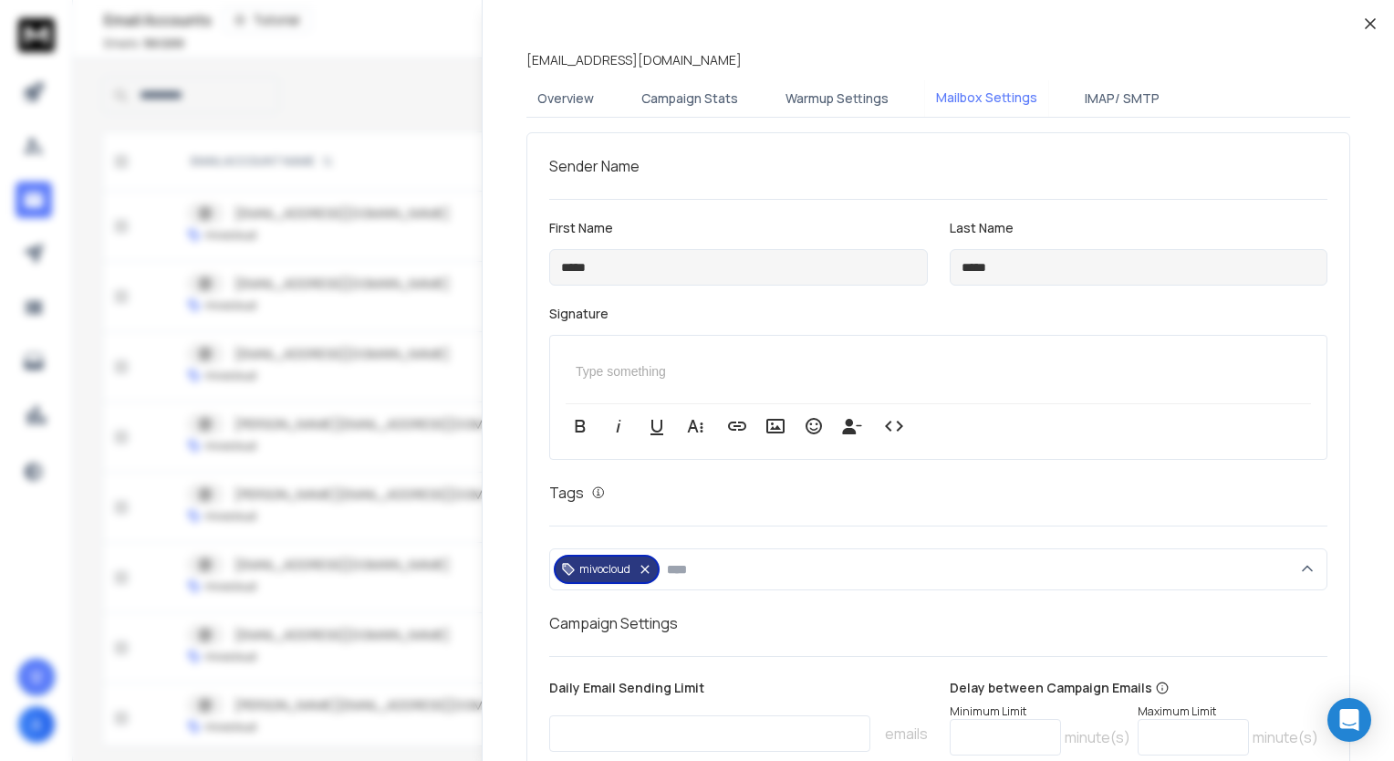
click at [1366, 26] on icon "button" at bounding box center [1371, 24] width 18 height 18
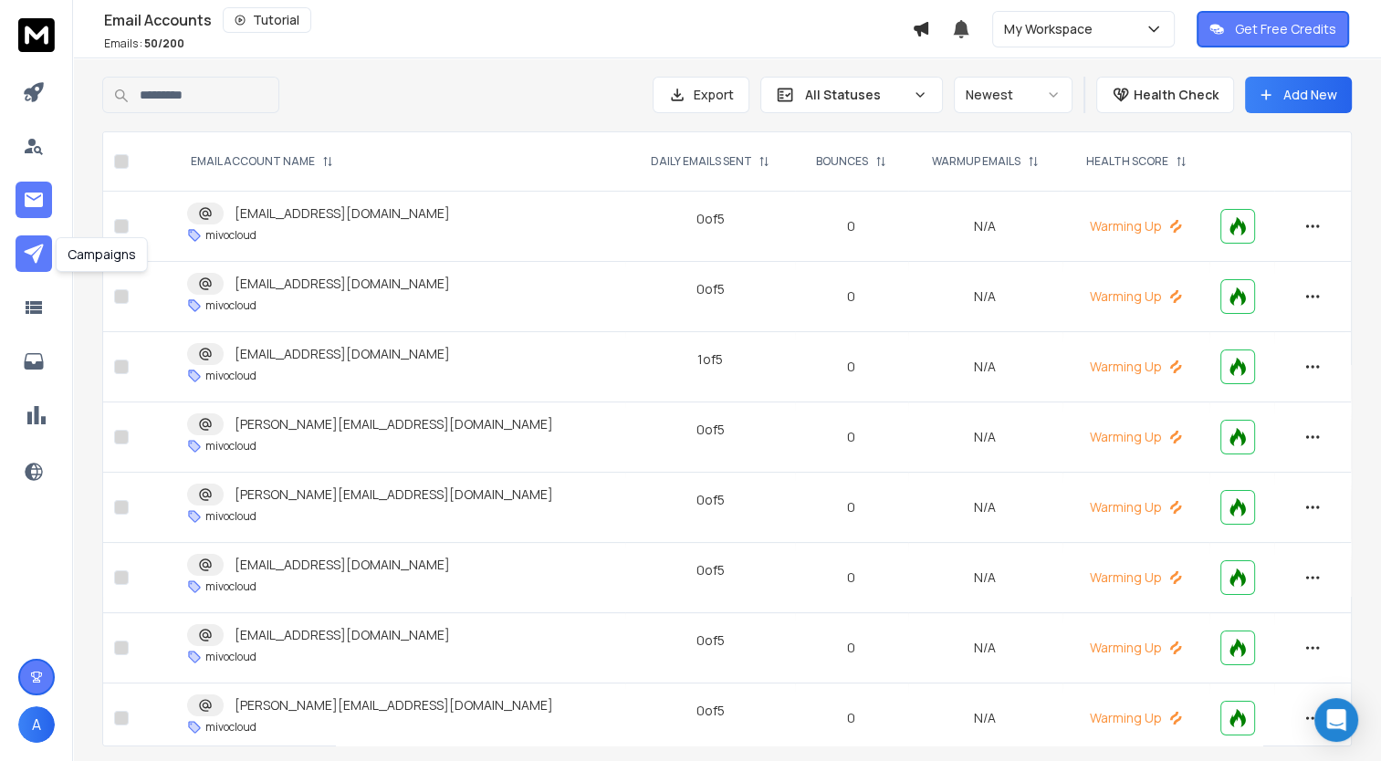
click at [36, 245] on icon at bounding box center [34, 254] width 22 height 22
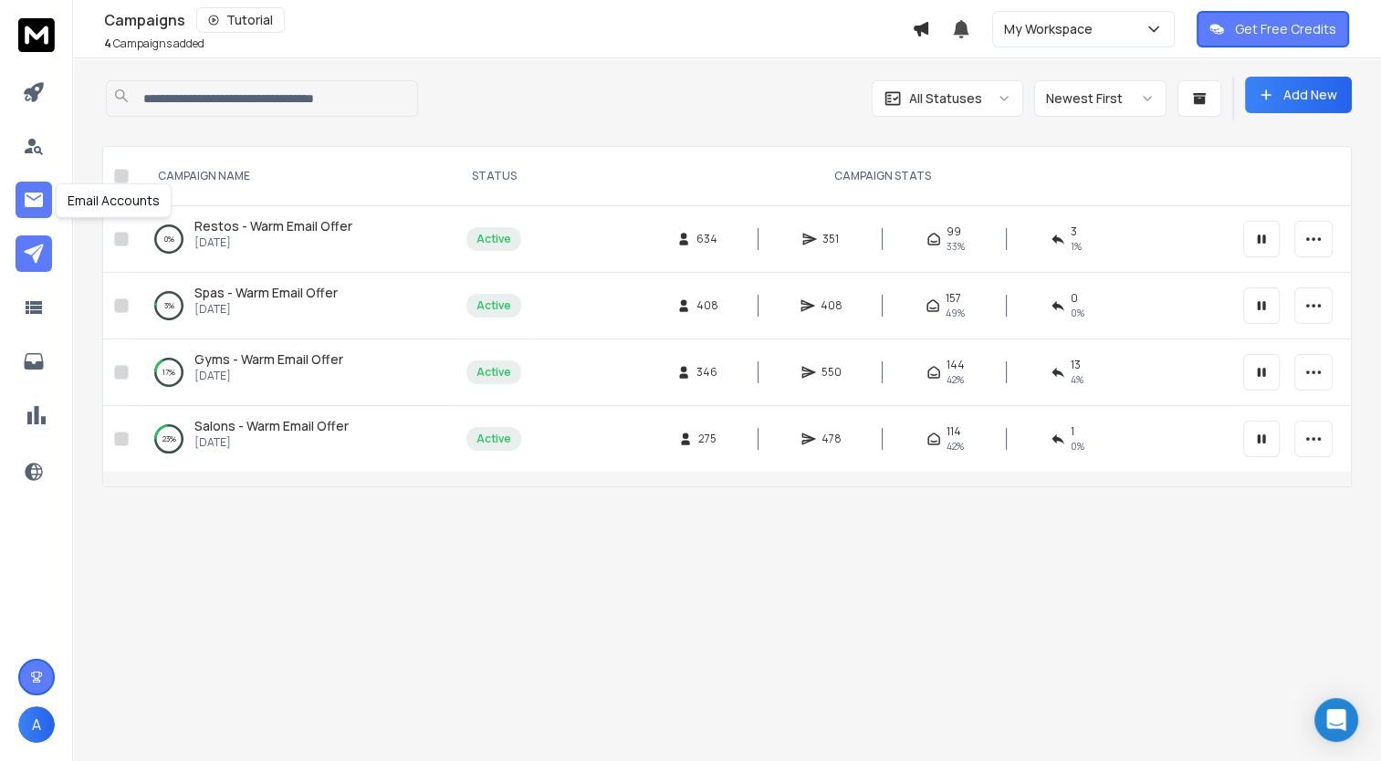
click at [35, 204] on icon at bounding box center [34, 200] width 18 height 15
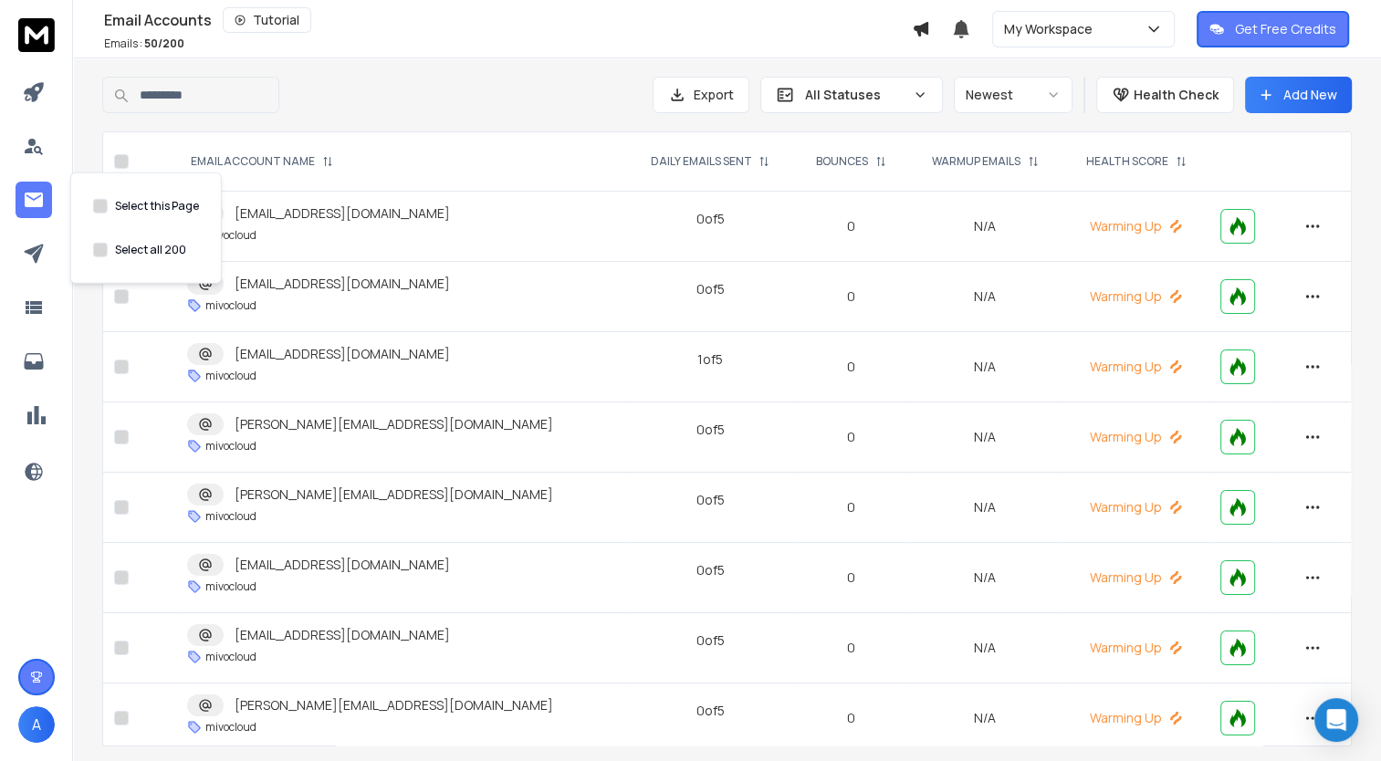
click at [96, 250] on button "Select this Page" at bounding box center [100, 250] width 15 height 15
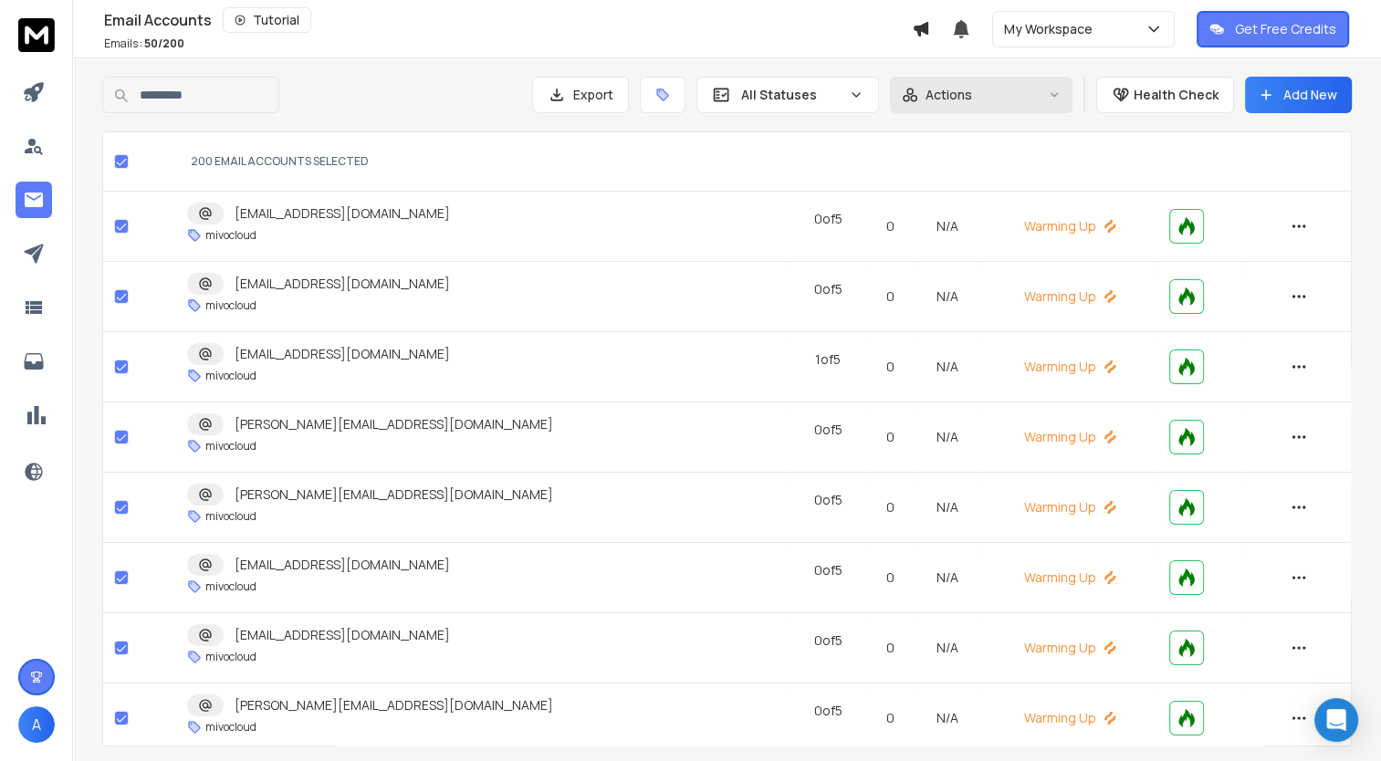
click at [1015, 89] on div "Actions" at bounding box center [971, 95] width 139 height 18
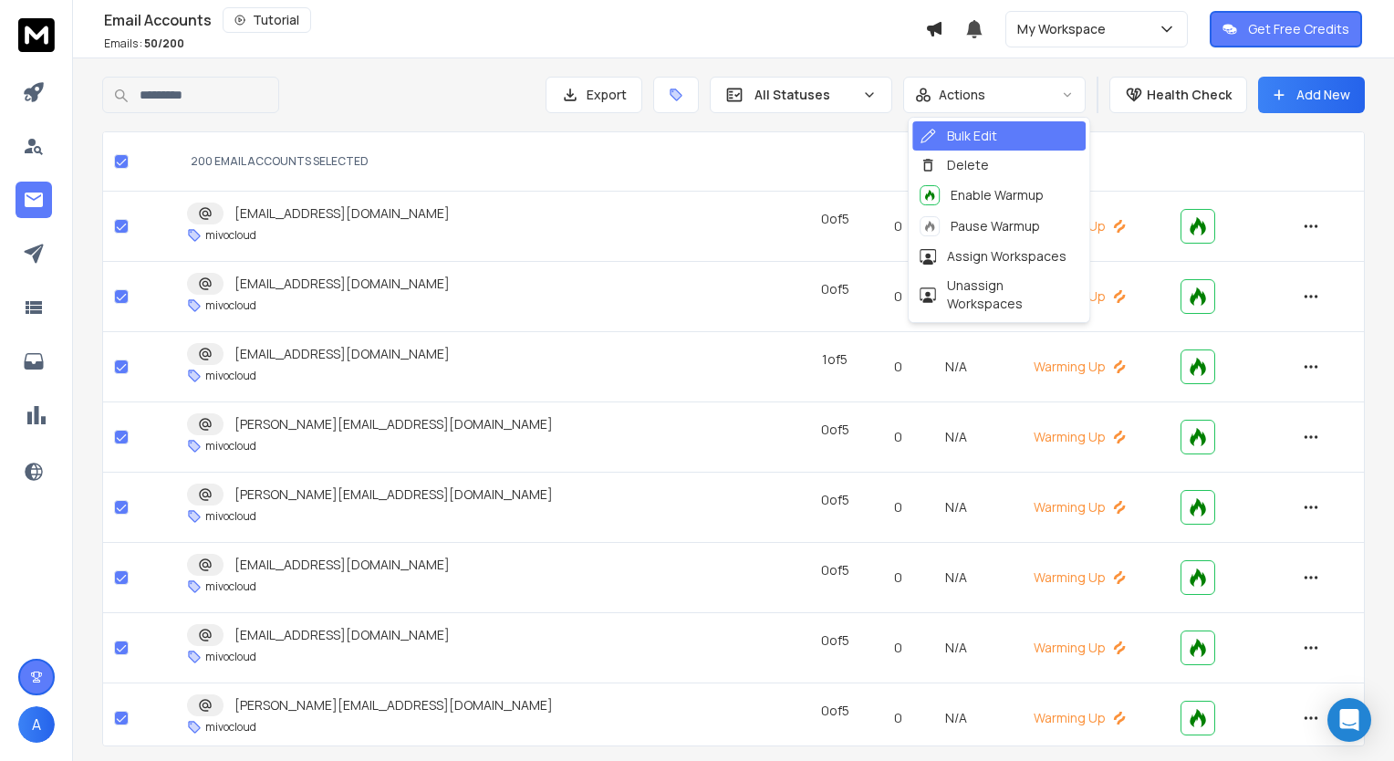
click at [974, 138] on div "Bulk Edit" at bounding box center [959, 136] width 78 height 18
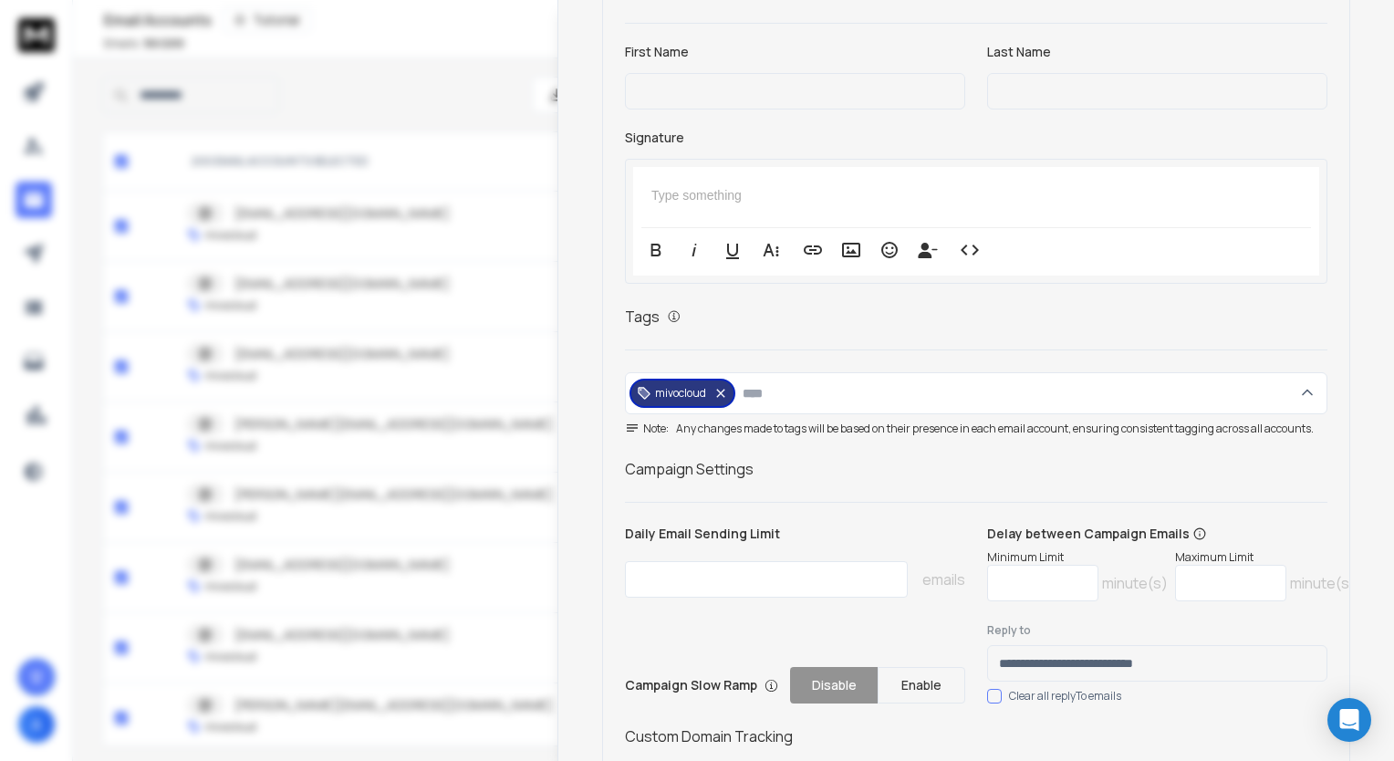
scroll to position [139, 0]
click at [1016, 590] on input "number" at bounding box center [1042, 583] width 111 height 37
click at [1212, 596] on input "number" at bounding box center [1230, 583] width 111 height 37
type input "*"
type input "**"
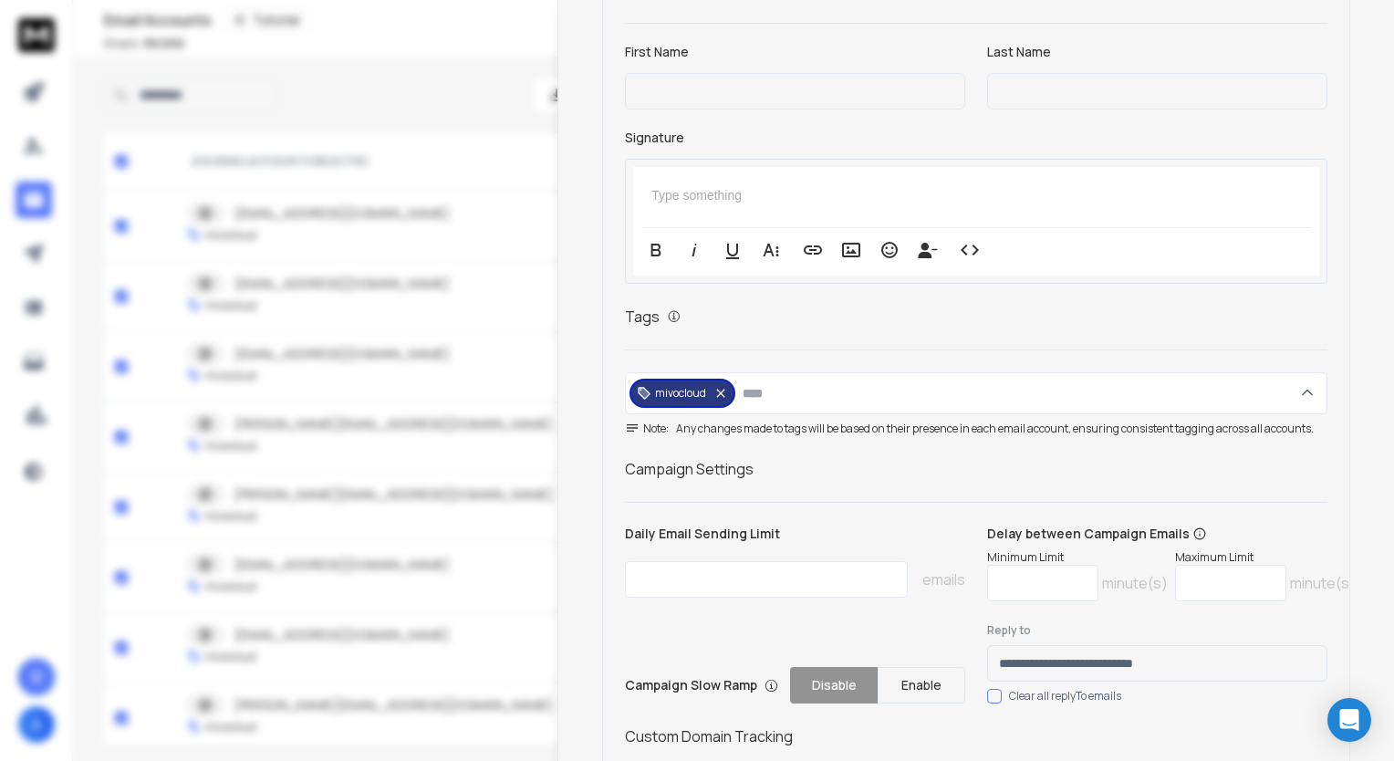
click at [1017, 601] on input "*" at bounding box center [1042, 583] width 111 height 37
type input "**"
click at [1247, 594] on input "**" at bounding box center [1230, 583] width 111 height 37
click at [925, 652] on div "Campaign Slow Ramp Disable Enable" at bounding box center [795, 663] width 340 height 80
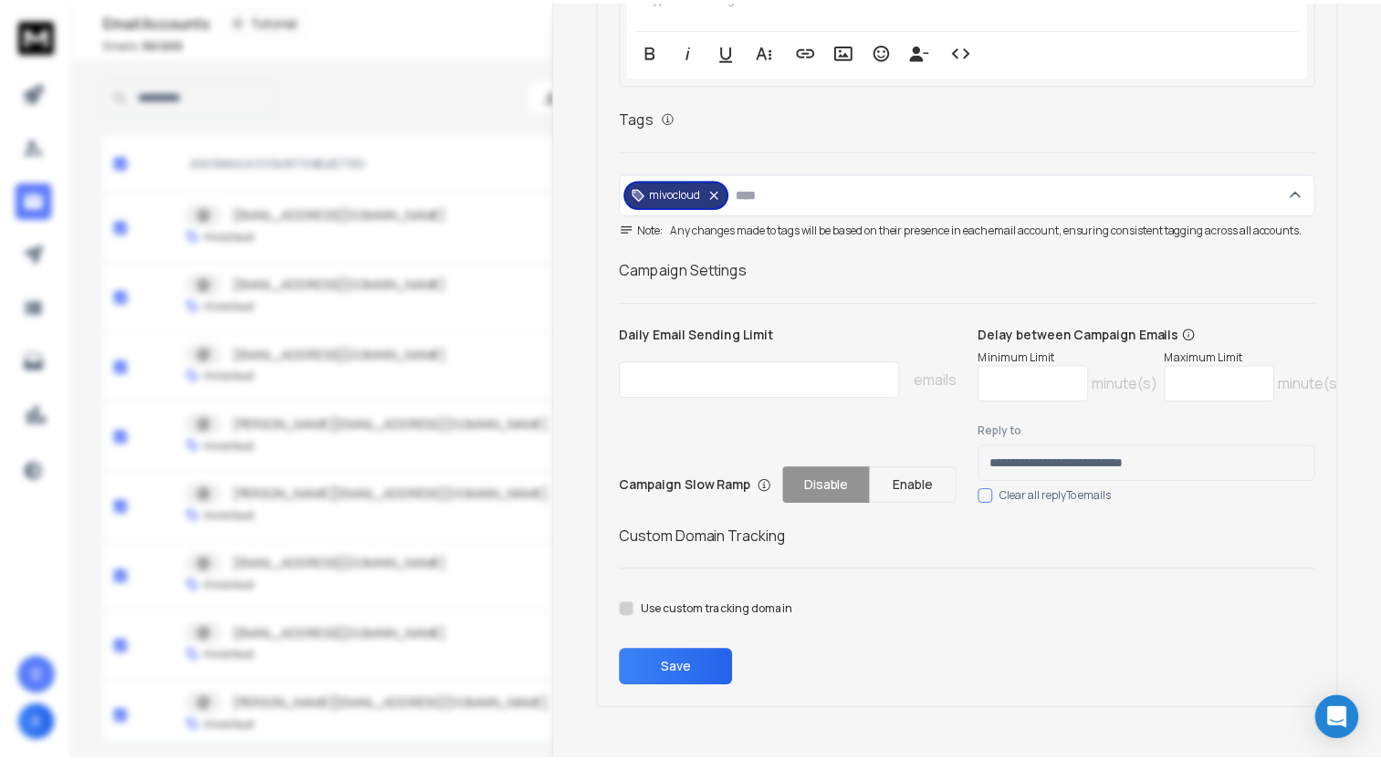
scroll to position [365, 0]
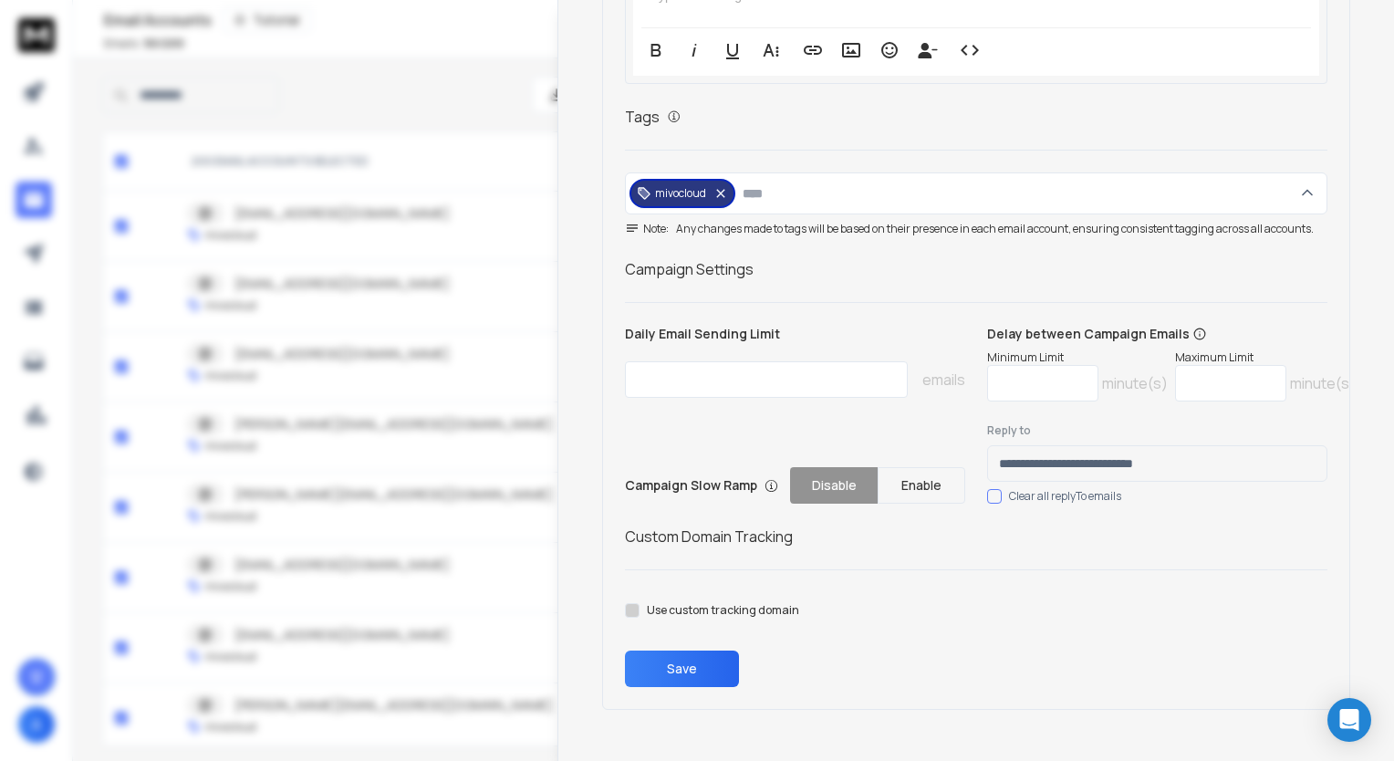
click at [686, 654] on button "Save" at bounding box center [682, 669] width 114 height 37
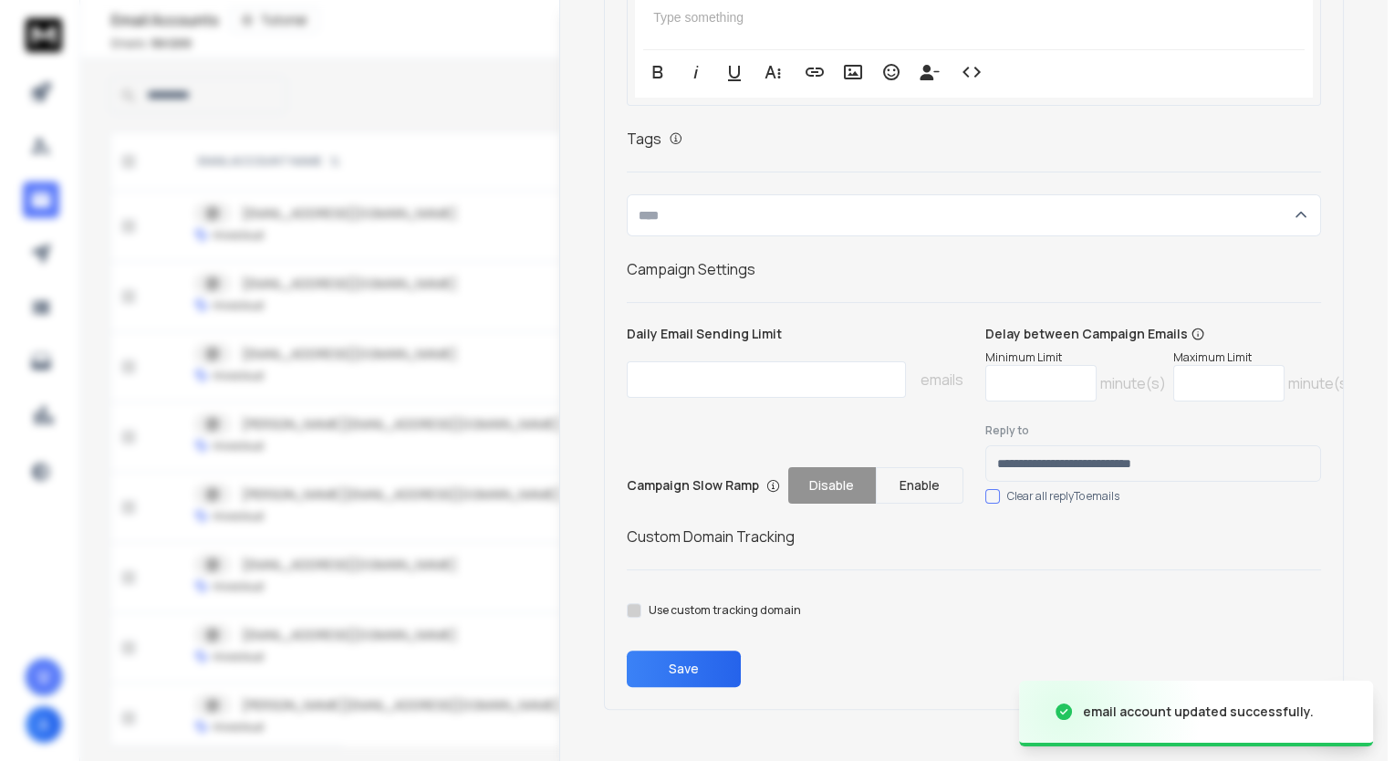
scroll to position [0, 0]
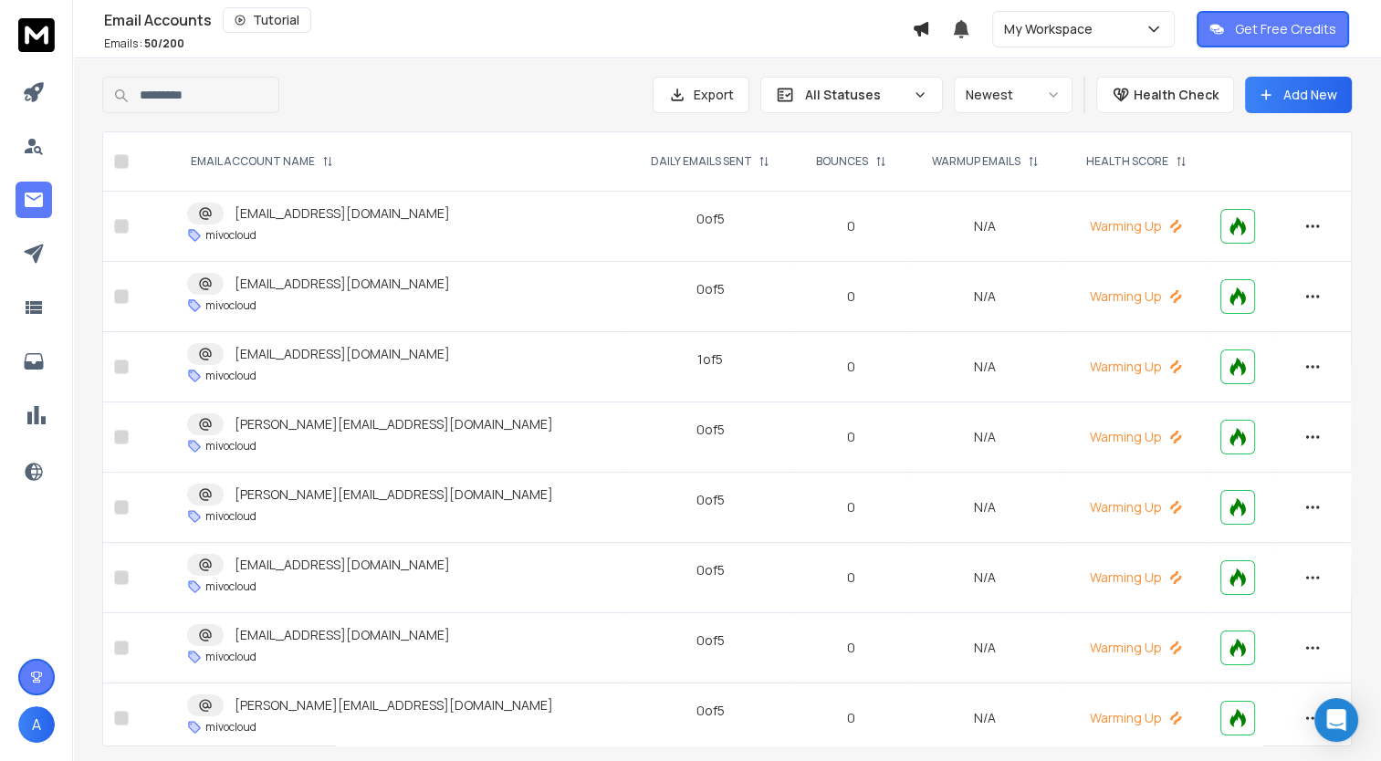
click at [850, 97] on p "All Statuses" at bounding box center [855, 95] width 100 height 18
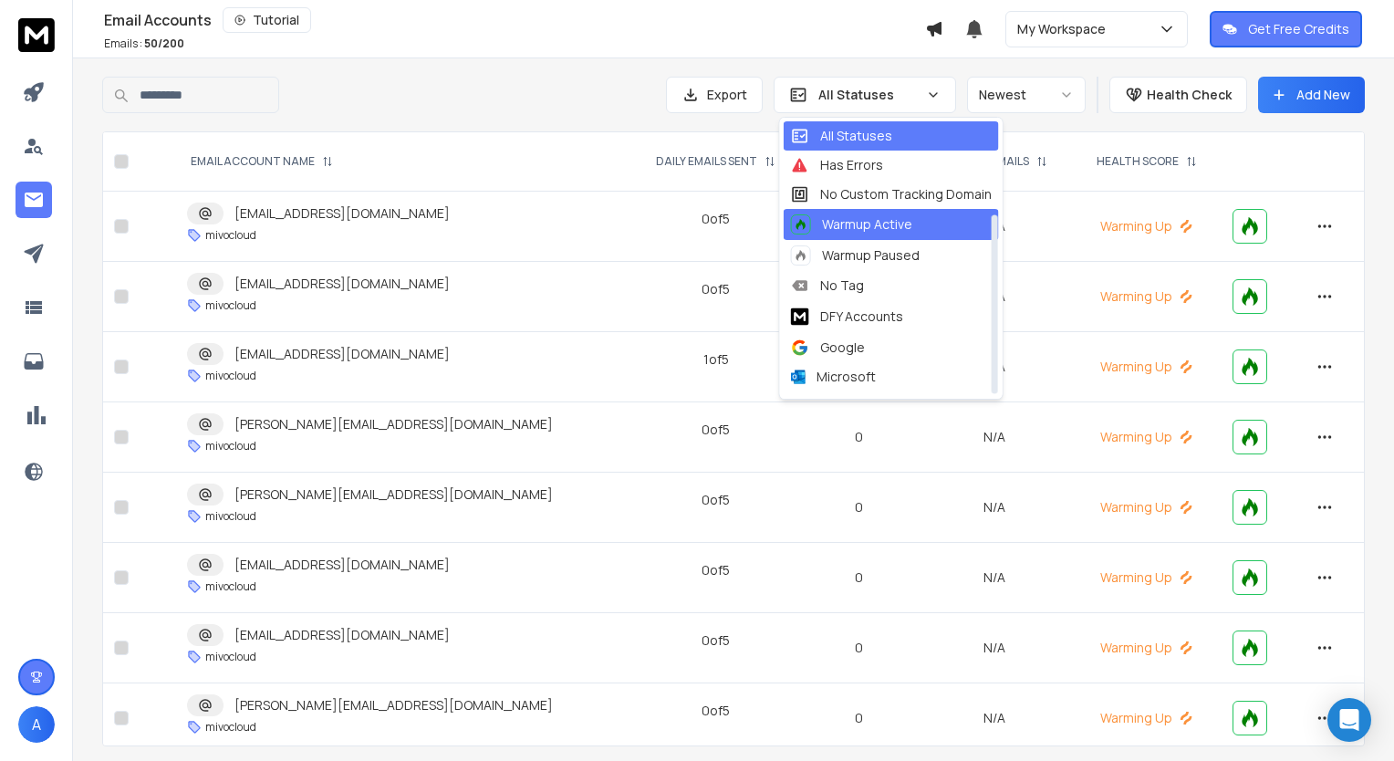
scroll to position [141, 0]
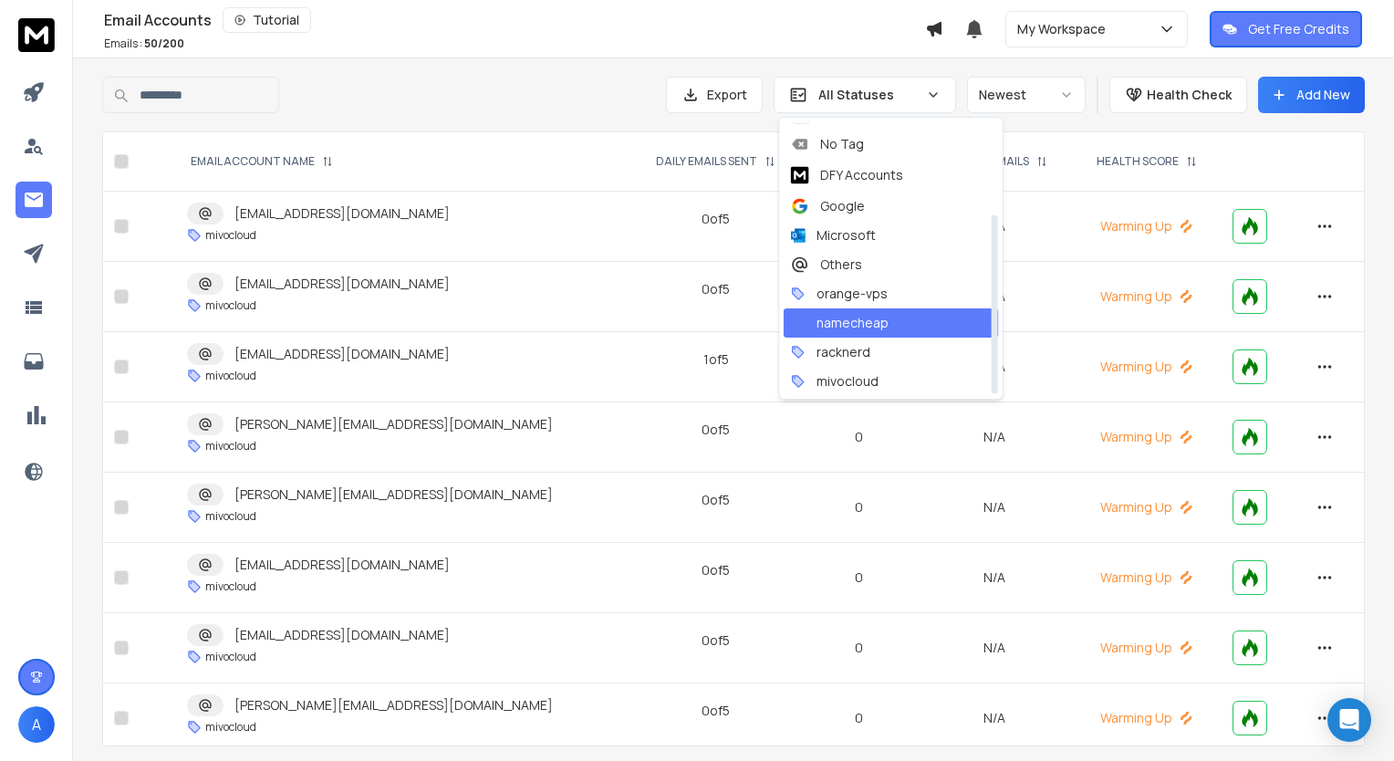
click at [858, 330] on div "namecheap" at bounding box center [840, 323] width 98 height 18
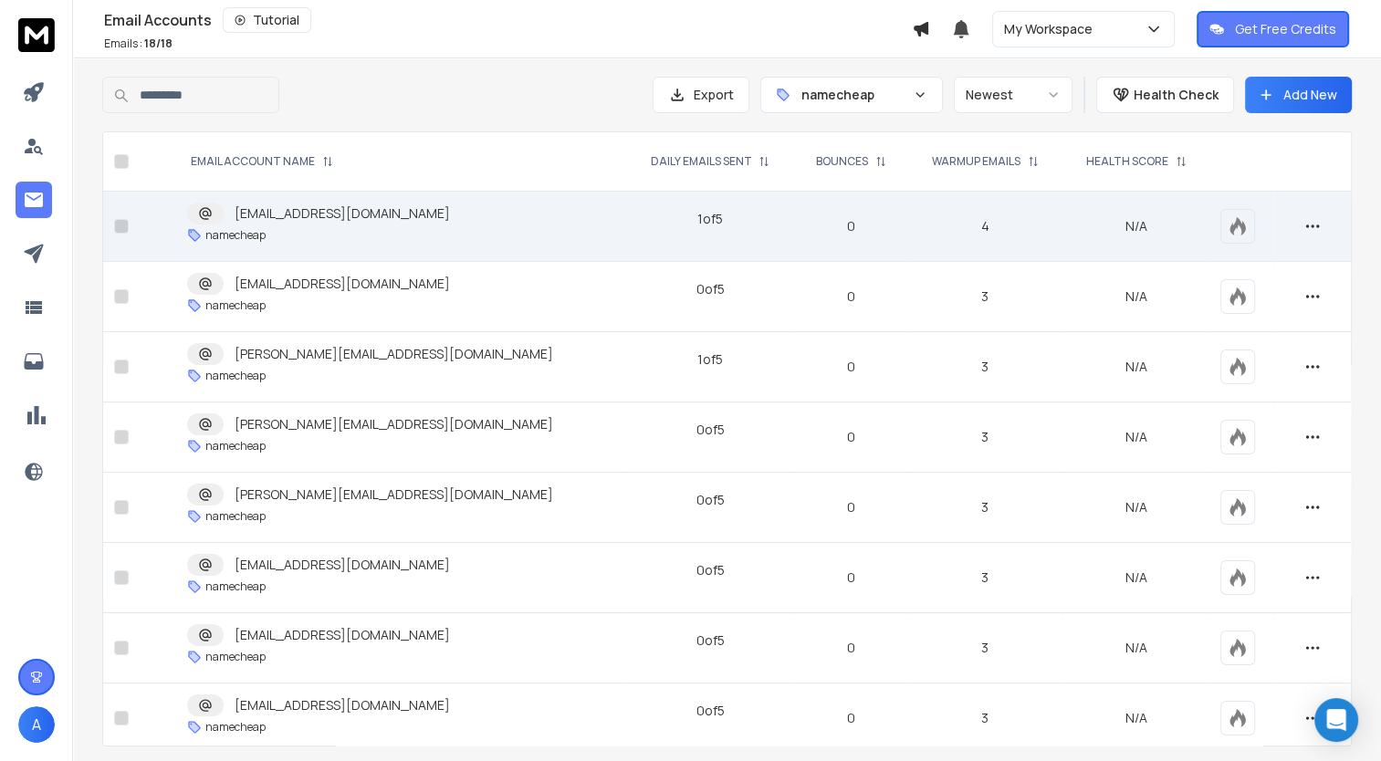
click at [573, 250] on tr "[EMAIL_ADDRESS][DOMAIN_NAME] namecheap 1 of 5 0 4 N/A" at bounding box center [726, 227] width 1247 height 70
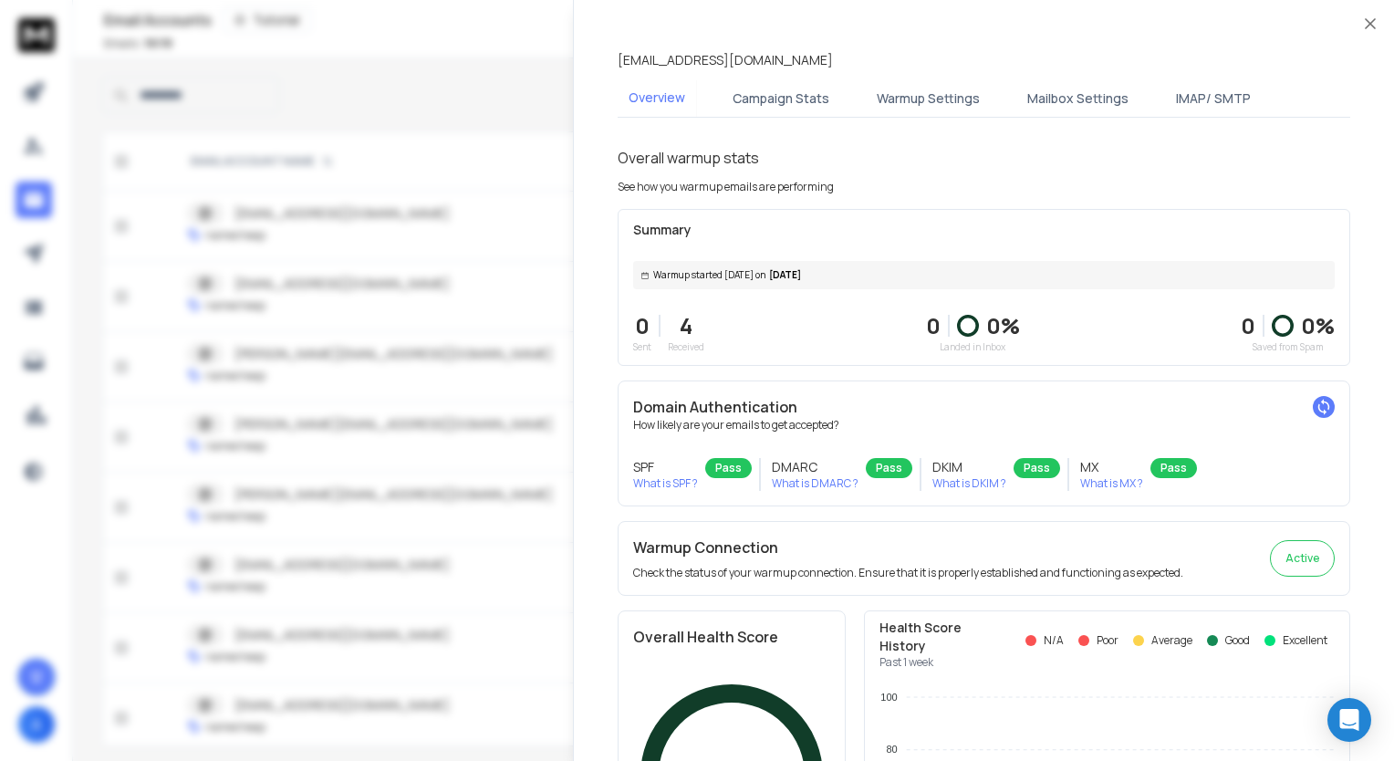
click at [1079, 90] on button "Mailbox Settings" at bounding box center [1078, 98] width 123 height 40
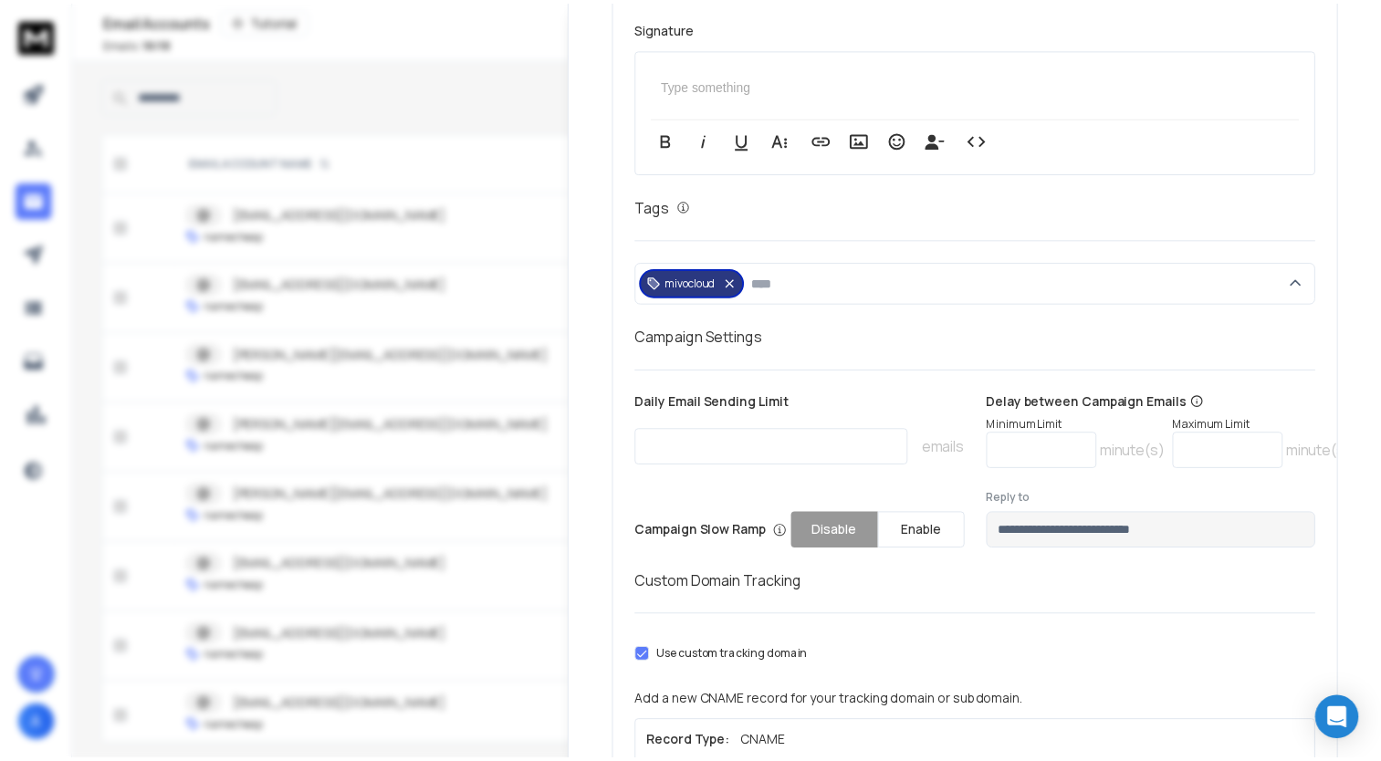
scroll to position [0, 0]
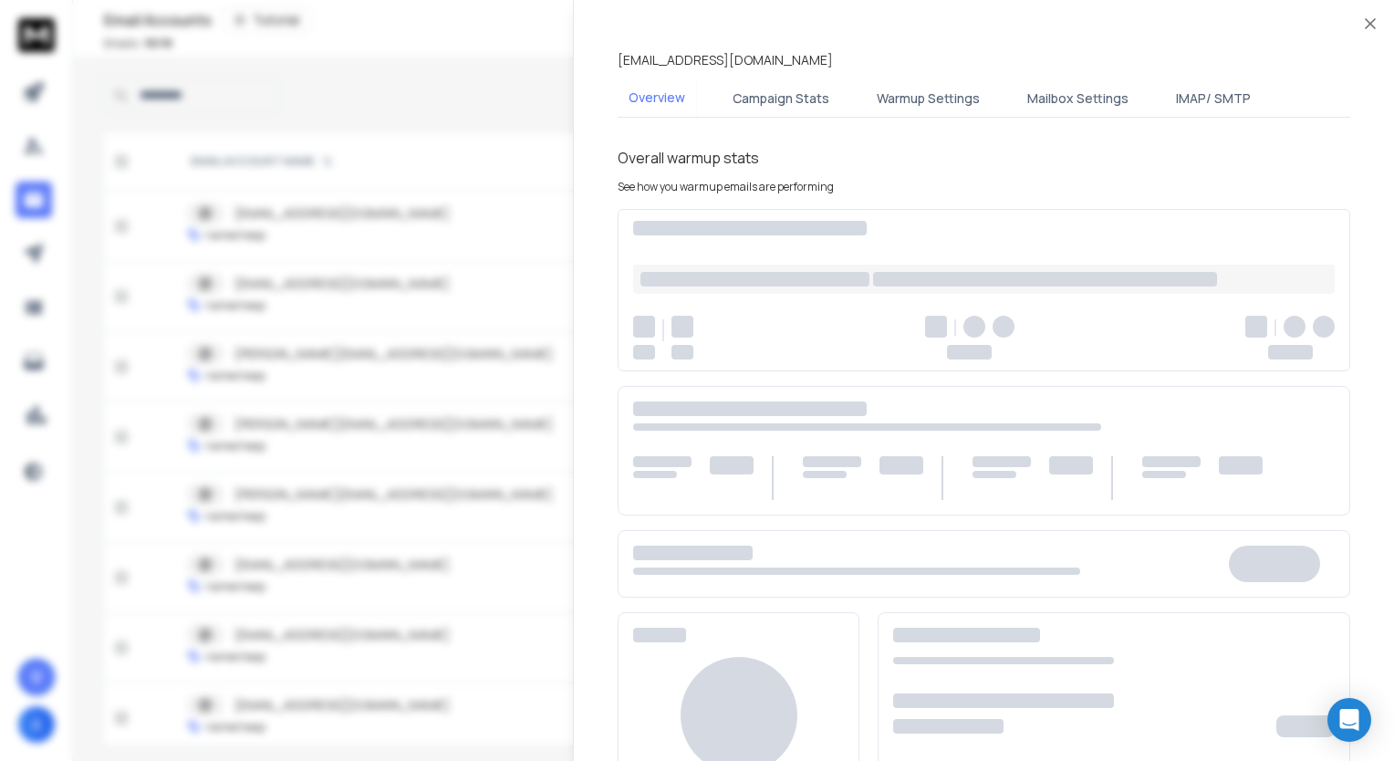
click at [518, 150] on div at bounding box center [697, 380] width 1394 height 761
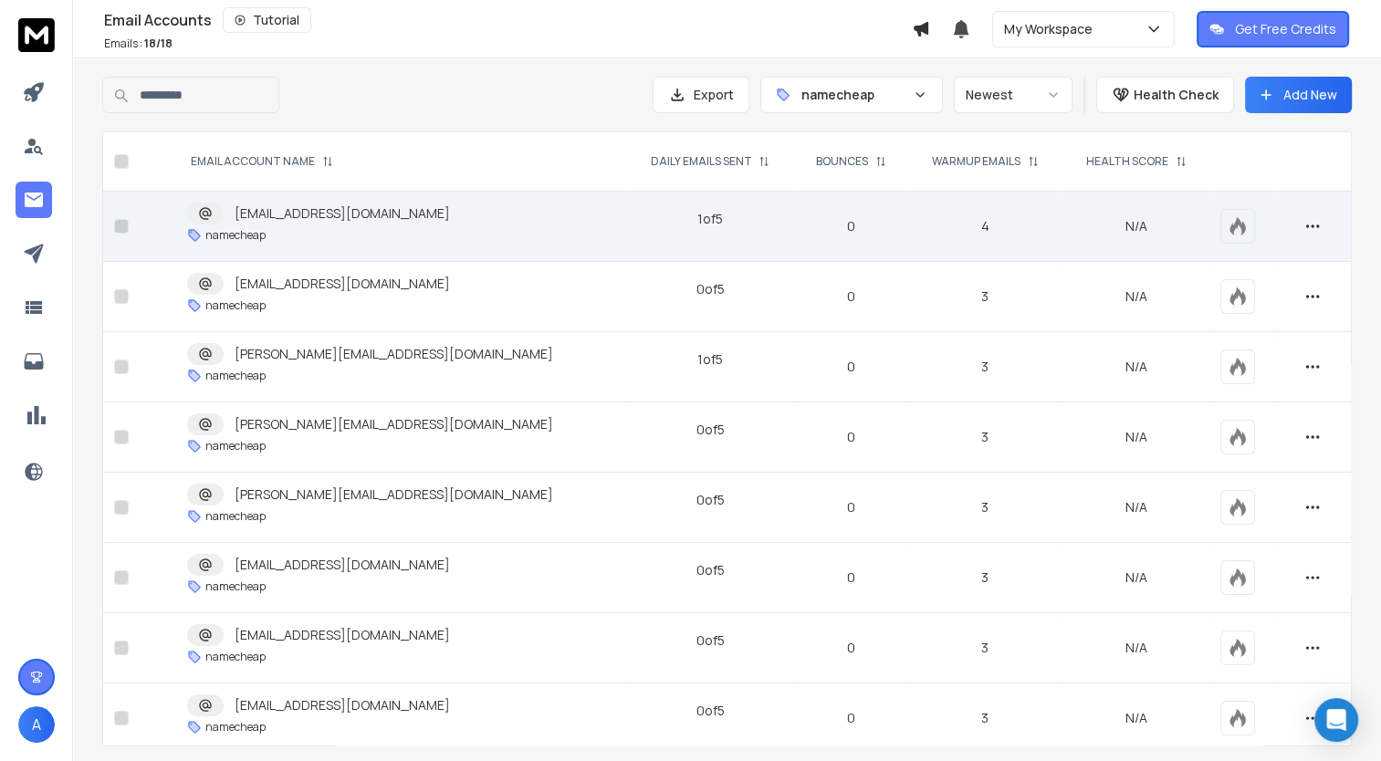
click at [376, 215] on p "[EMAIL_ADDRESS][DOMAIN_NAME]" at bounding box center [342, 213] width 215 height 18
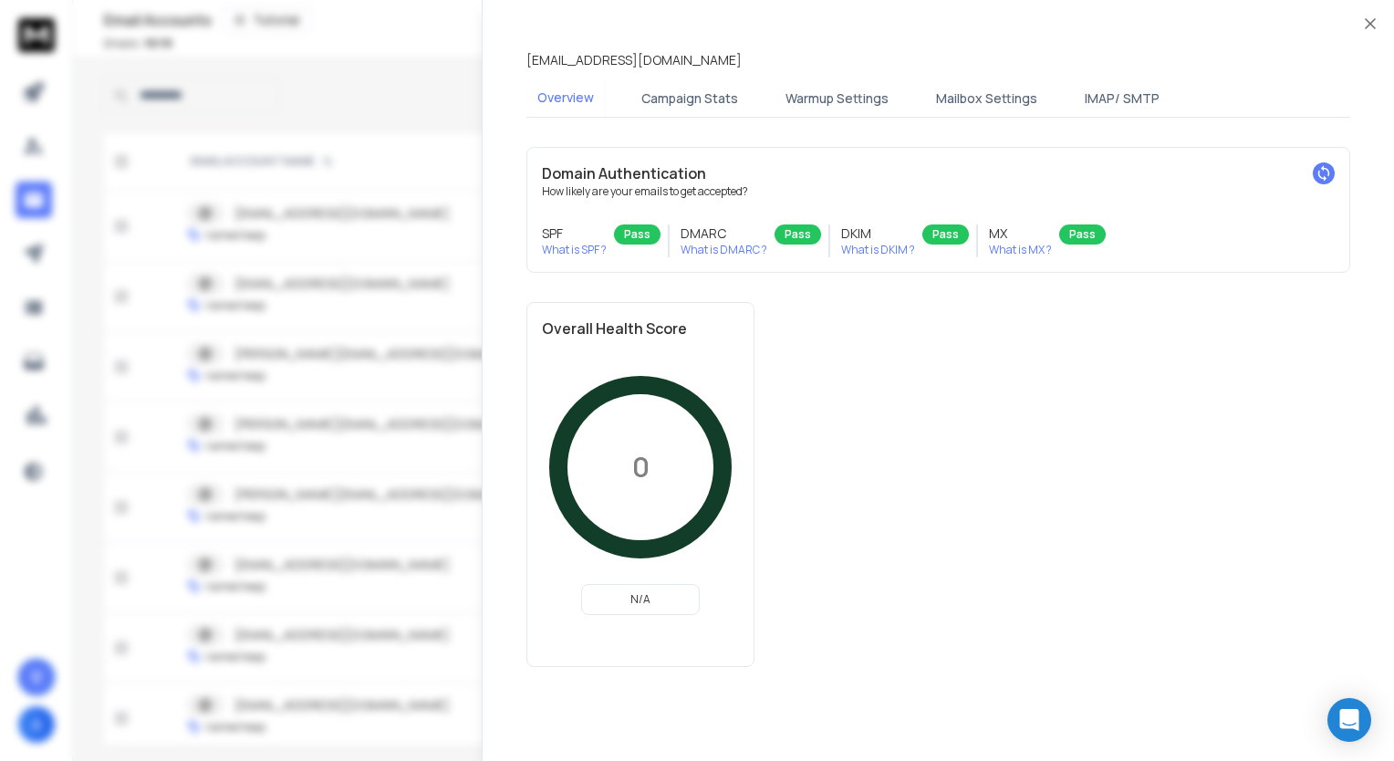
click at [944, 86] on button "Mailbox Settings" at bounding box center [986, 98] width 123 height 40
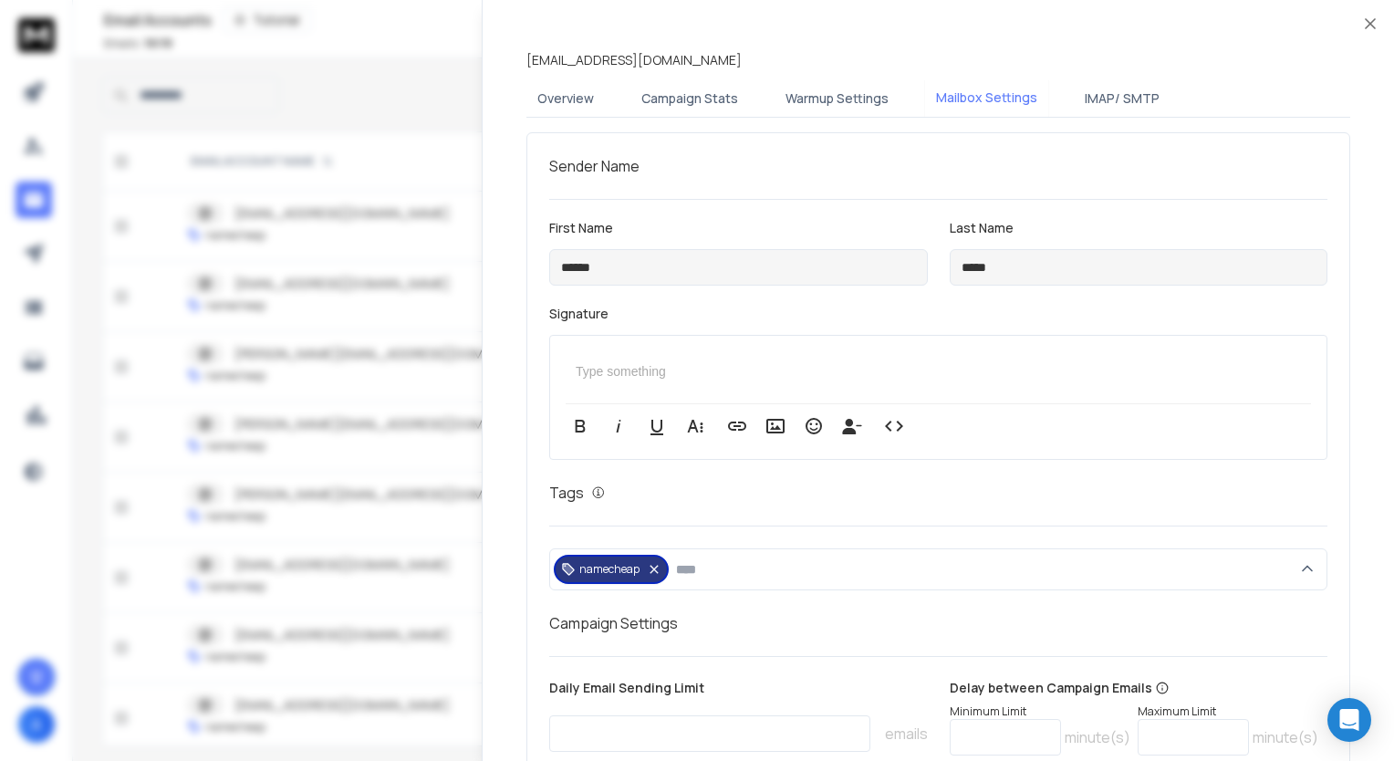
click at [880, 568] on div "namecheap" at bounding box center [938, 569] width 778 height 42
